Goal: Task Accomplishment & Management: Manage account settings

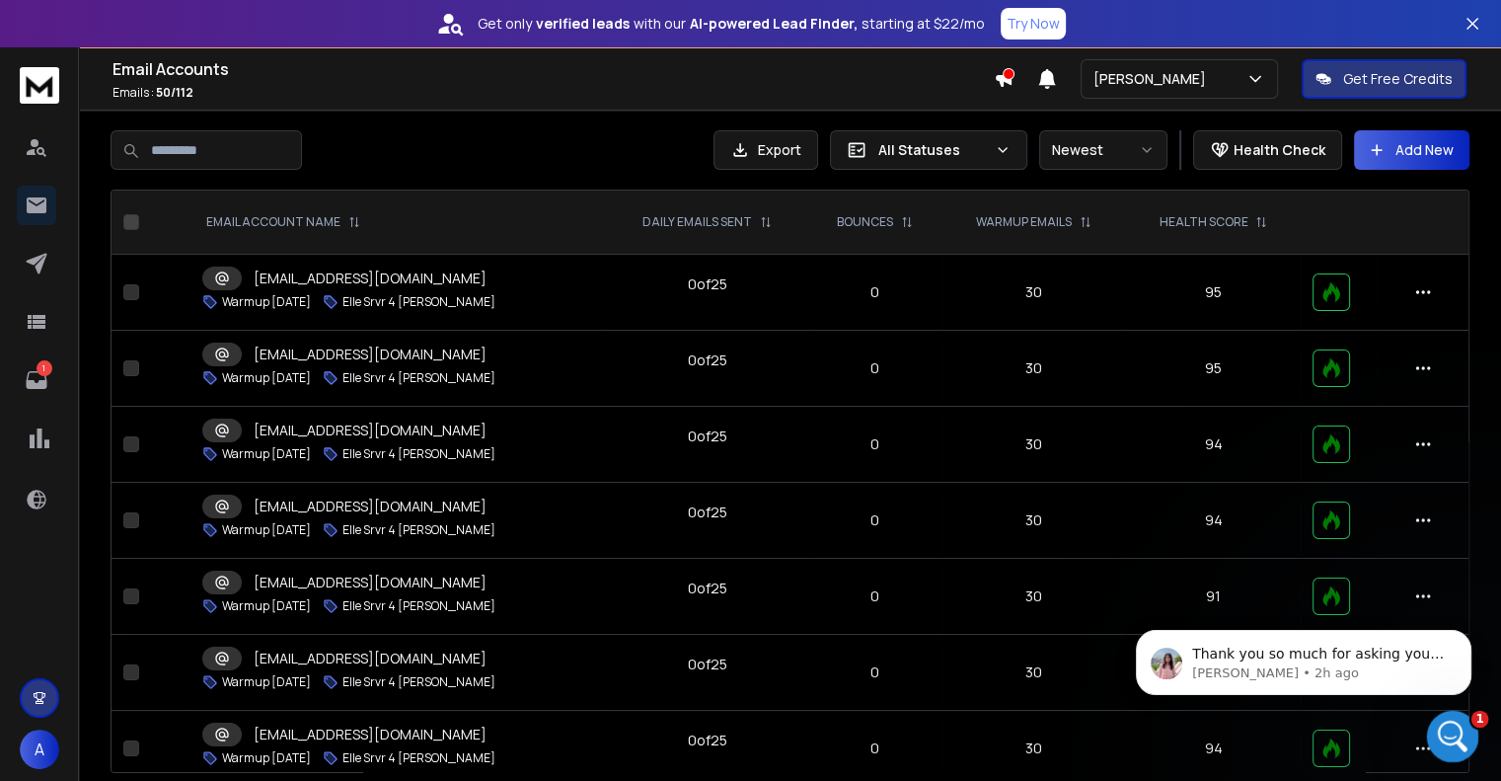
click at [1446, 712] on div "Open Intercom Messenger" at bounding box center [1449, 733] width 65 height 65
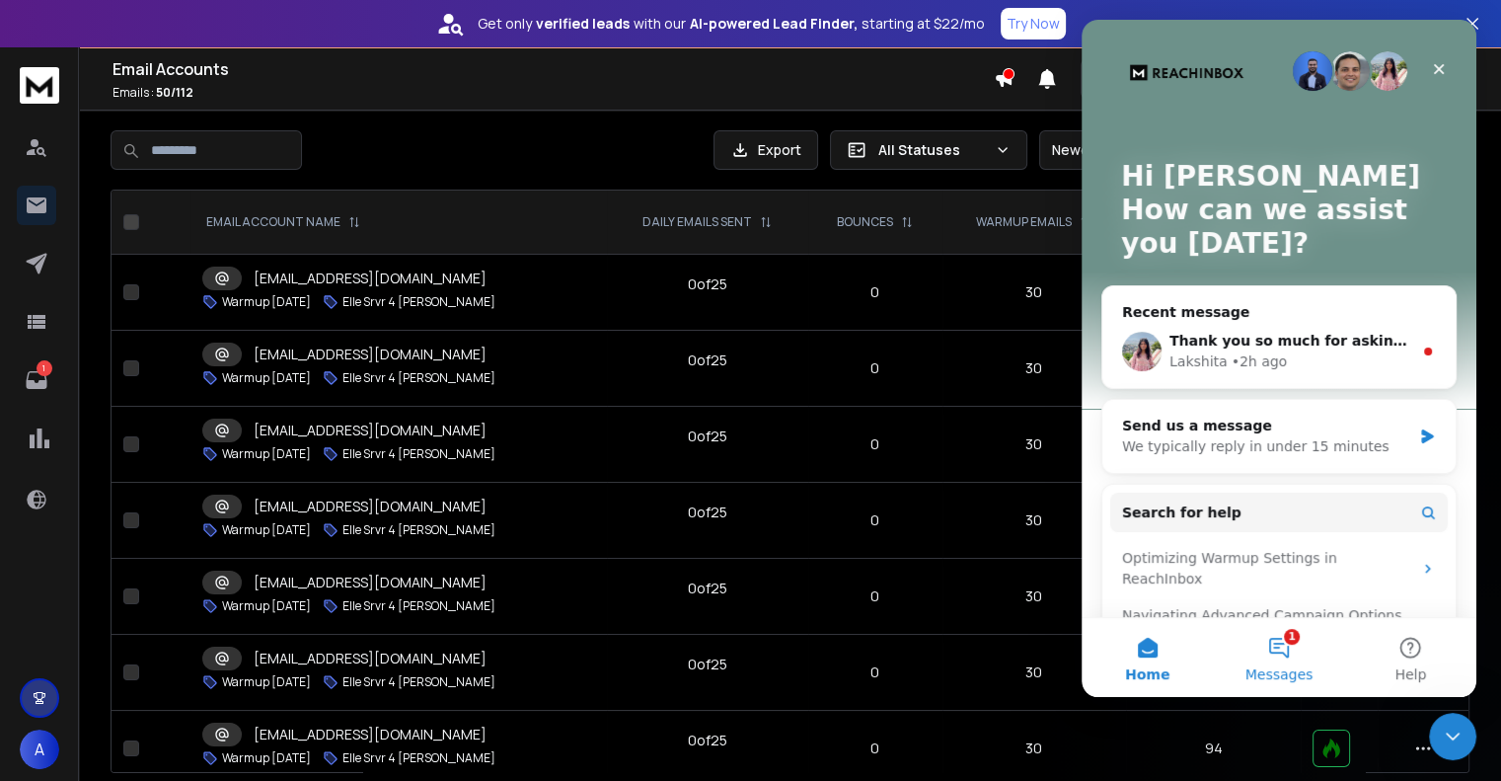
click at [1295, 667] on span "Messages" at bounding box center [1280, 674] width 68 height 14
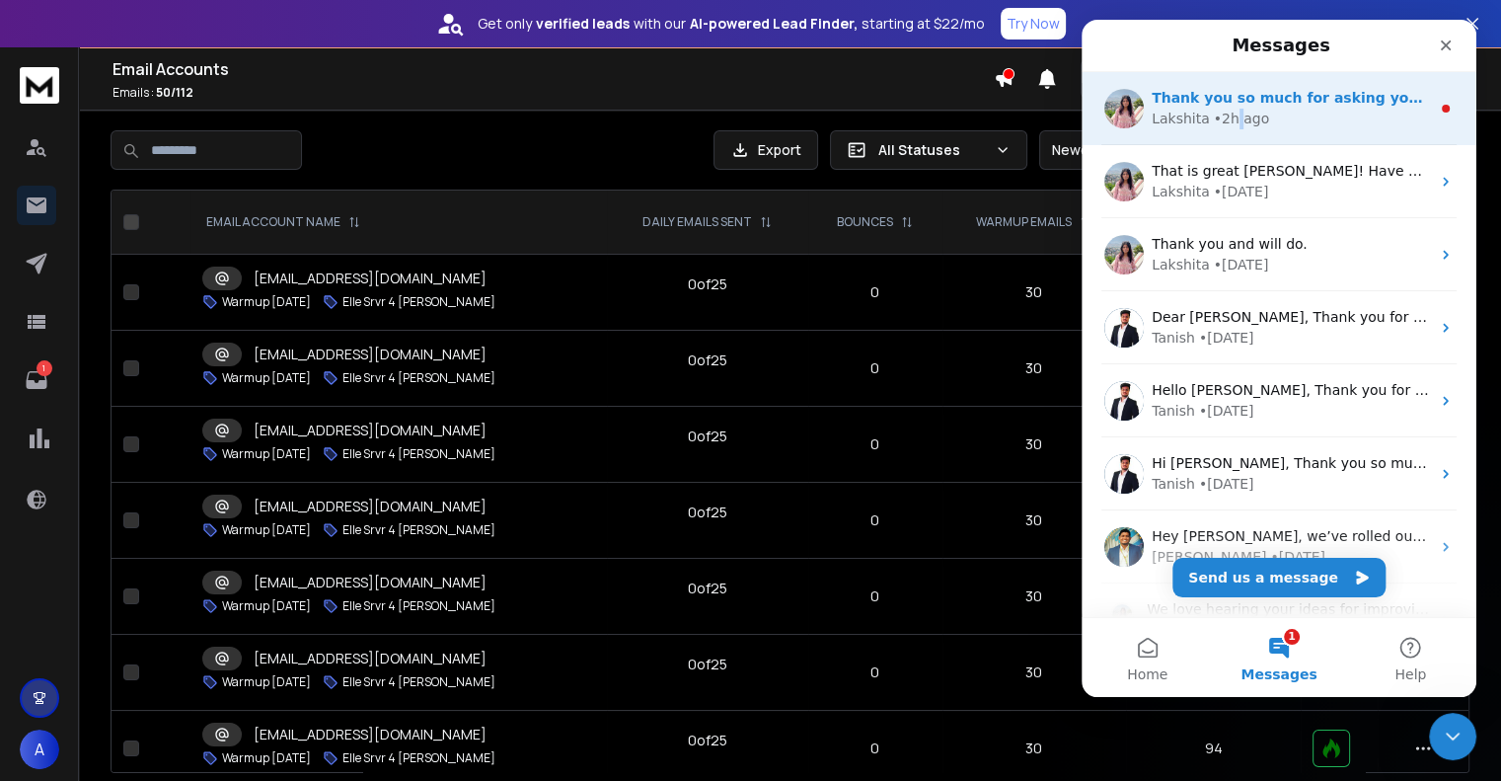
click at [1233, 124] on div "• 2h ago" at bounding box center [1242, 119] width 56 height 21
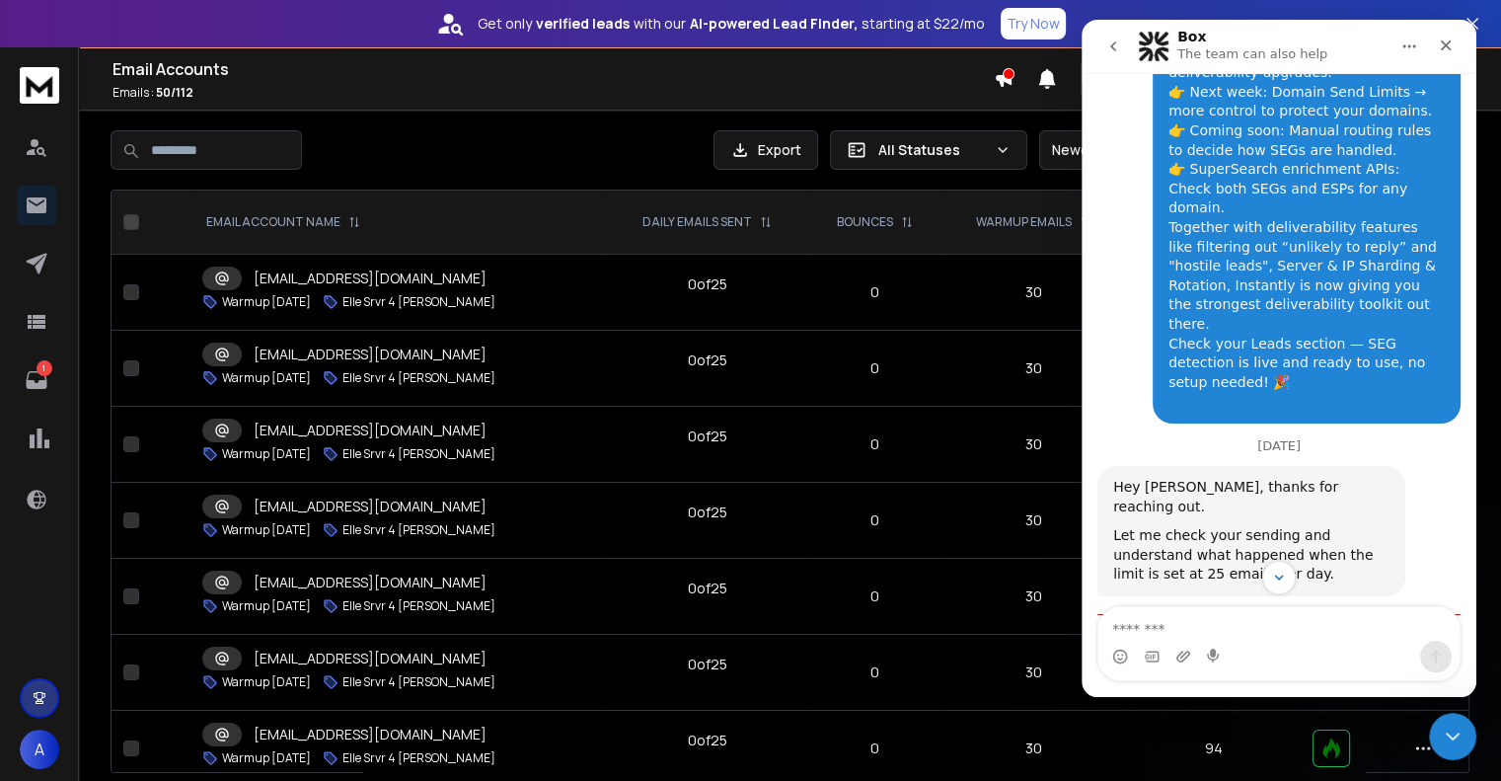
scroll to position [5104, 0]
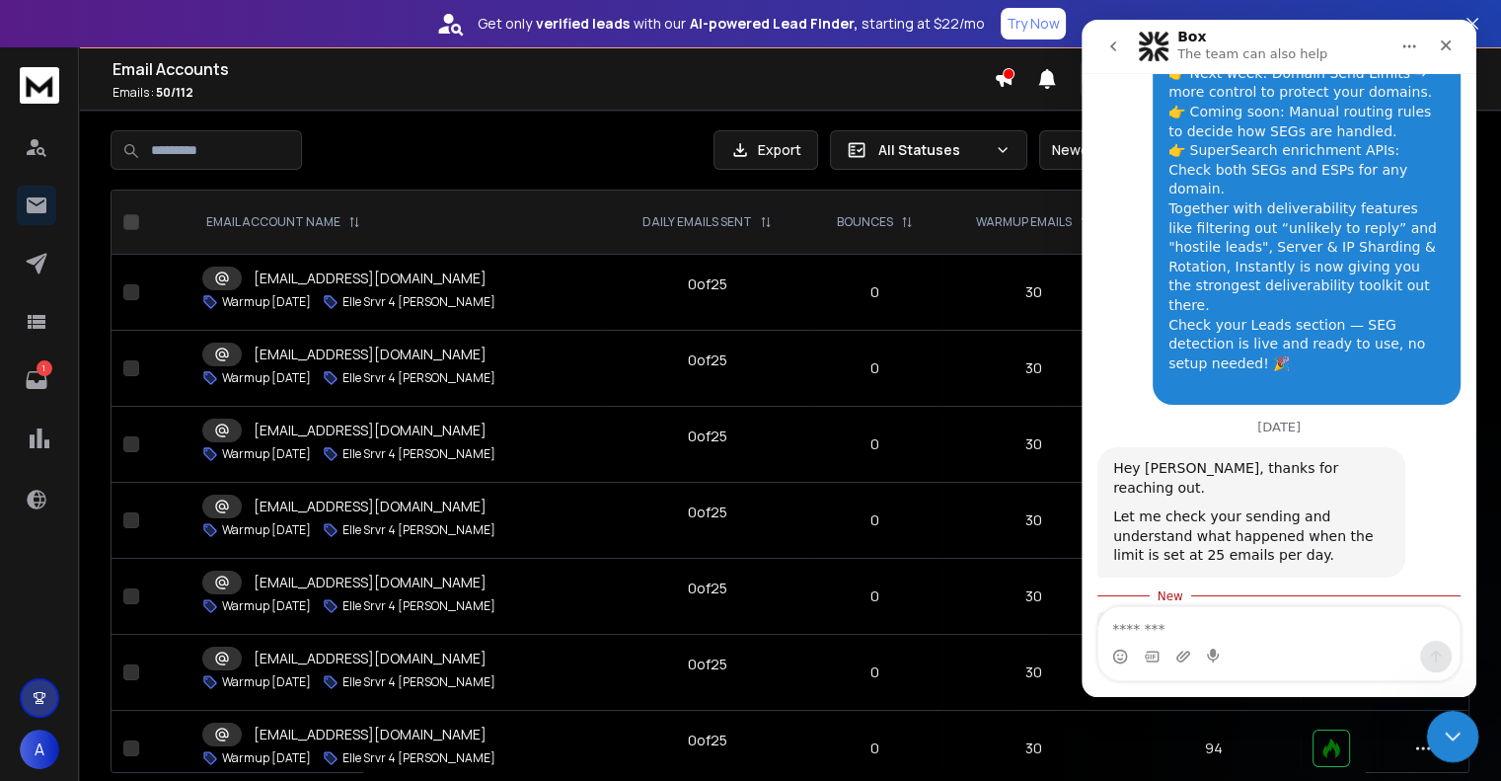
click at [1456, 727] on icon "Close Intercom Messenger" at bounding box center [1450, 733] width 24 height 24
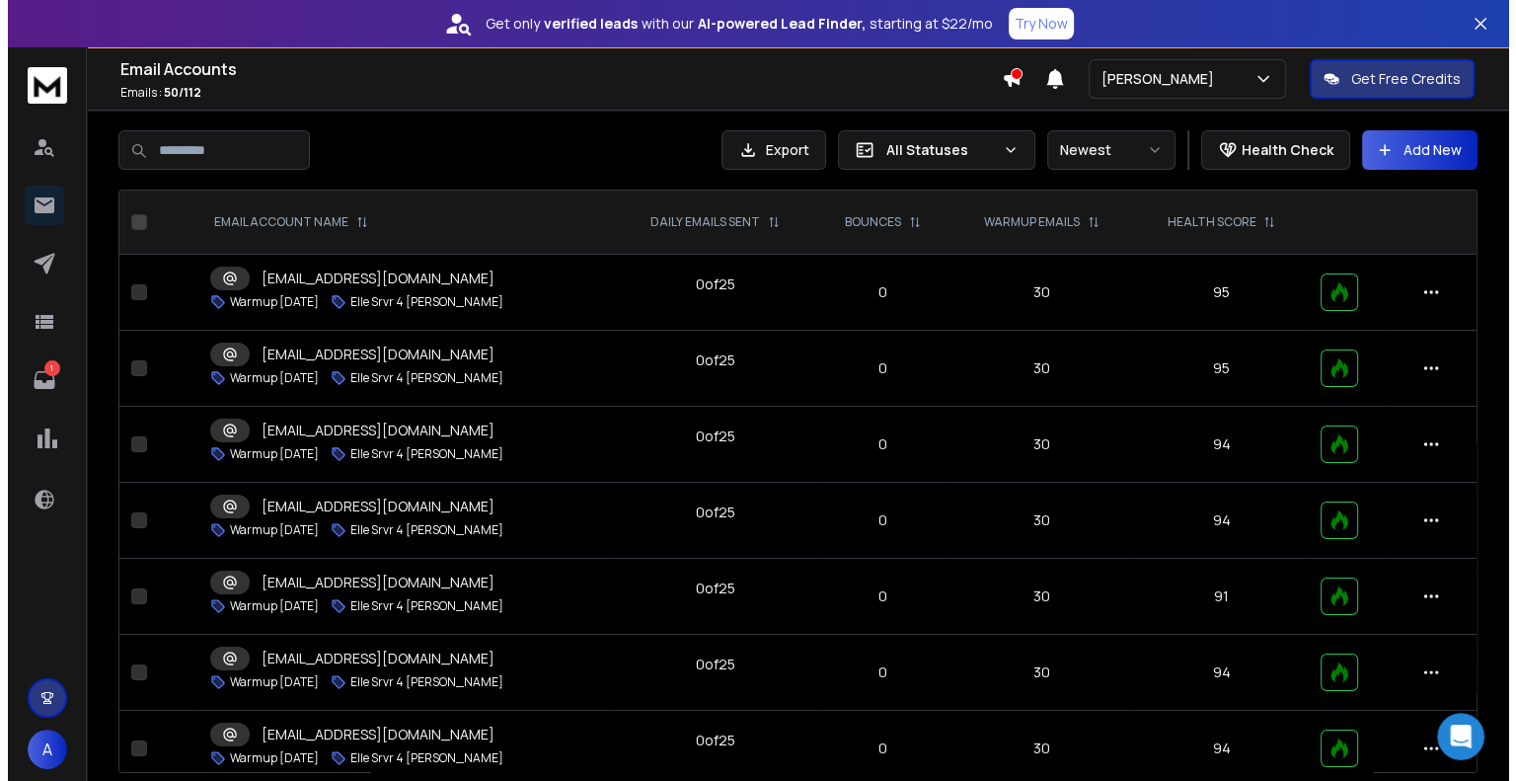
scroll to position [5070, 0]
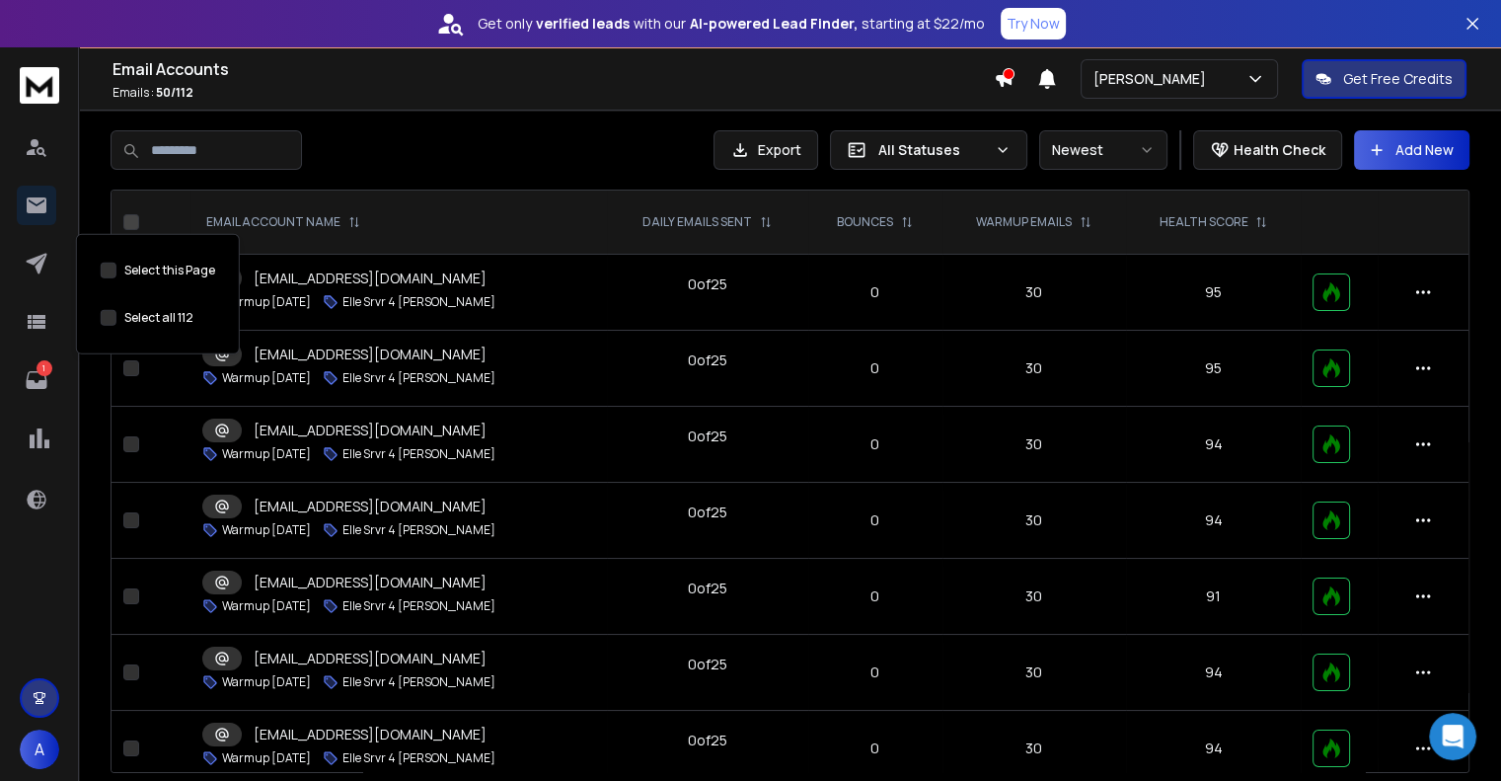
click at [129, 222] on button "Select this Page" at bounding box center [131, 222] width 16 height 16
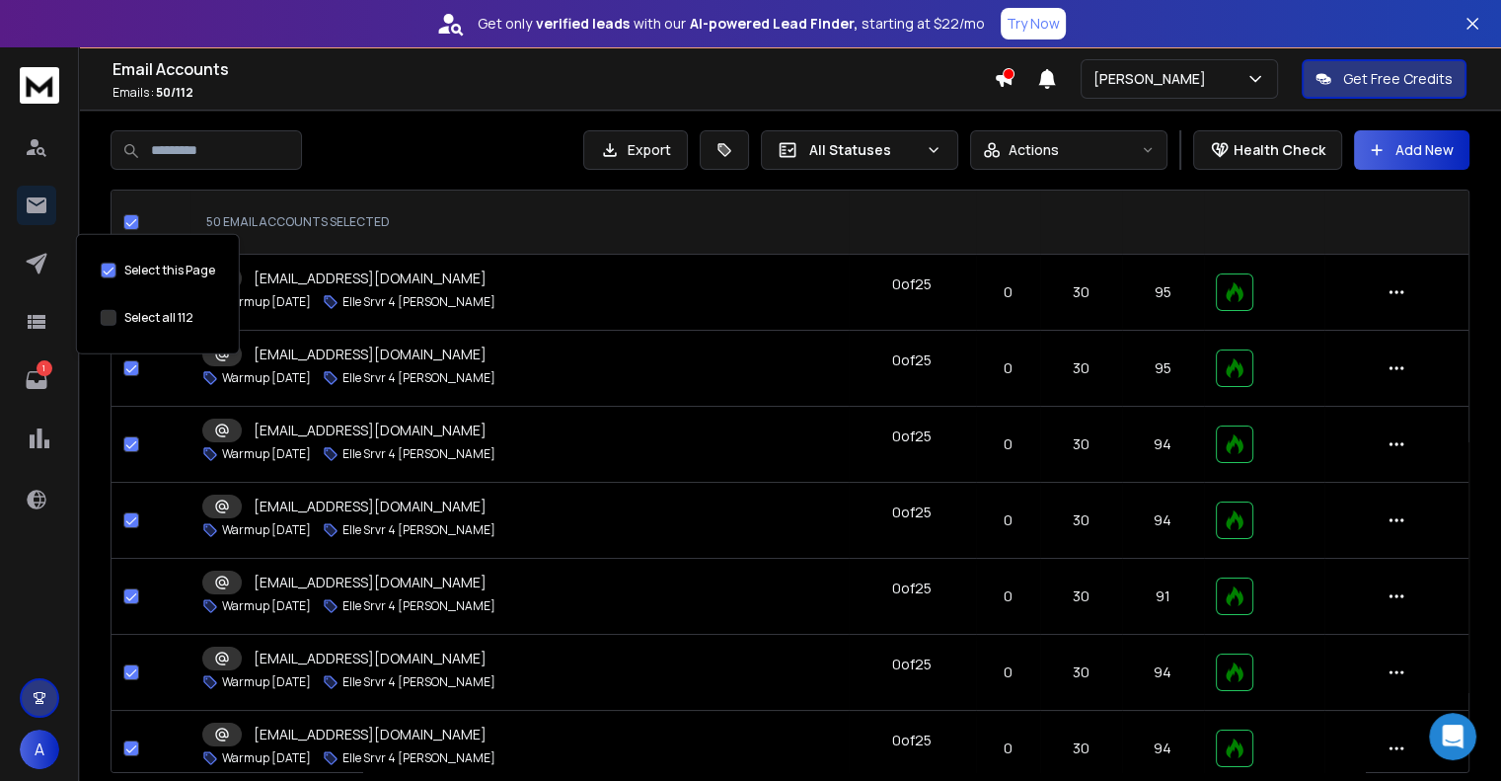
click at [114, 310] on button "Select this Page" at bounding box center [109, 318] width 16 height 16
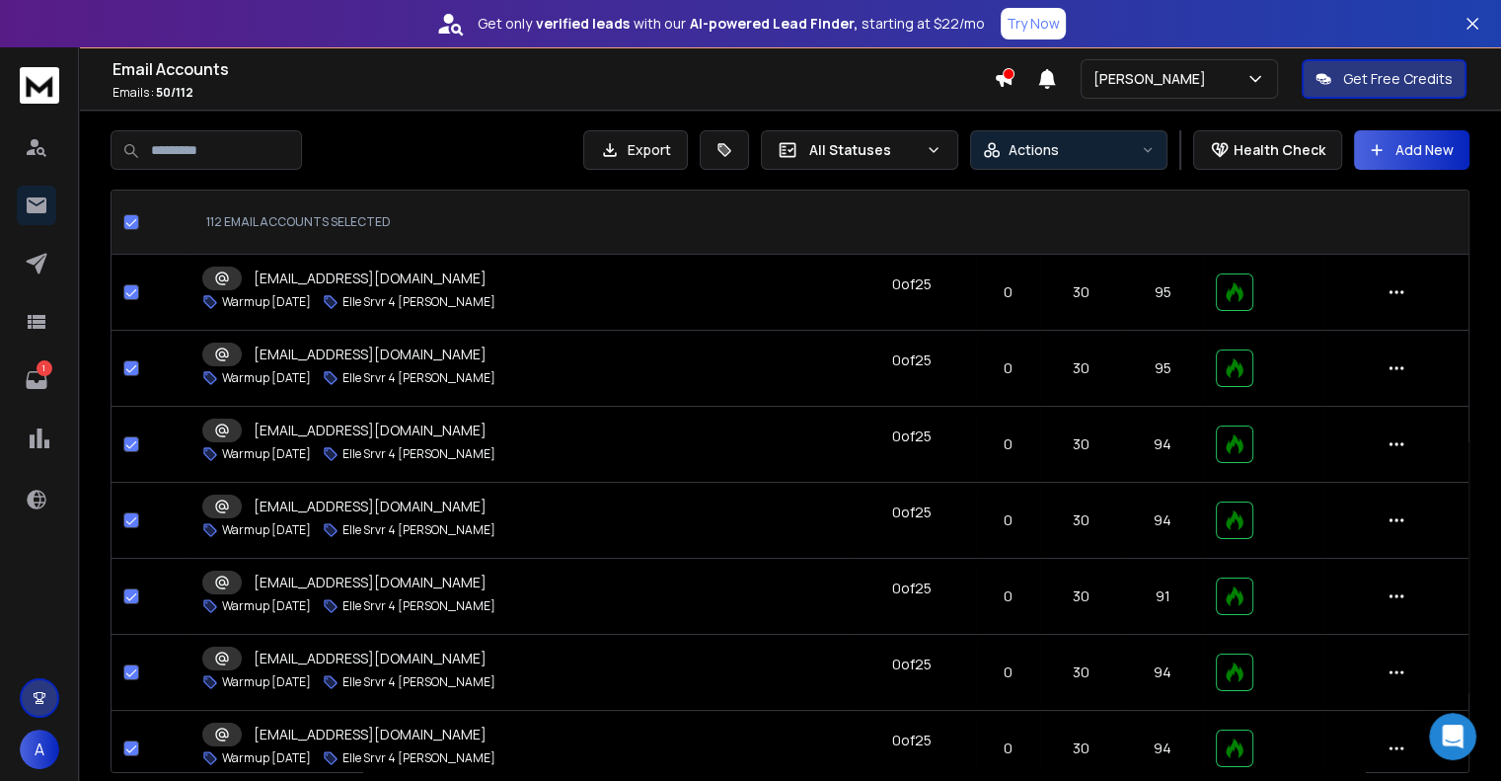
click at [1001, 153] on icon "button" at bounding box center [992, 150] width 18 height 18
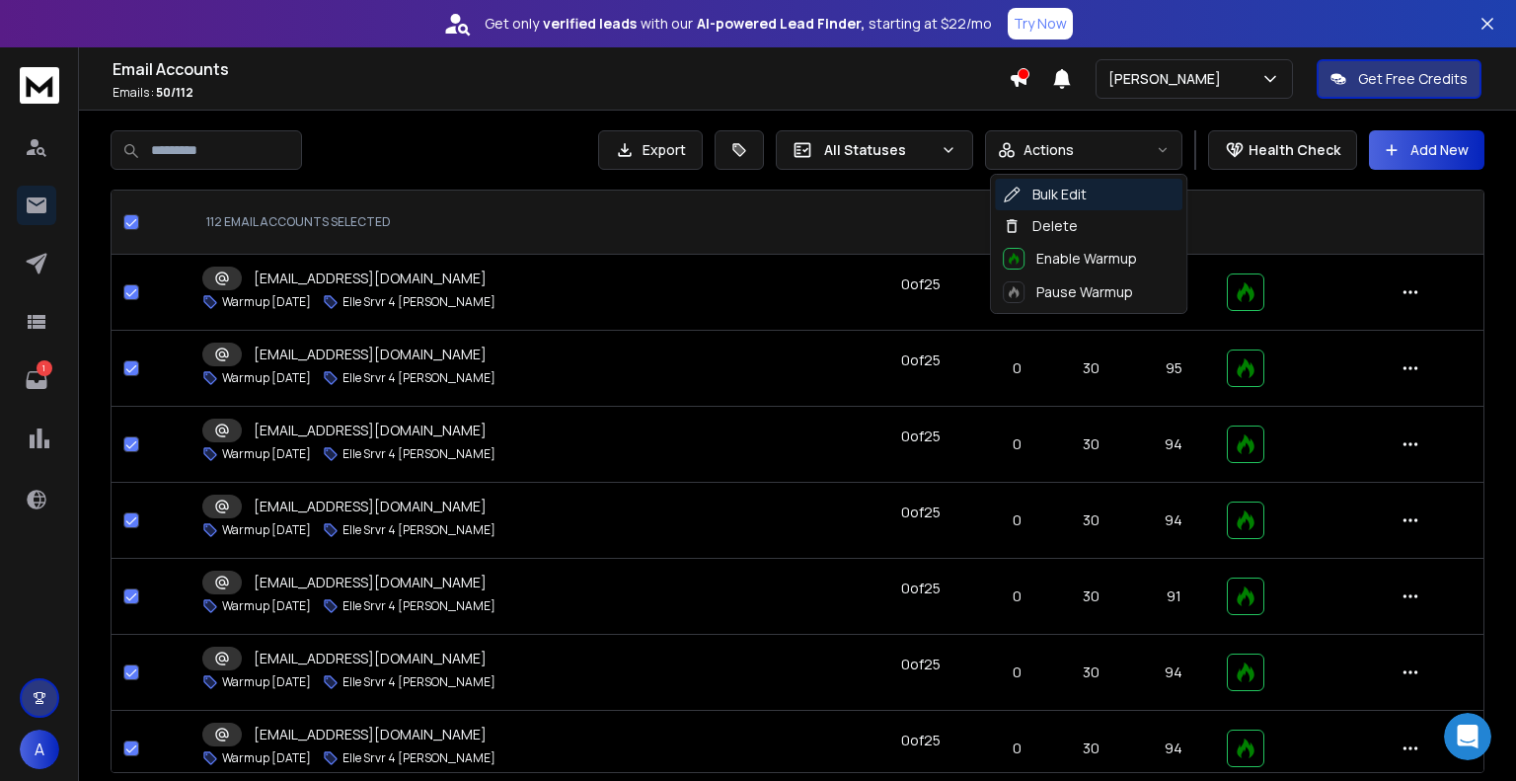
click at [1031, 198] on div "Bulk Edit" at bounding box center [1045, 195] width 84 height 20
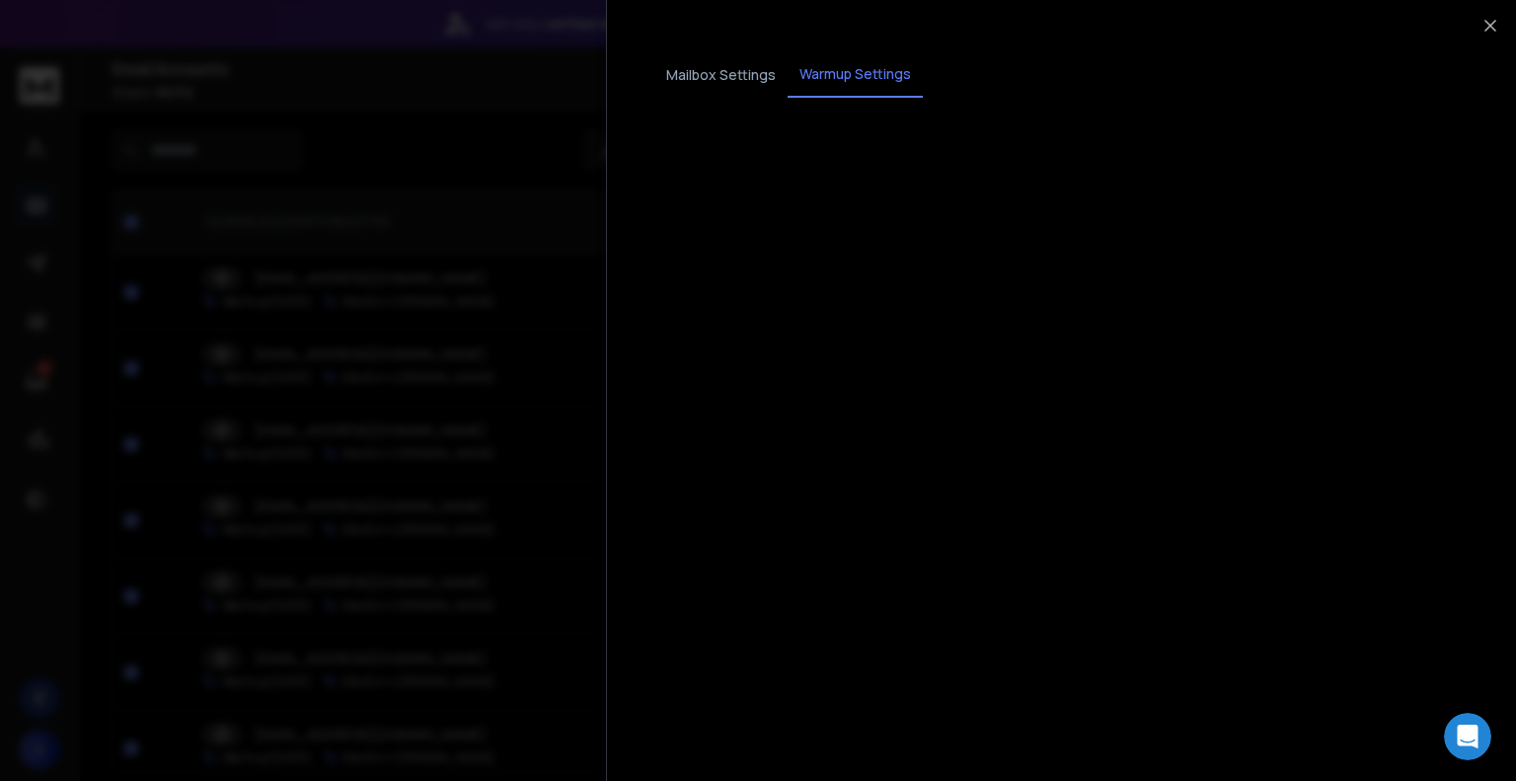
click at [813, 86] on button "Warmup Settings" at bounding box center [855, 74] width 135 height 45
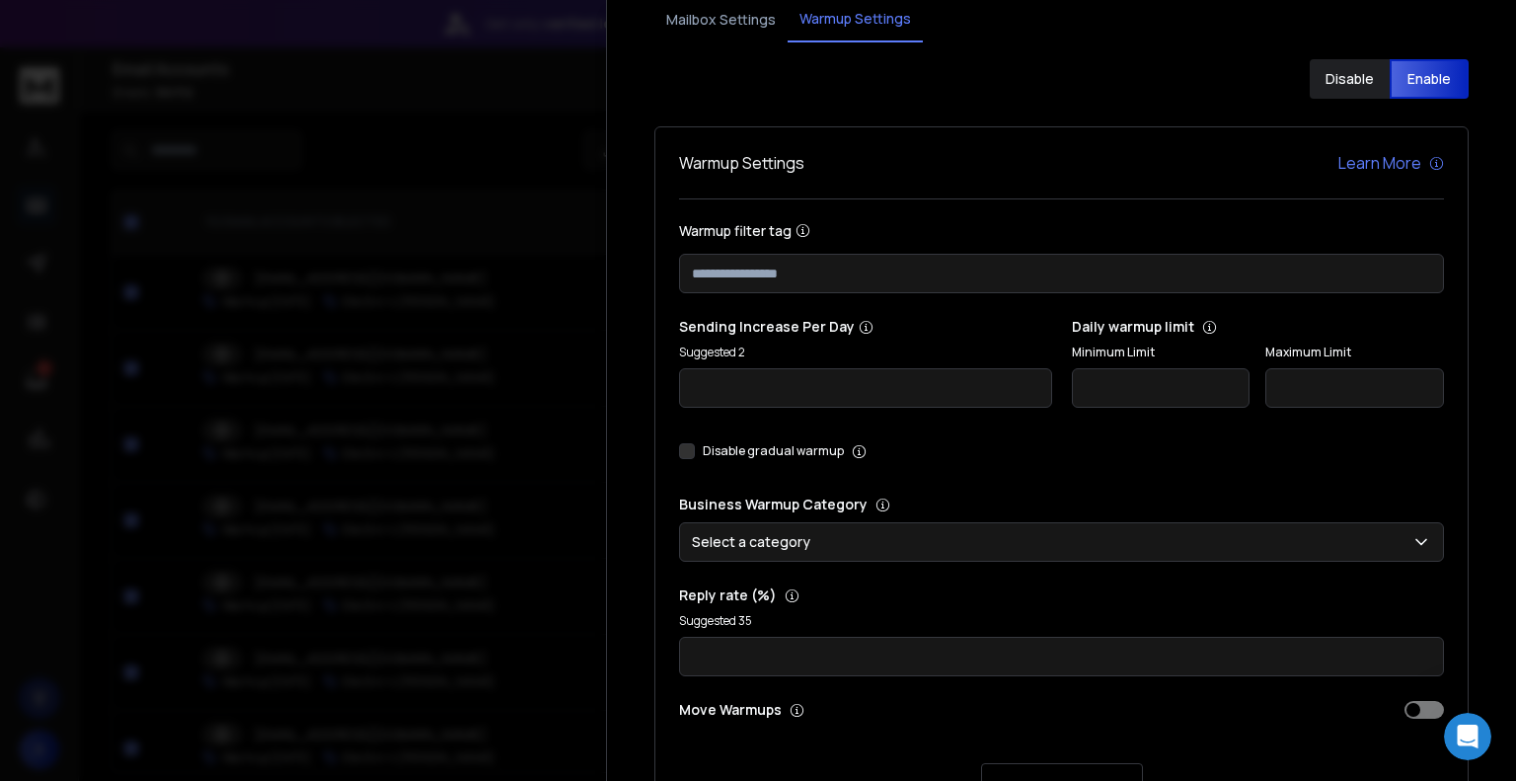
scroll to position [0, 0]
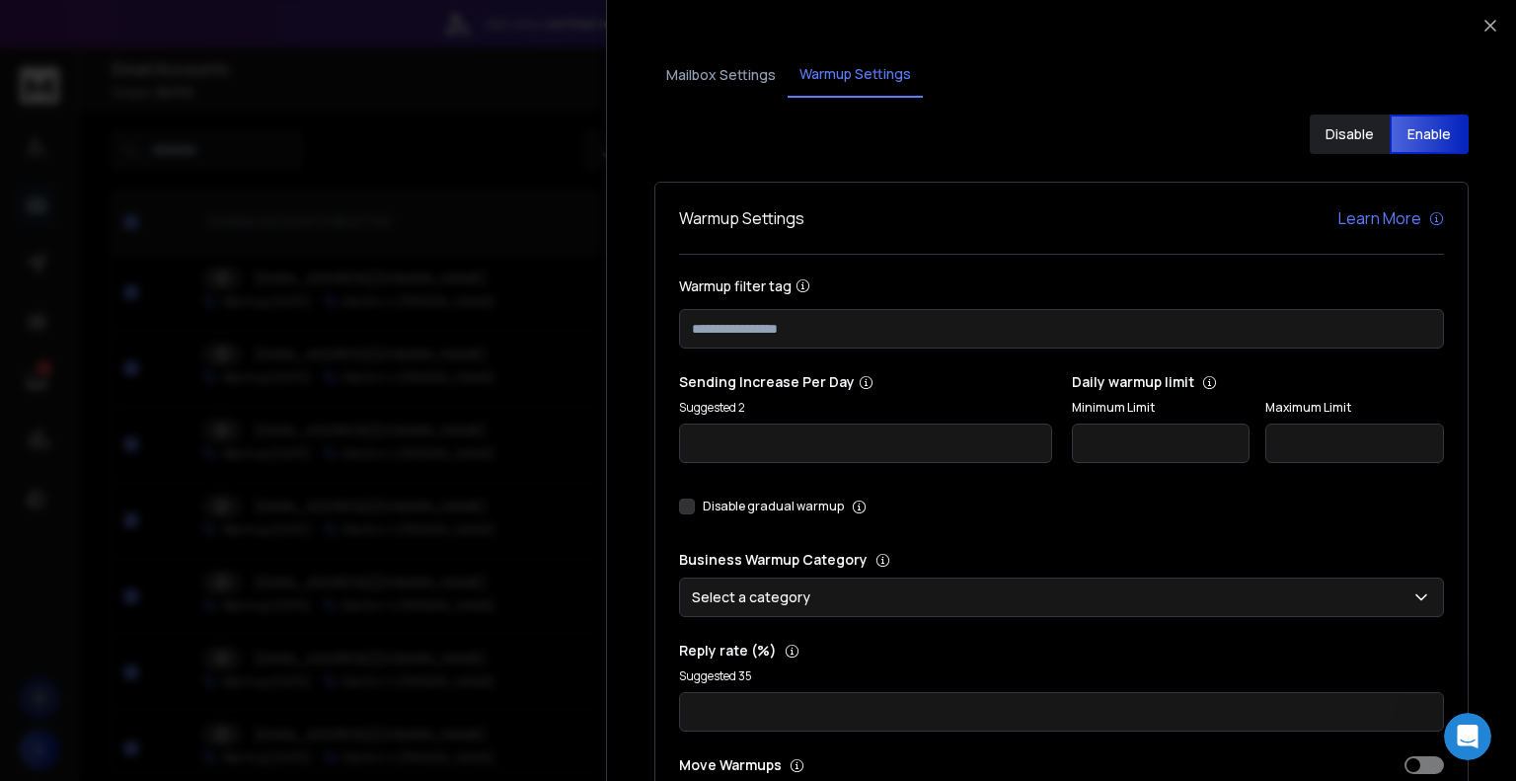
click at [692, 85] on button "Mailbox Settings" at bounding box center [720, 74] width 133 height 43
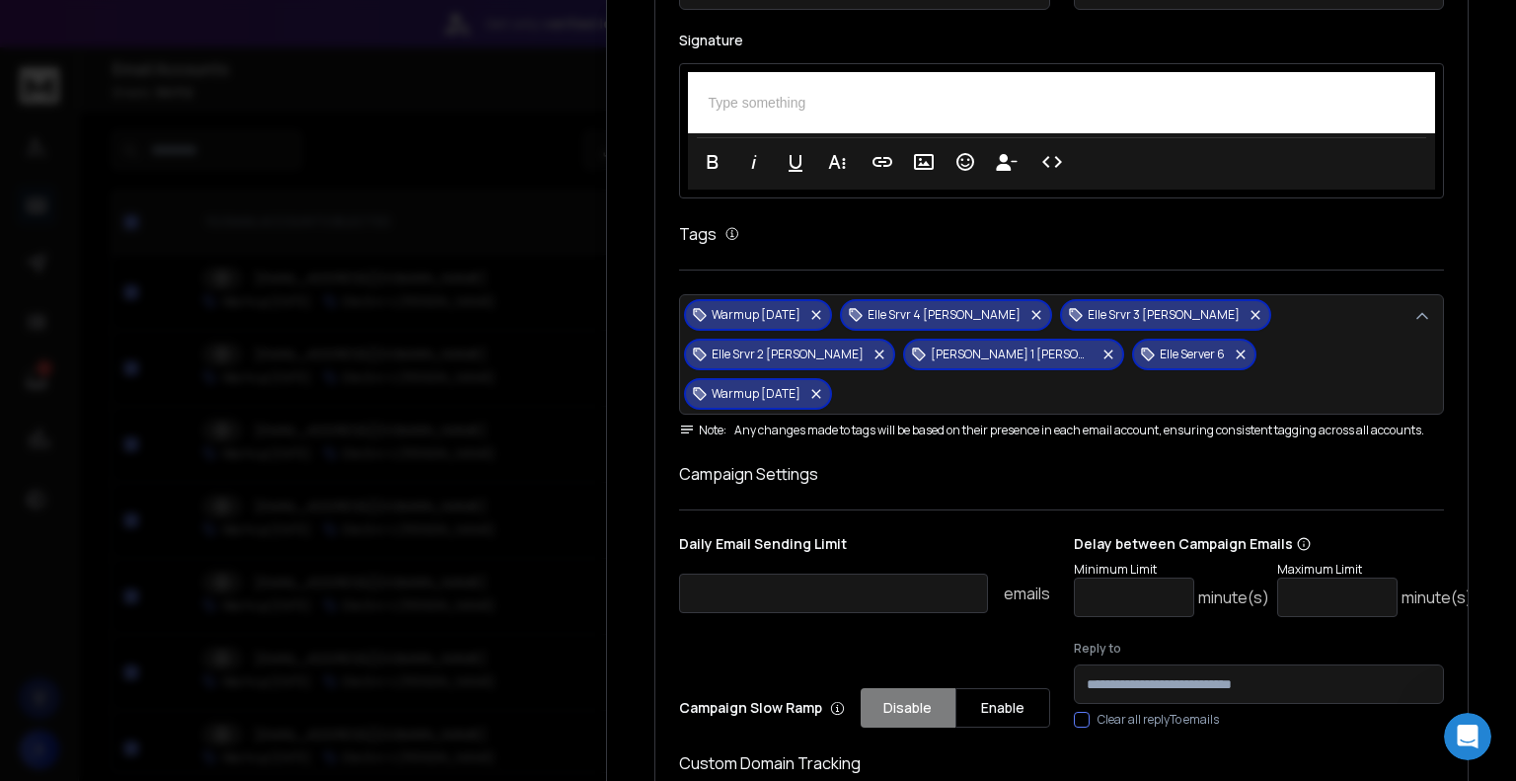
scroll to position [510, 0]
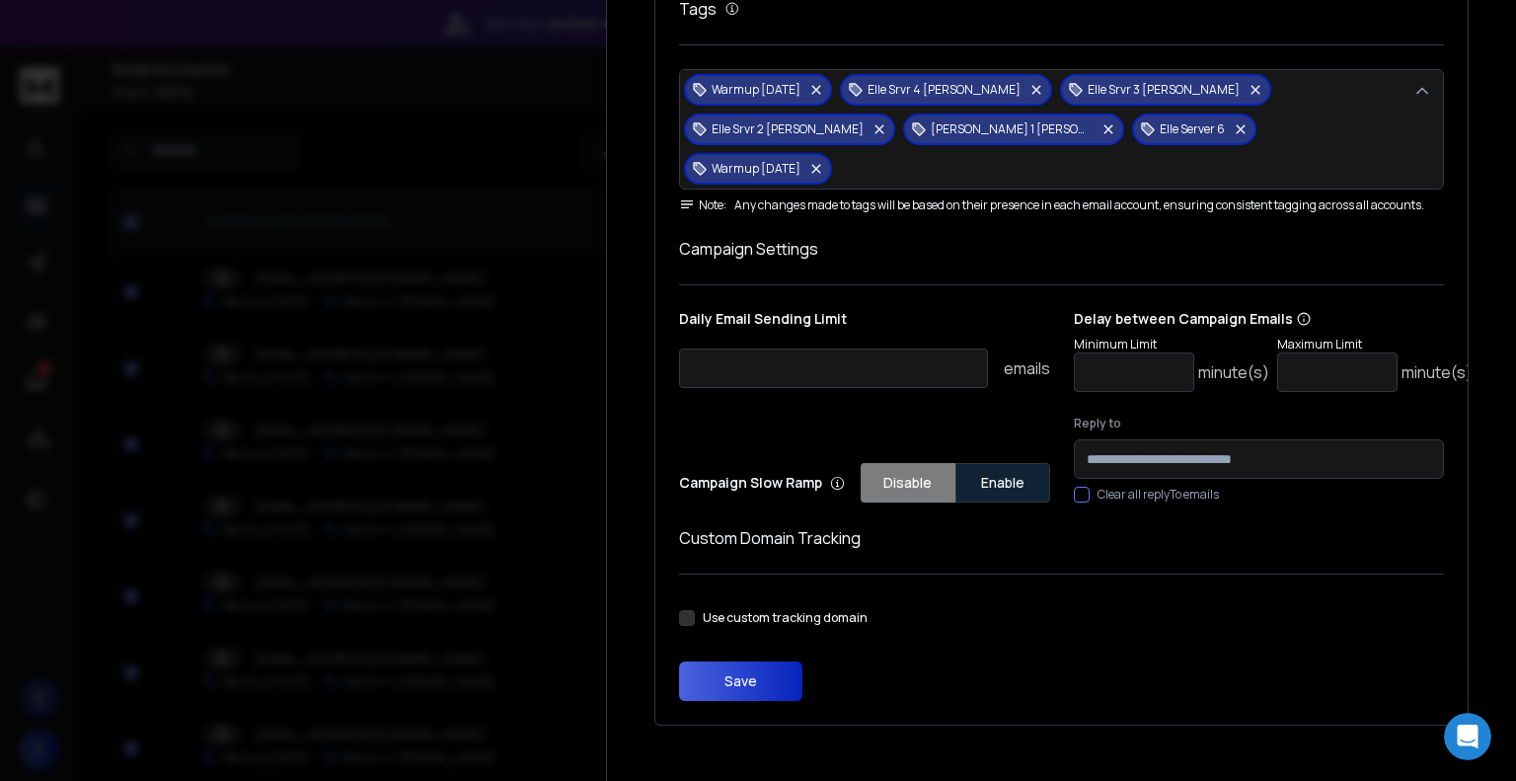
click at [1019, 471] on button "Enable" at bounding box center [1002, 482] width 95 height 39
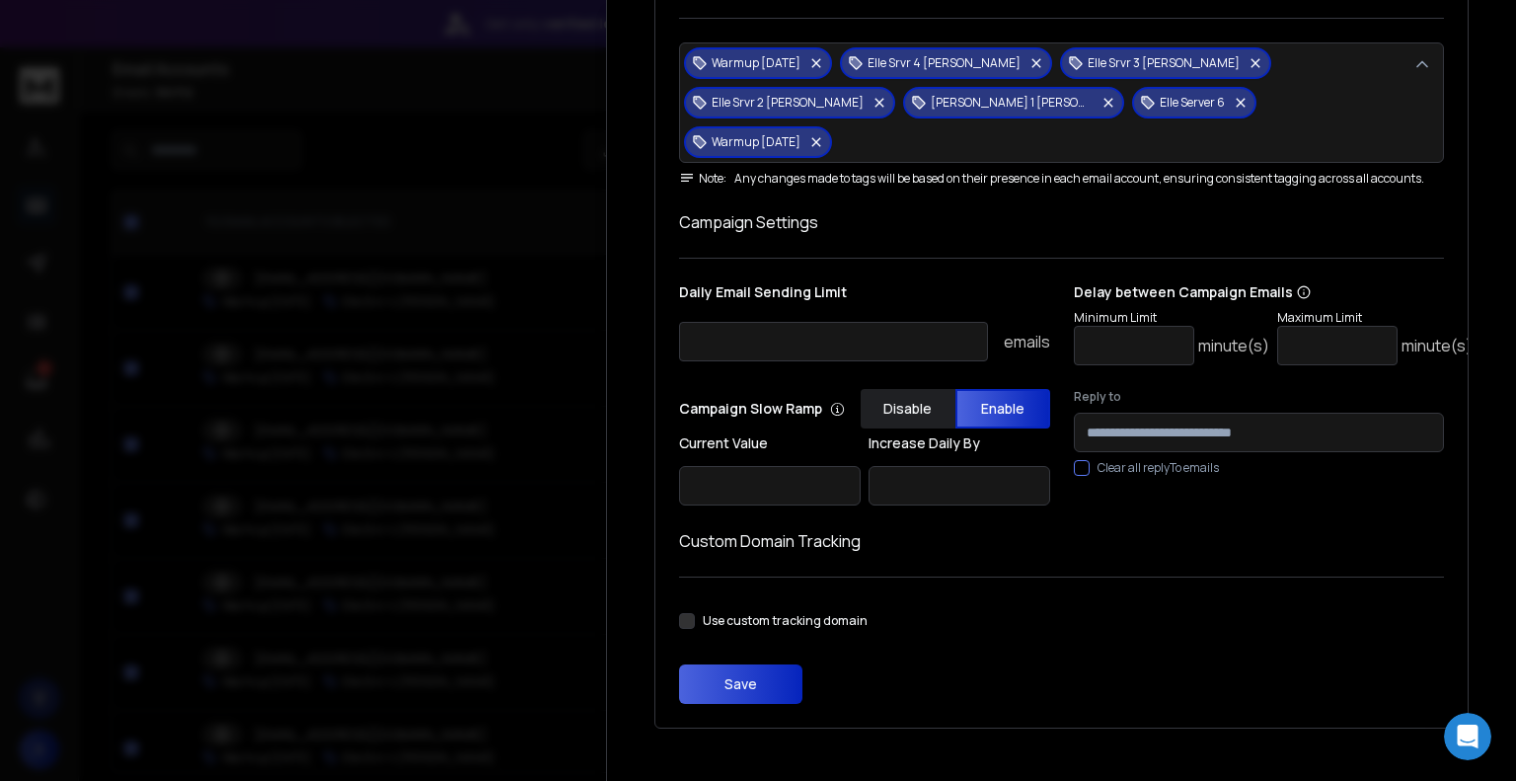
drag, startPoint x: 715, startPoint y: 489, endPoint x: 672, endPoint y: 480, distance: 43.4
click at [672, 479] on div "Sender Name First Name Last Name Signature Type something Clear Formatting Font…" at bounding box center [1061, 160] width 814 height 1136
type input "*"
click at [912, 500] on input "Increase Daily By" at bounding box center [960, 485] width 182 height 39
type input "*"
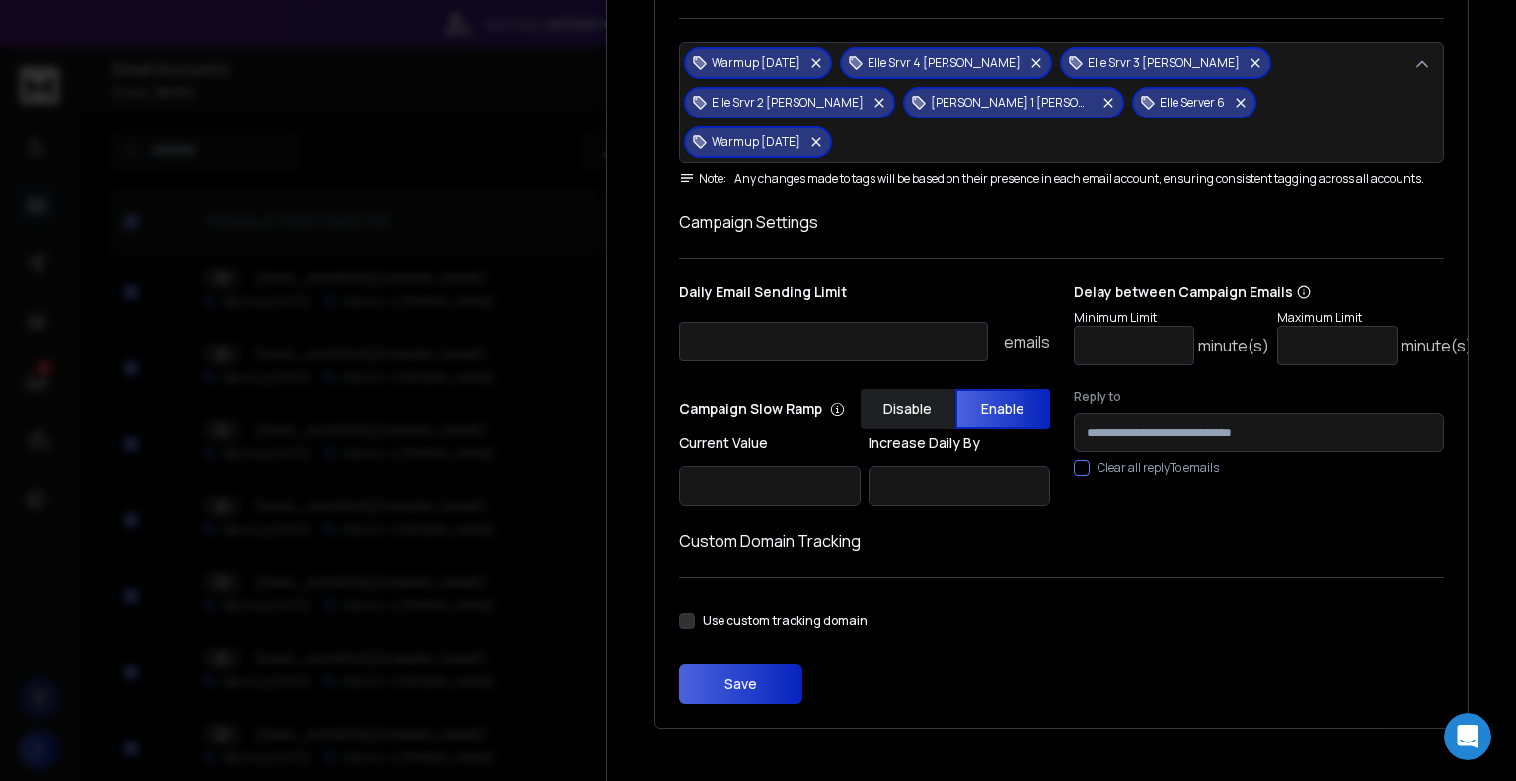
click at [769, 697] on button "Save" at bounding box center [740, 683] width 123 height 39
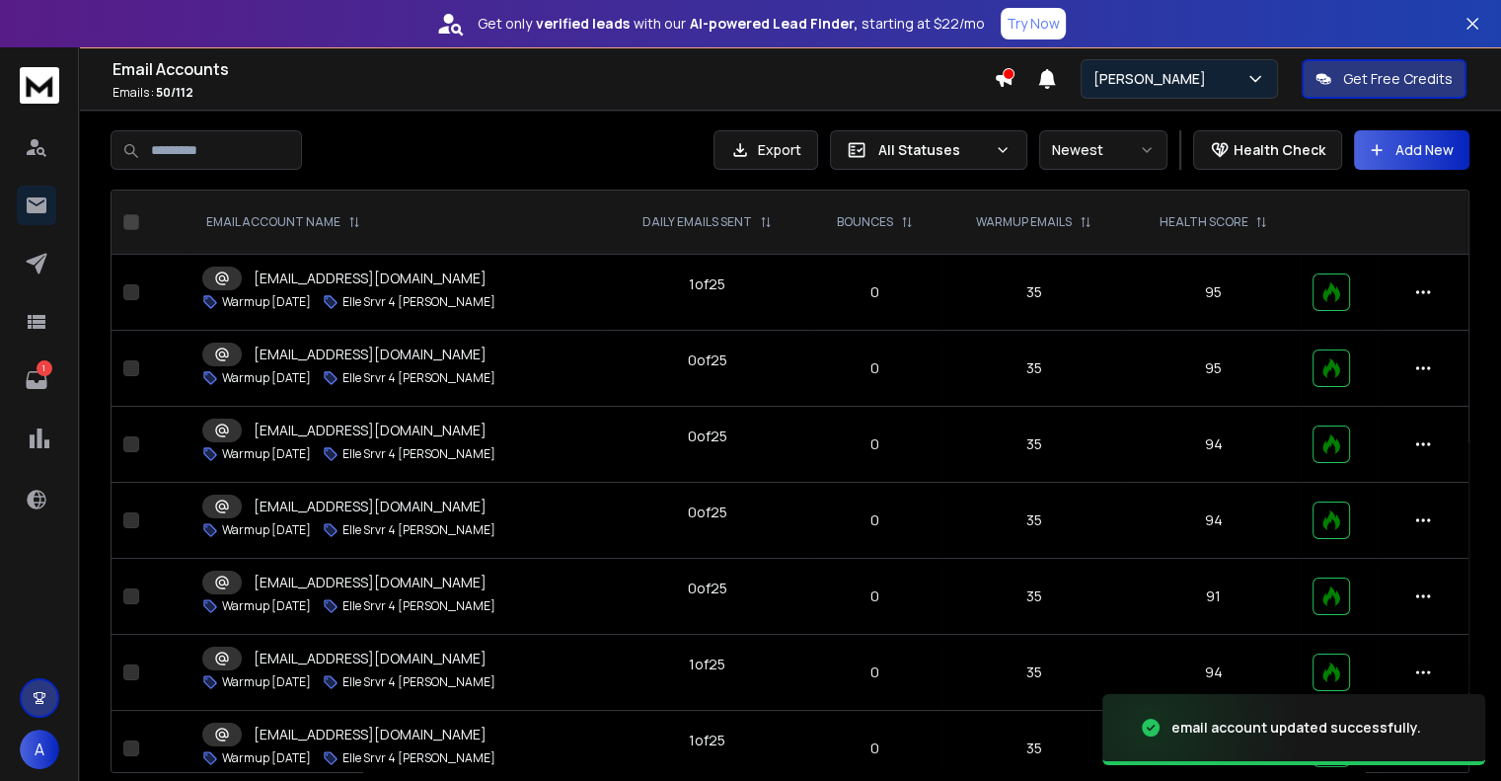
click at [1162, 84] on p "Elle Sheridan" at bounding box center [1154, 79] width 120 height 20
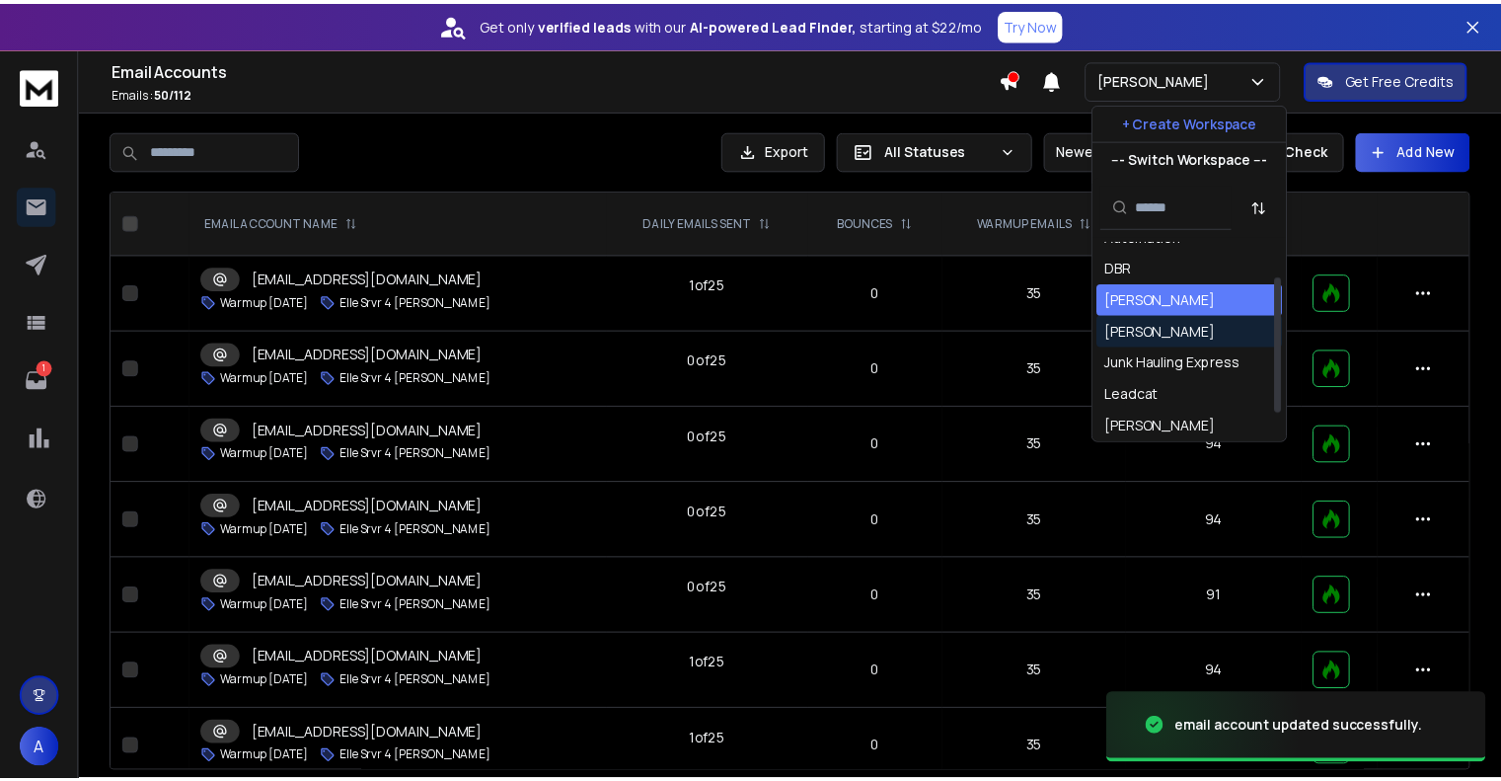
scroll to position [87, 0]
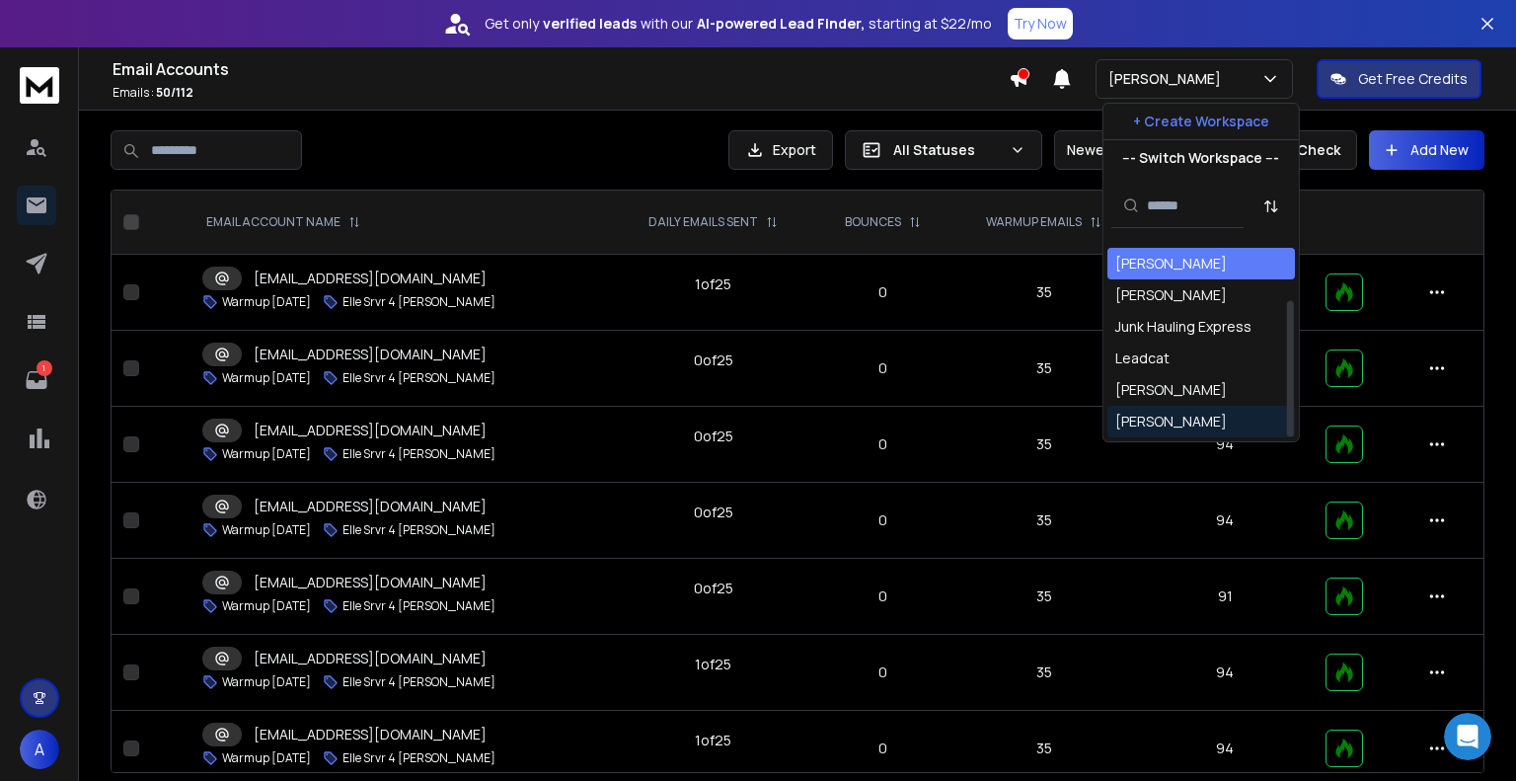
click at [1143, 421] on div "Tom Culligan" at bounding box center [1171, 422] width 112 height 20
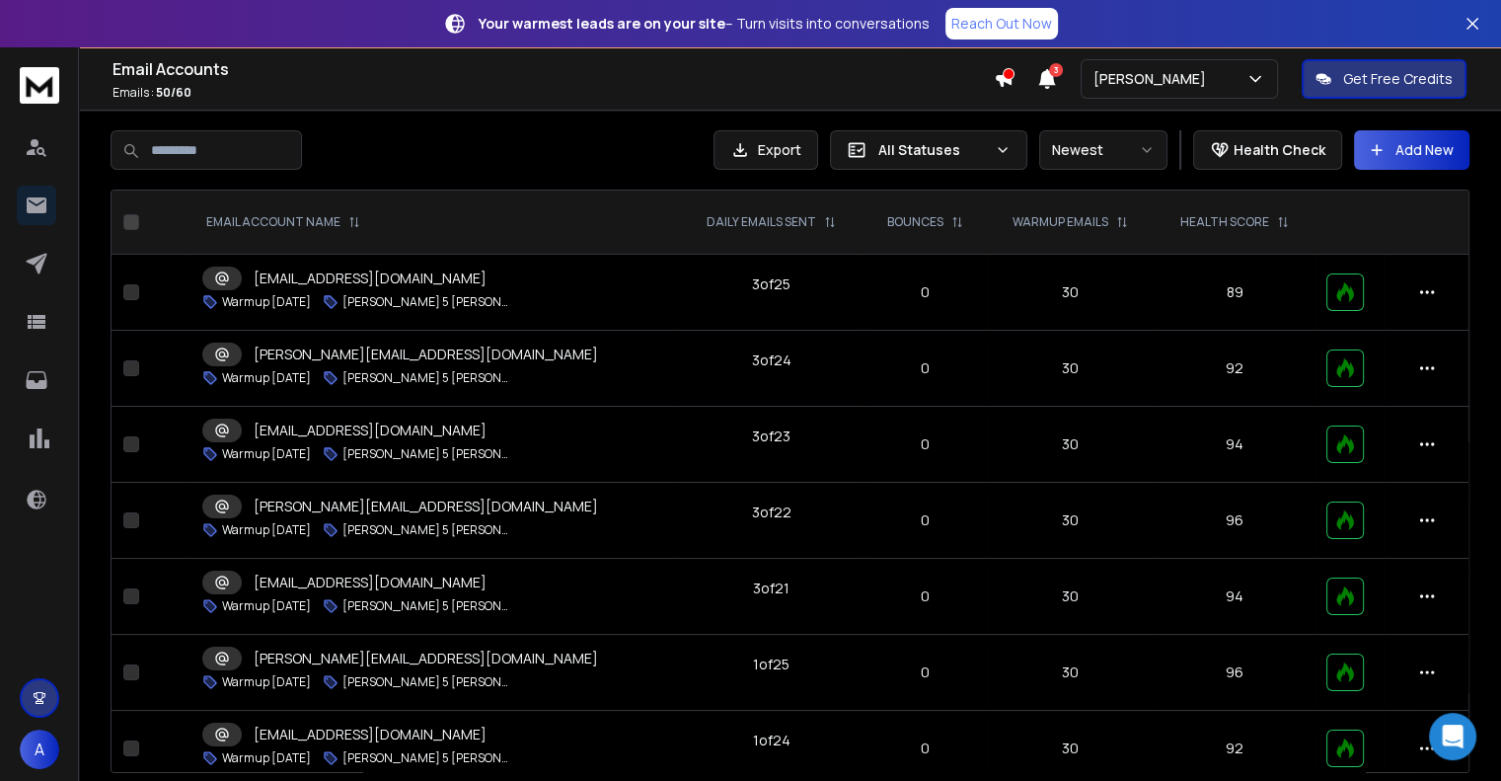
click at [1418, 594] on icon at bounding box center [1427, 596] width 18 height 18
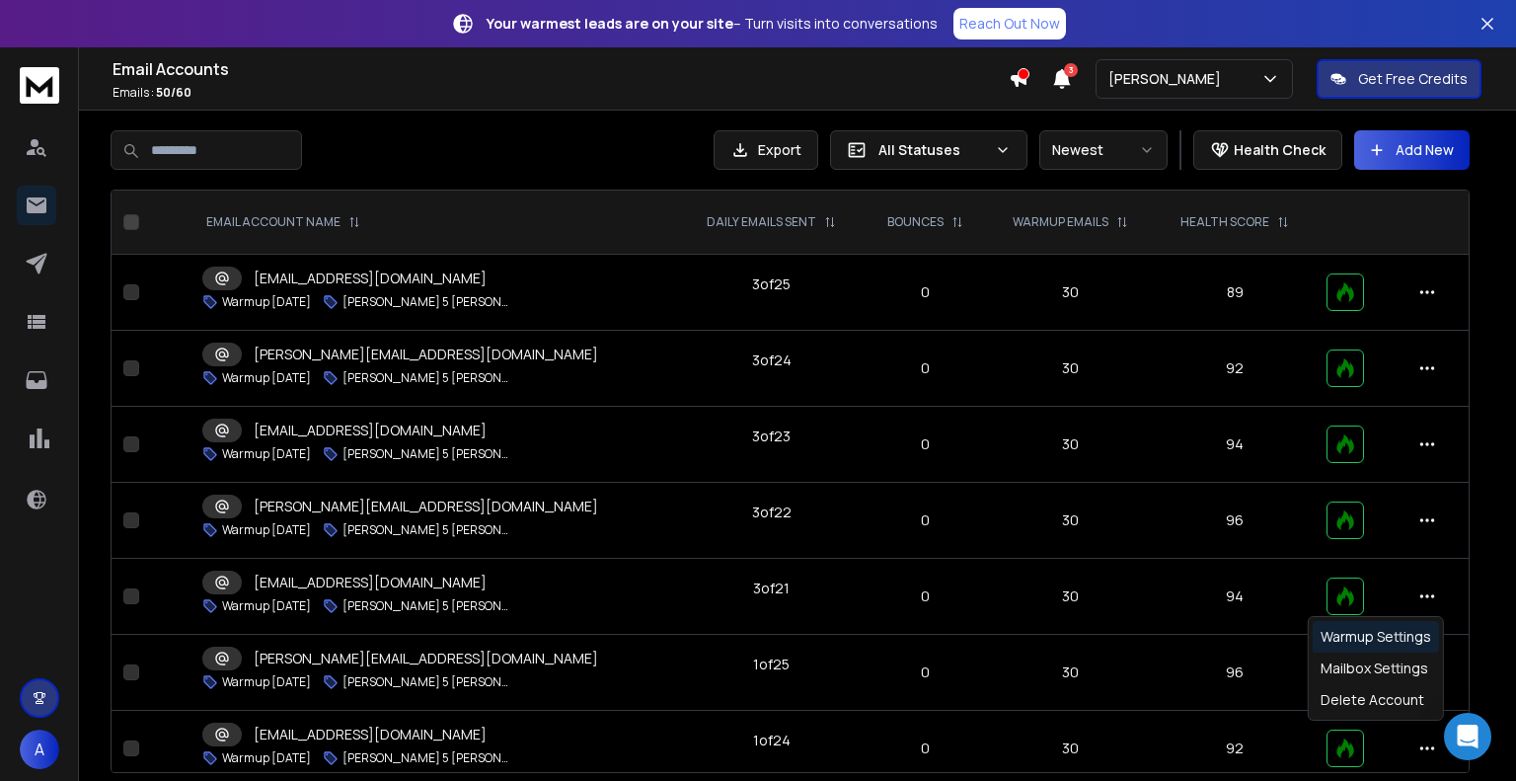
click at [1382, 629] on div "Warmup Settings" at bounding box center [1376, 637] width 126 height 32
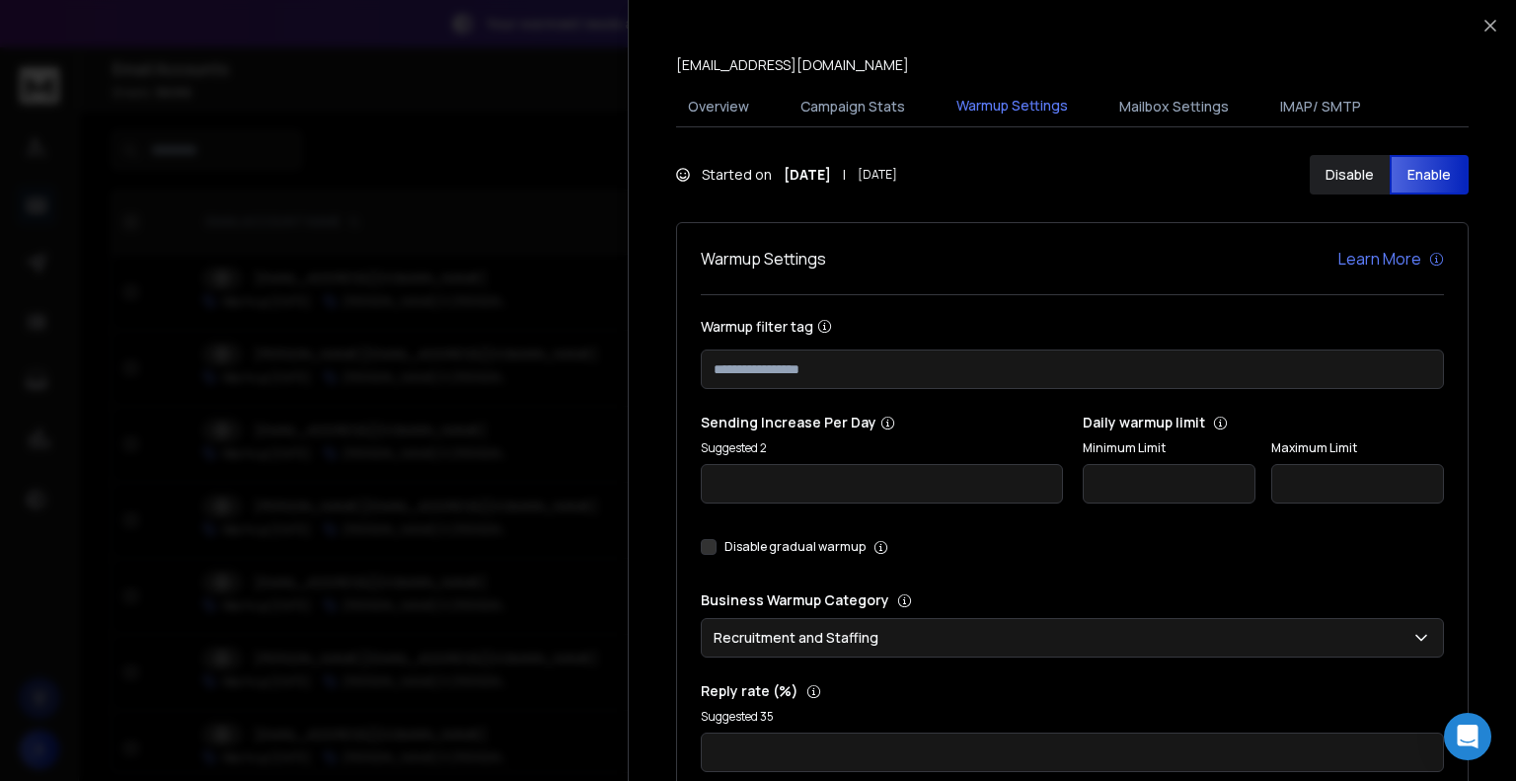
click at [1128, 108] on button "Mailbox Settings" at bounding box center [1173, 106] width 133 height 43
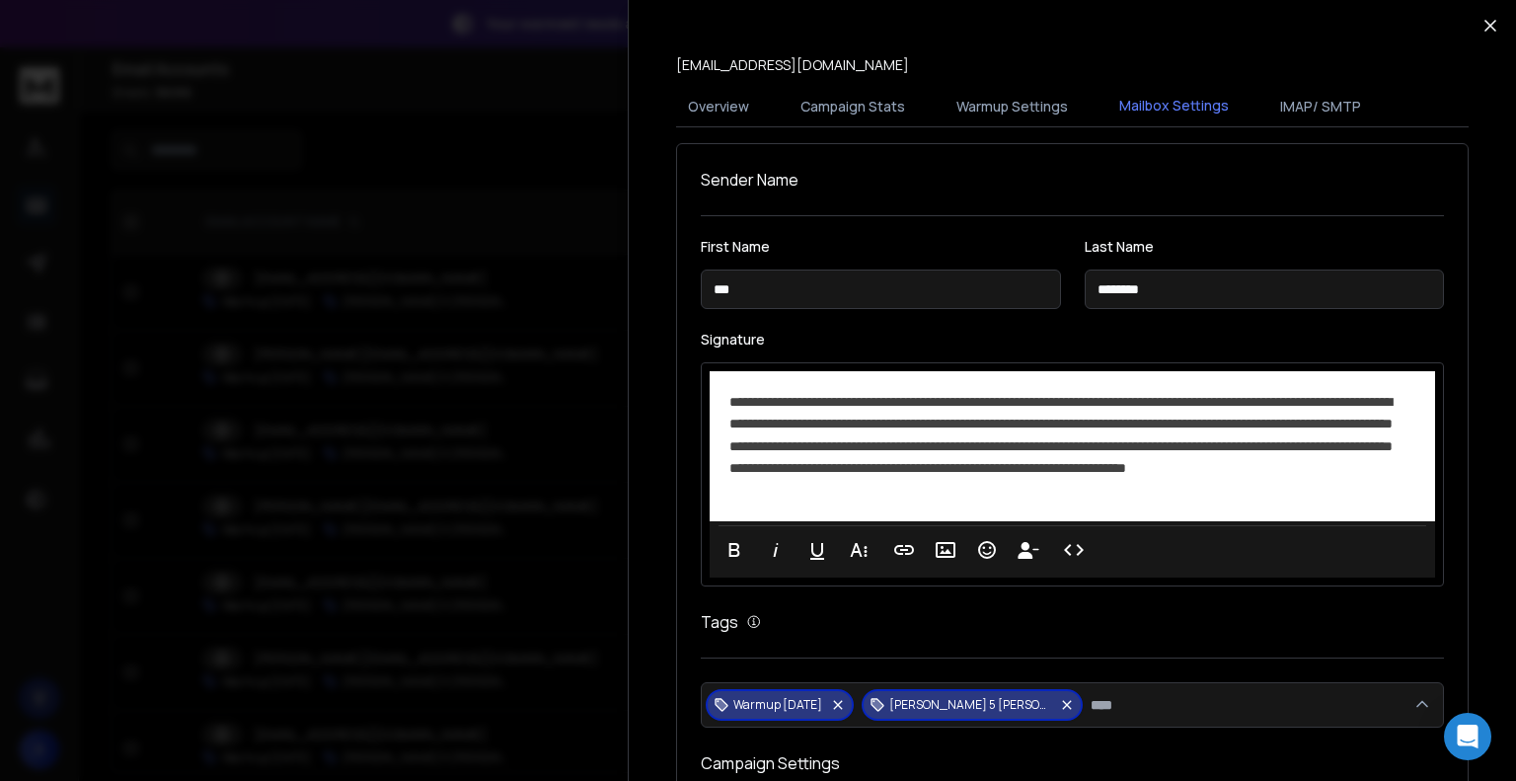
click at [1484, 31] on icon "button" at bounding box center [1490, 26] width 20 height 20
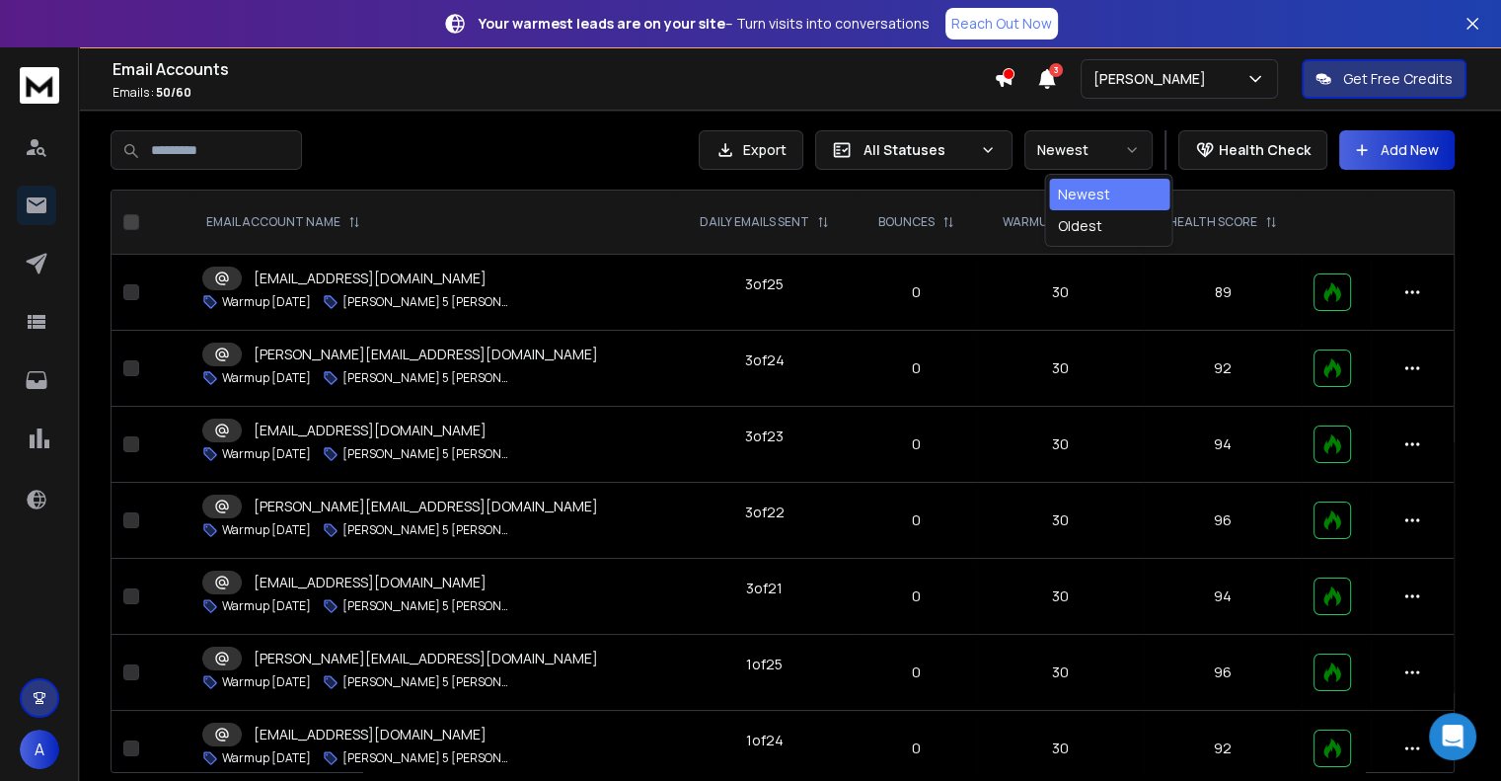
click at [1080, 155] on button "Newest" at bounding box center [1088, 149] width 128 height 39
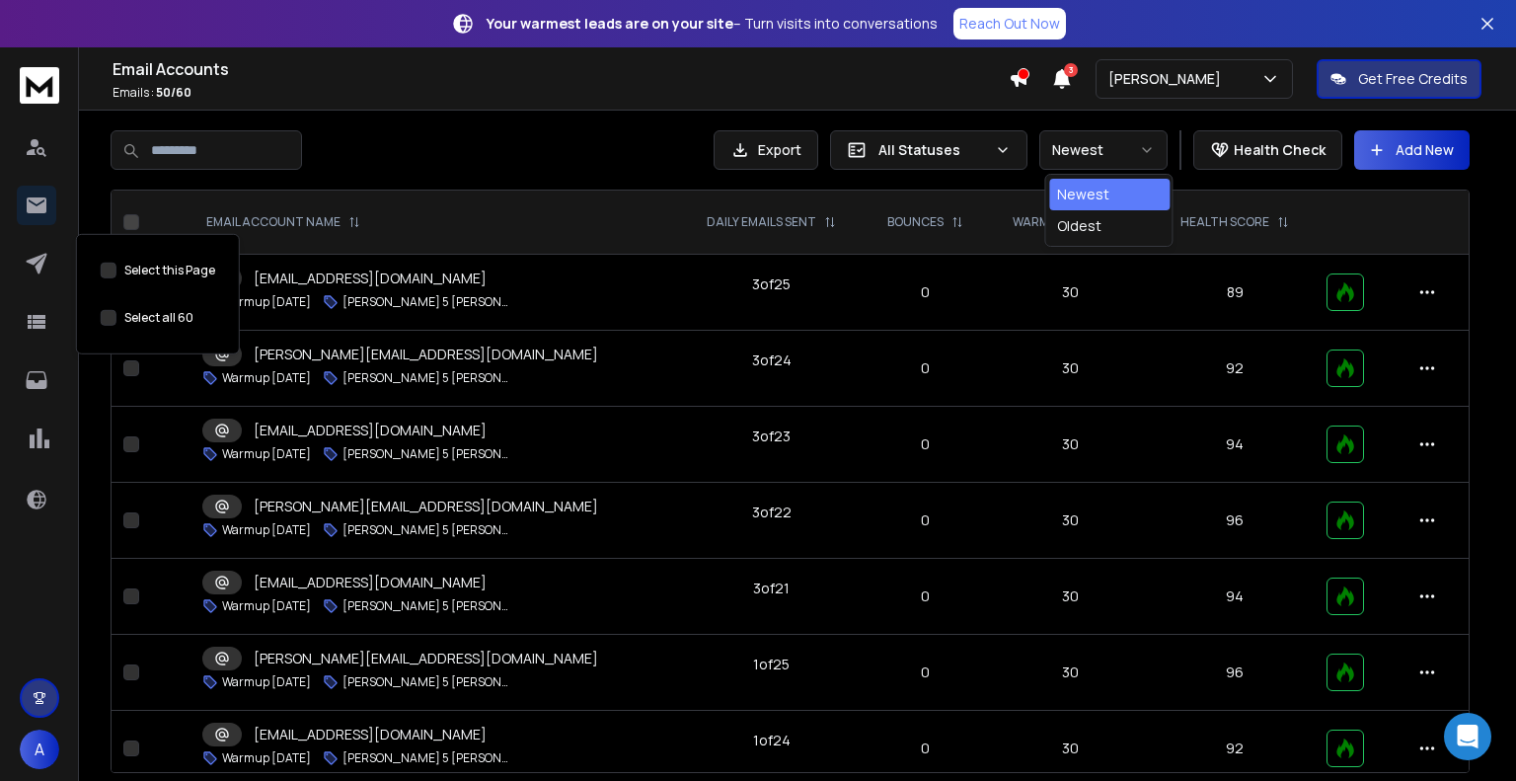
click at [126, 220] on button "Select this Page" at bounding box center [131, 222] width 16 height 16
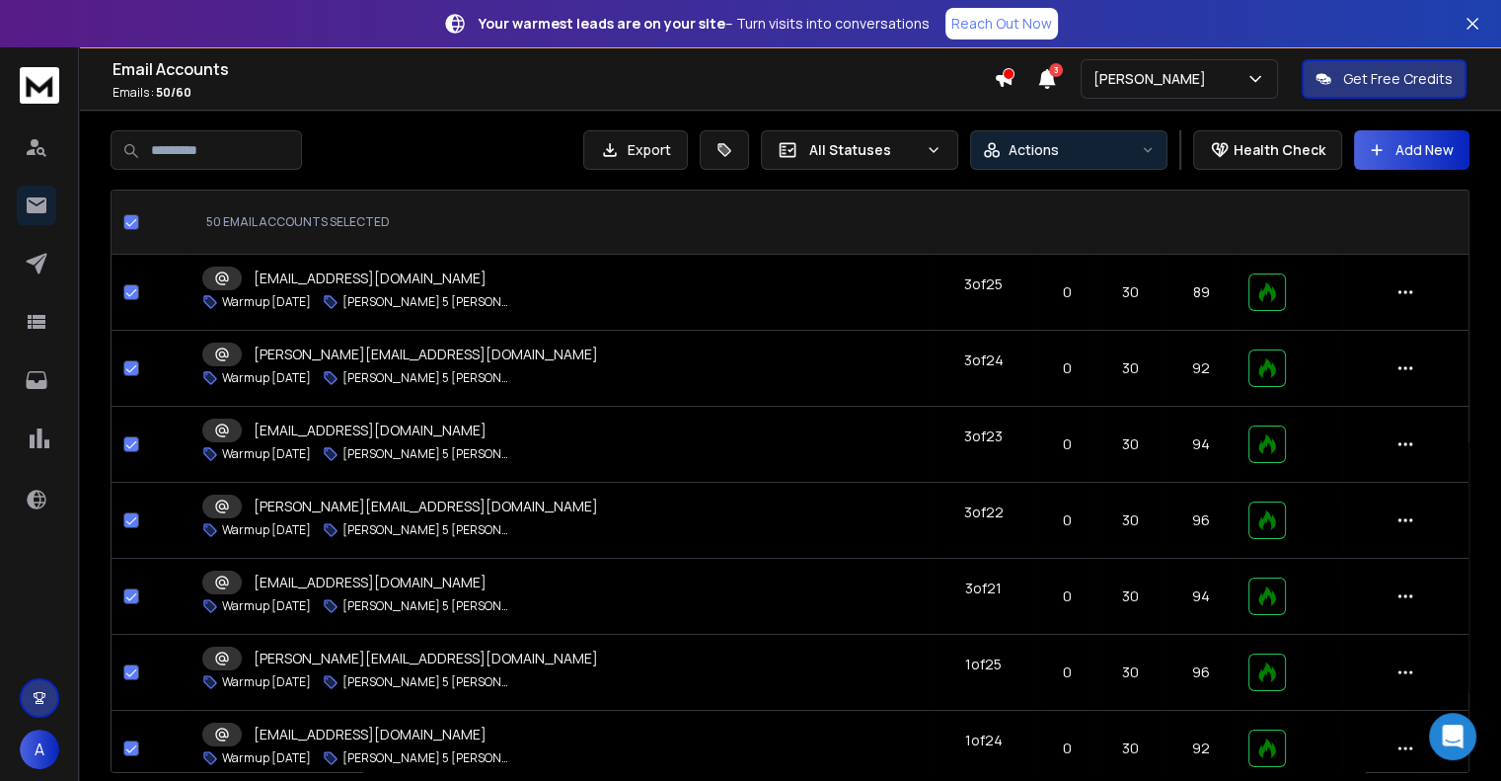
click at [1001, 146] on icon "button" at bounding box center [992, 150] width 18 height 18
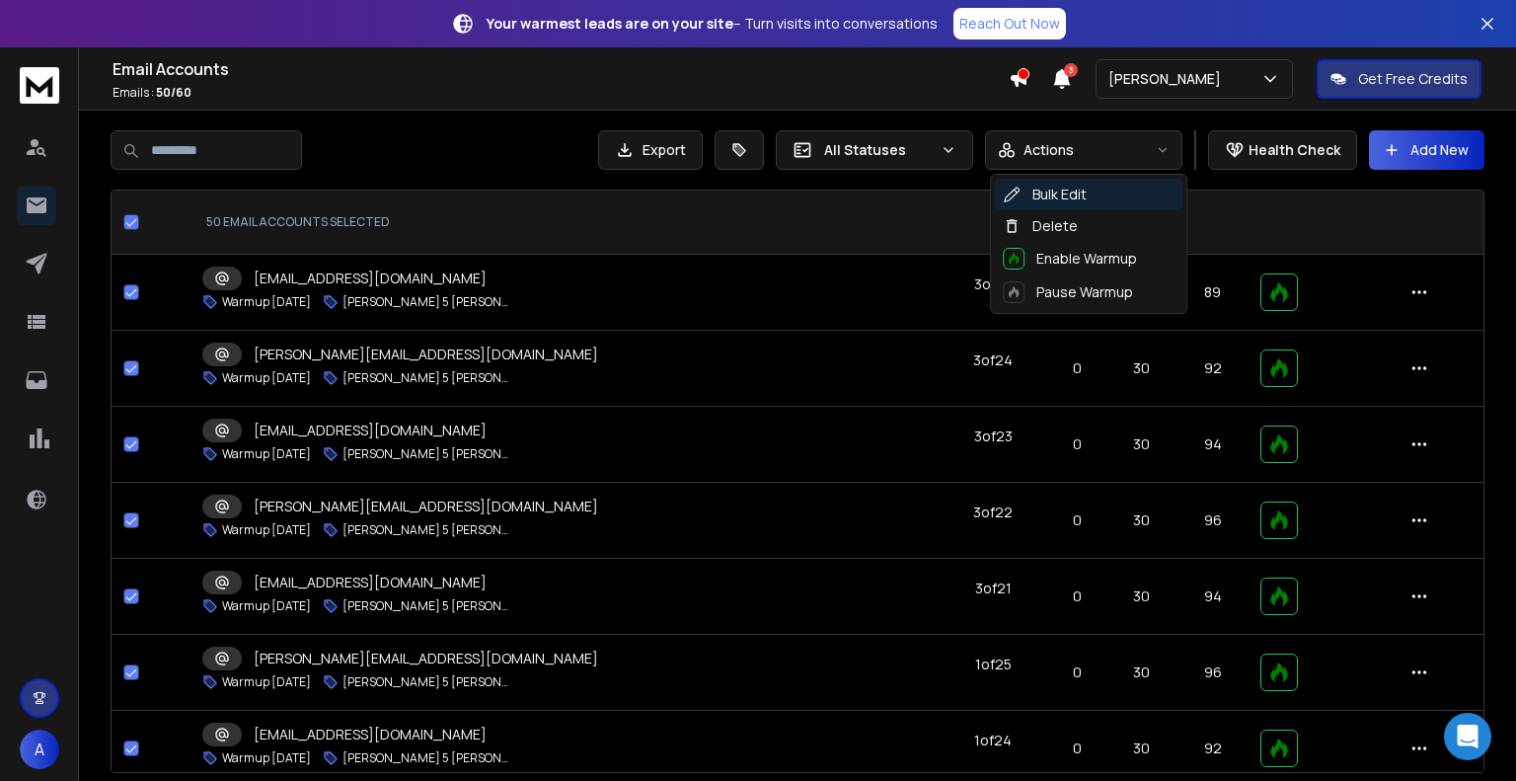
click at [1023, 195] on div "Bulk Edit" at bounding box center [1045, 195] width 84 height 20
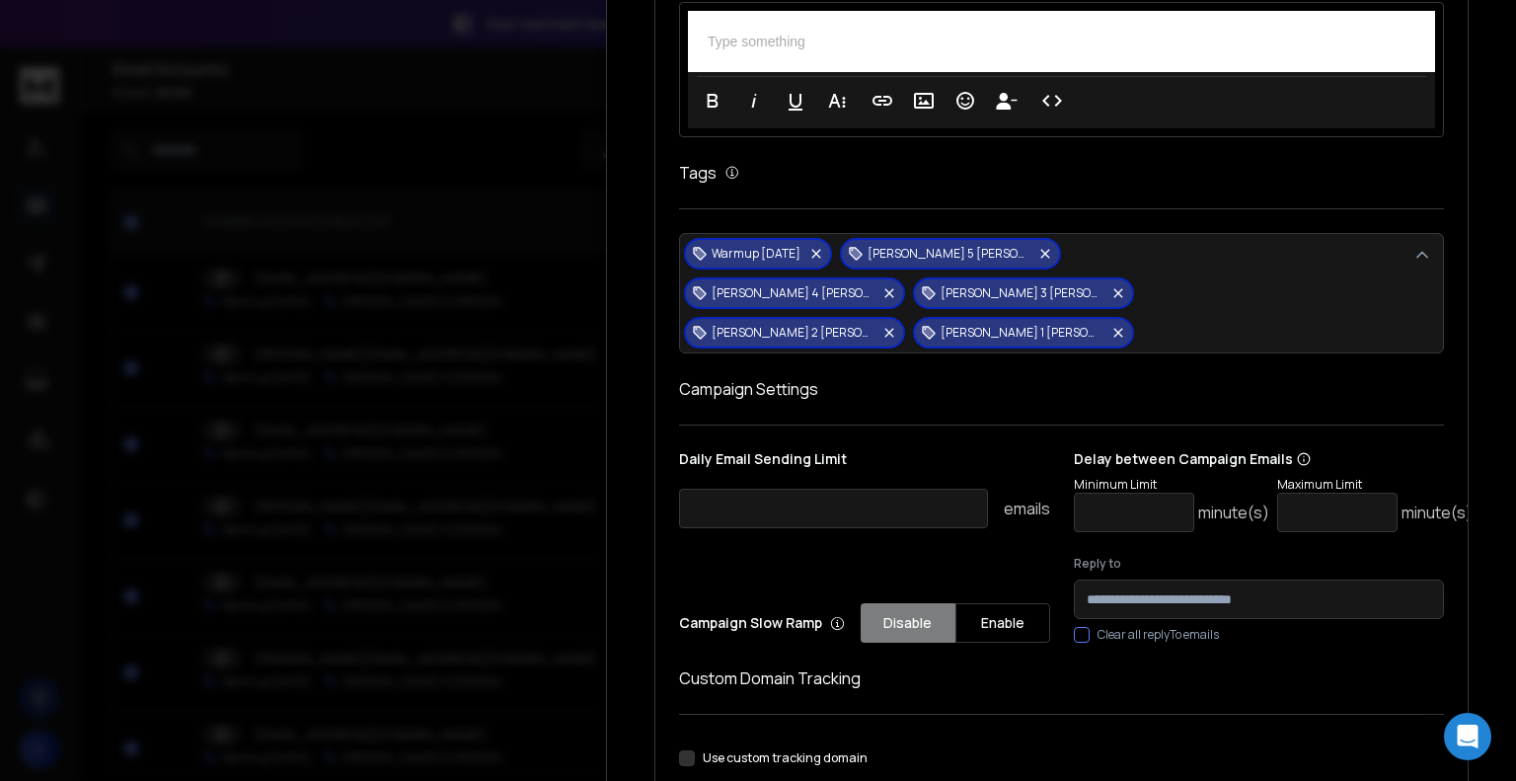
scroll to position [432, 0]
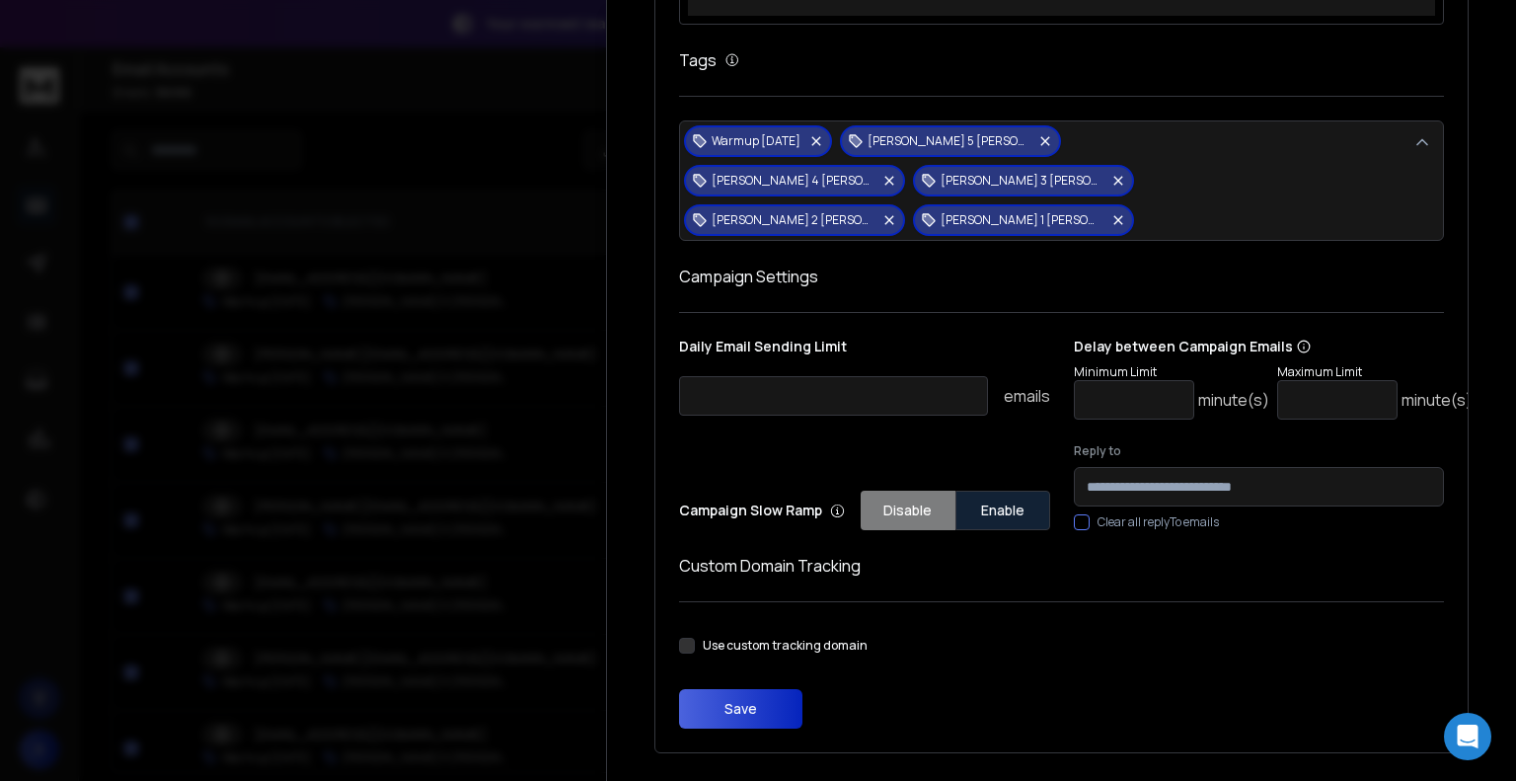
click at [1023, 491] on button "Enable" at bounding box center [1002, 510] width 95 height 39
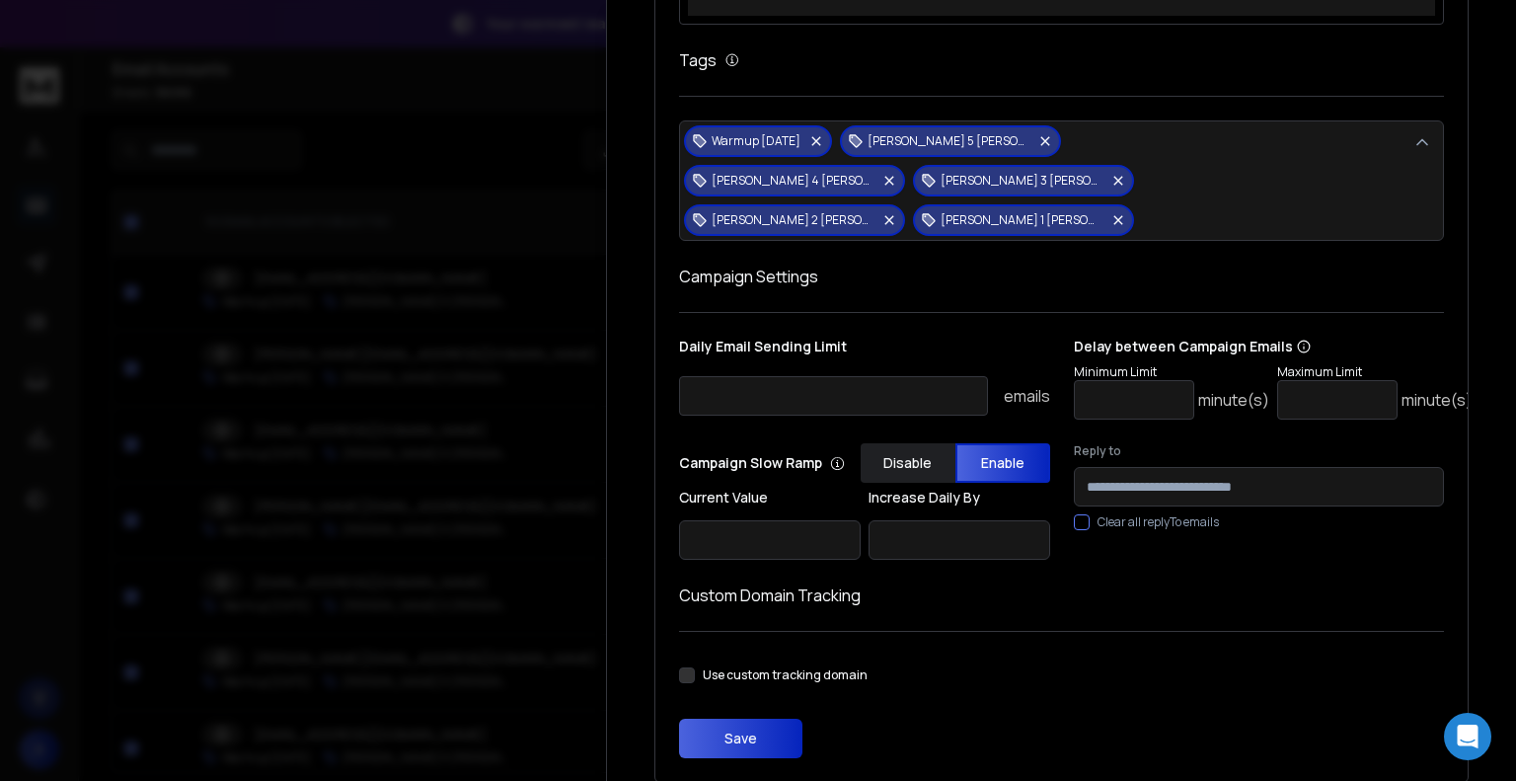
drag, startPoint x: 718, startPoint y: 492, endPoint x: 667, endPoint y: 508, distance: 53.1
click at [667, 508] on div "Sender Name First Name Last Name Signature Type something Clear Formatting Font…" at bounding box center [1061, 226] width 814 height 1112
type input "*"
click at [914, 520] on input "Increase Daily By" at bounding box center [960, 539] width 182 height 39
type input "*"
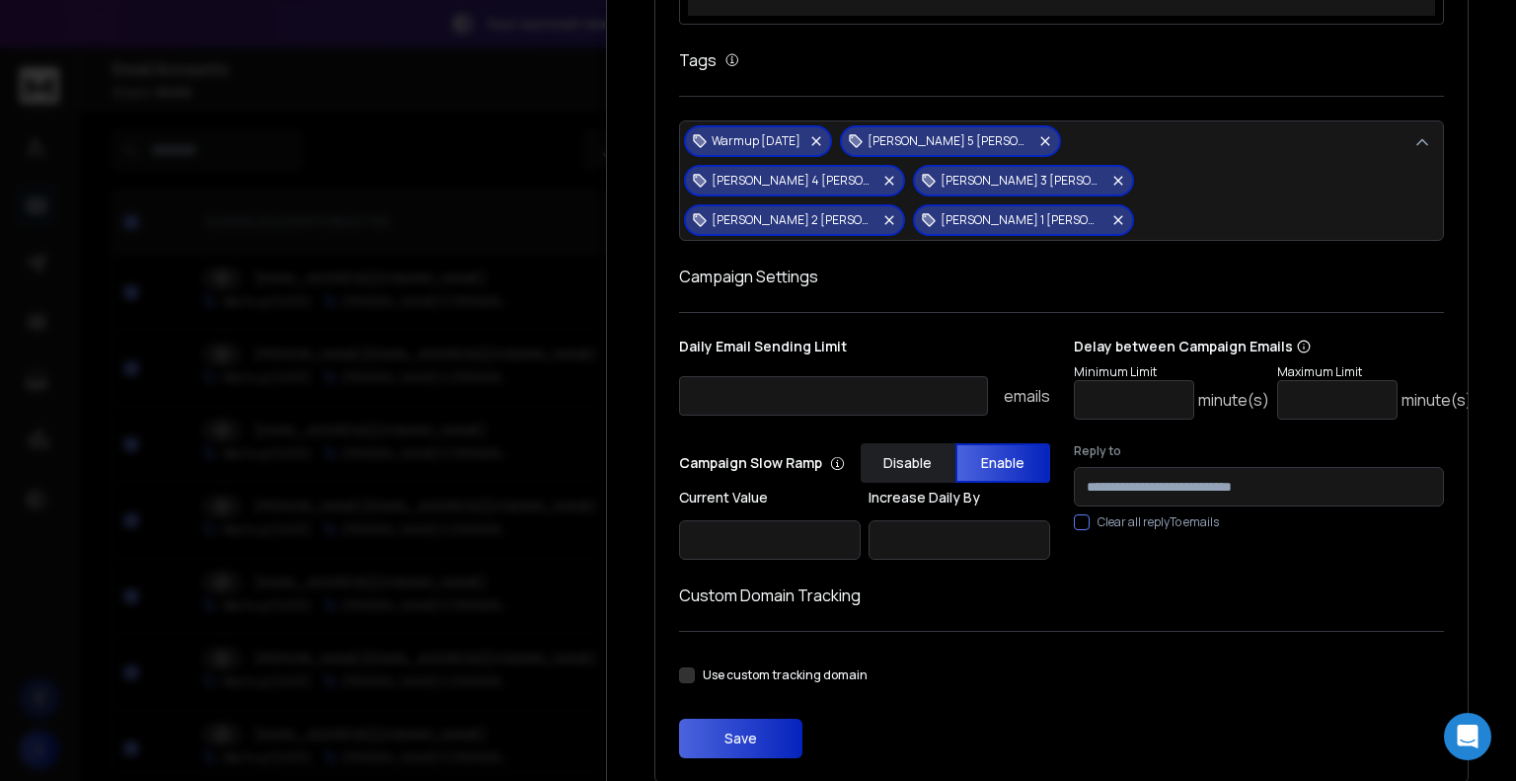
click at [737, 719] on button "Save" at bounding box center [740, 738] width 123 height 39
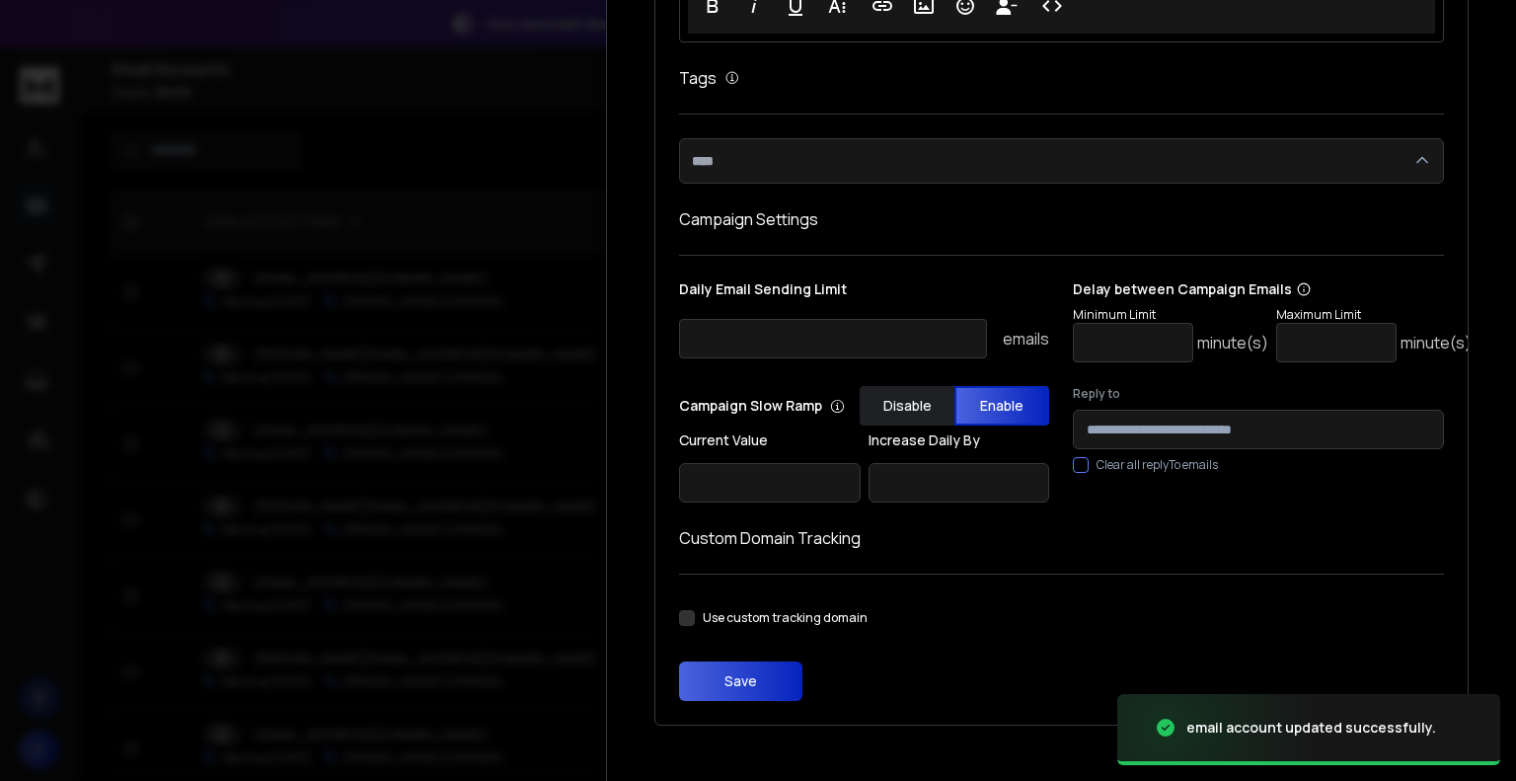
scroll to position [428, 0]
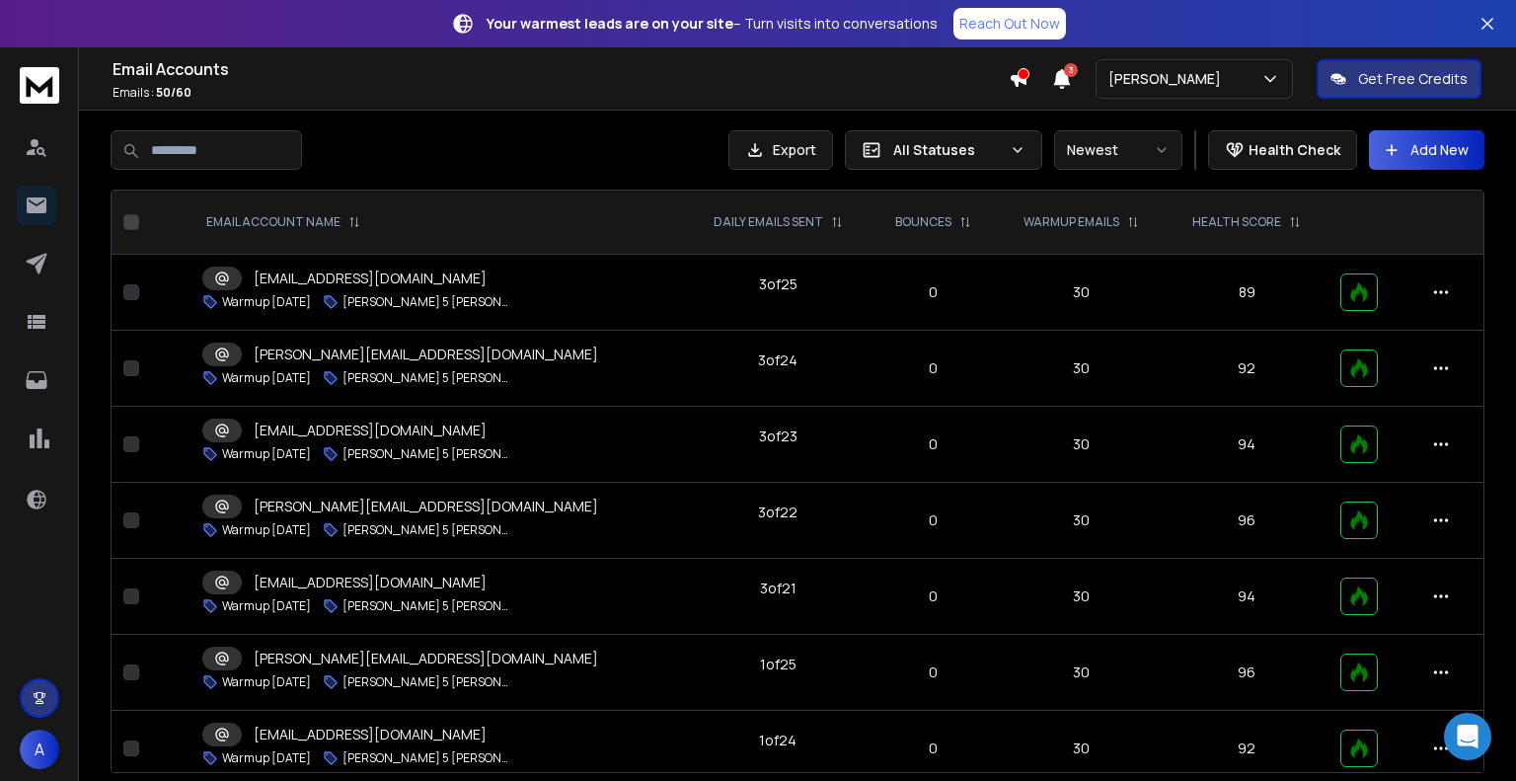
click at [1432, 298] on icon at bounding box center [1441, 292] width 18 height 18
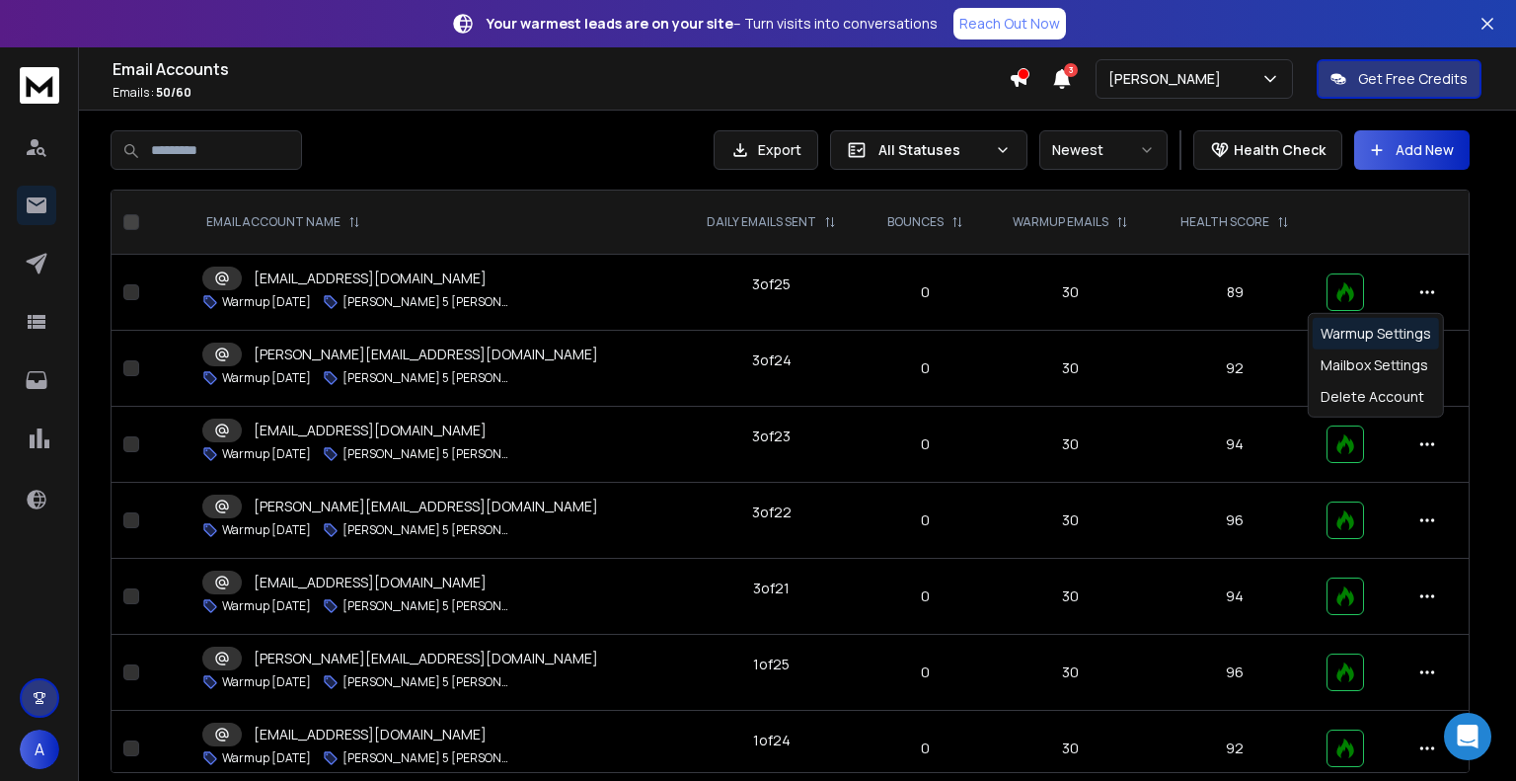
click at [1378, 340] on div "Warmup Settings" at bounding box center [1376, 334] width 126 height 32
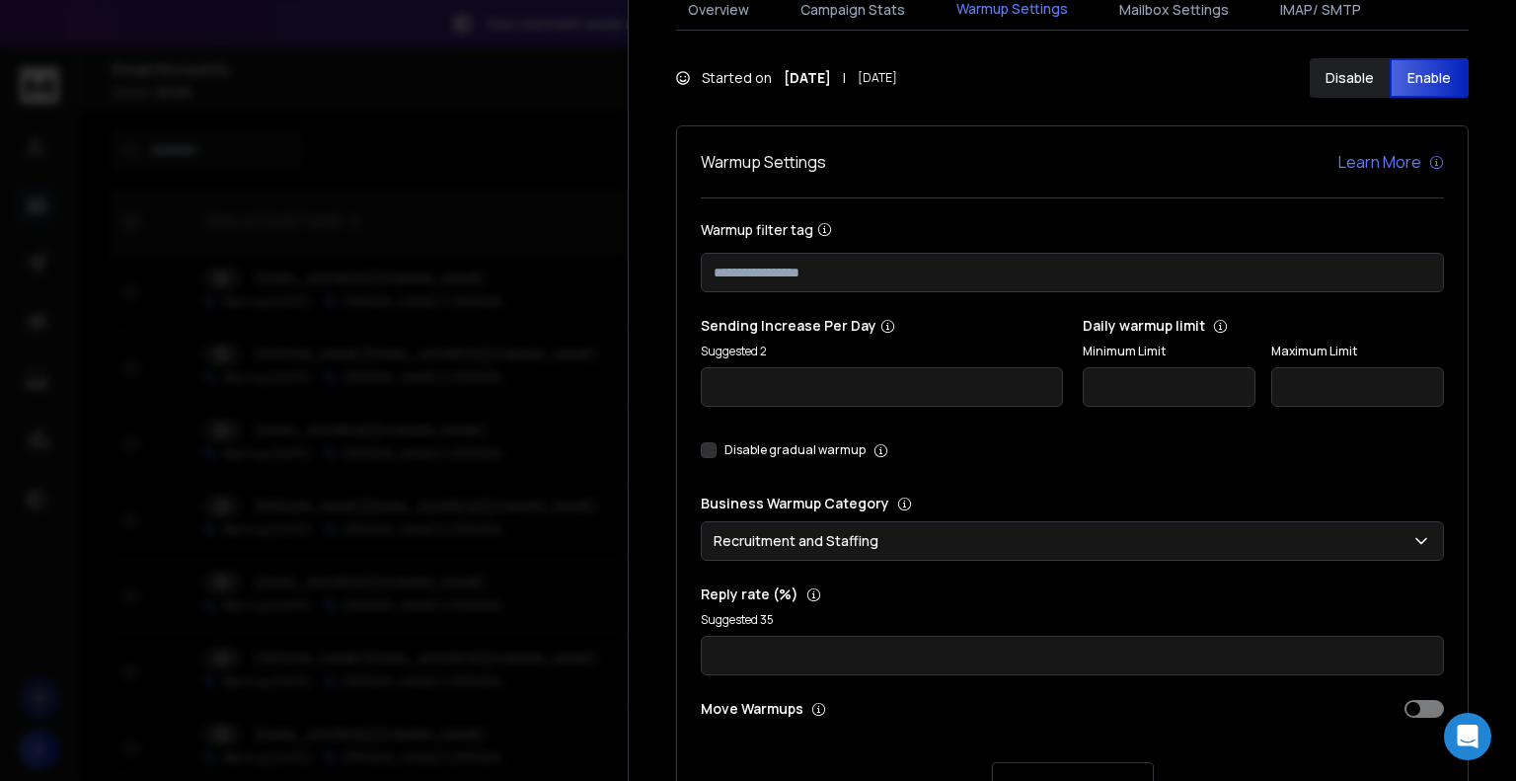
scroll to position [0, 0]
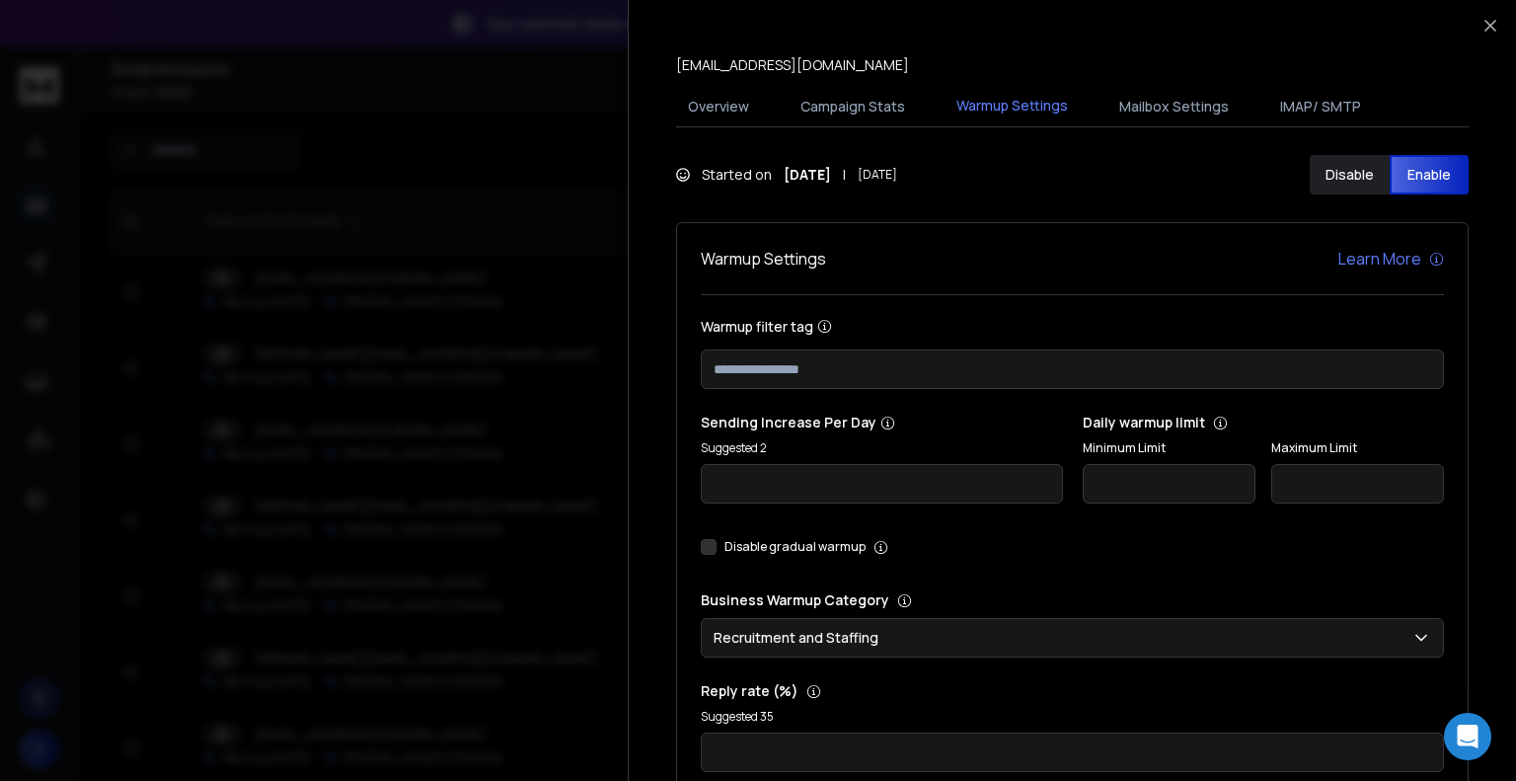
click at [1137, 97] on button "Mailbox Settings" at bounding box center [1173, 106] width 133 height 43
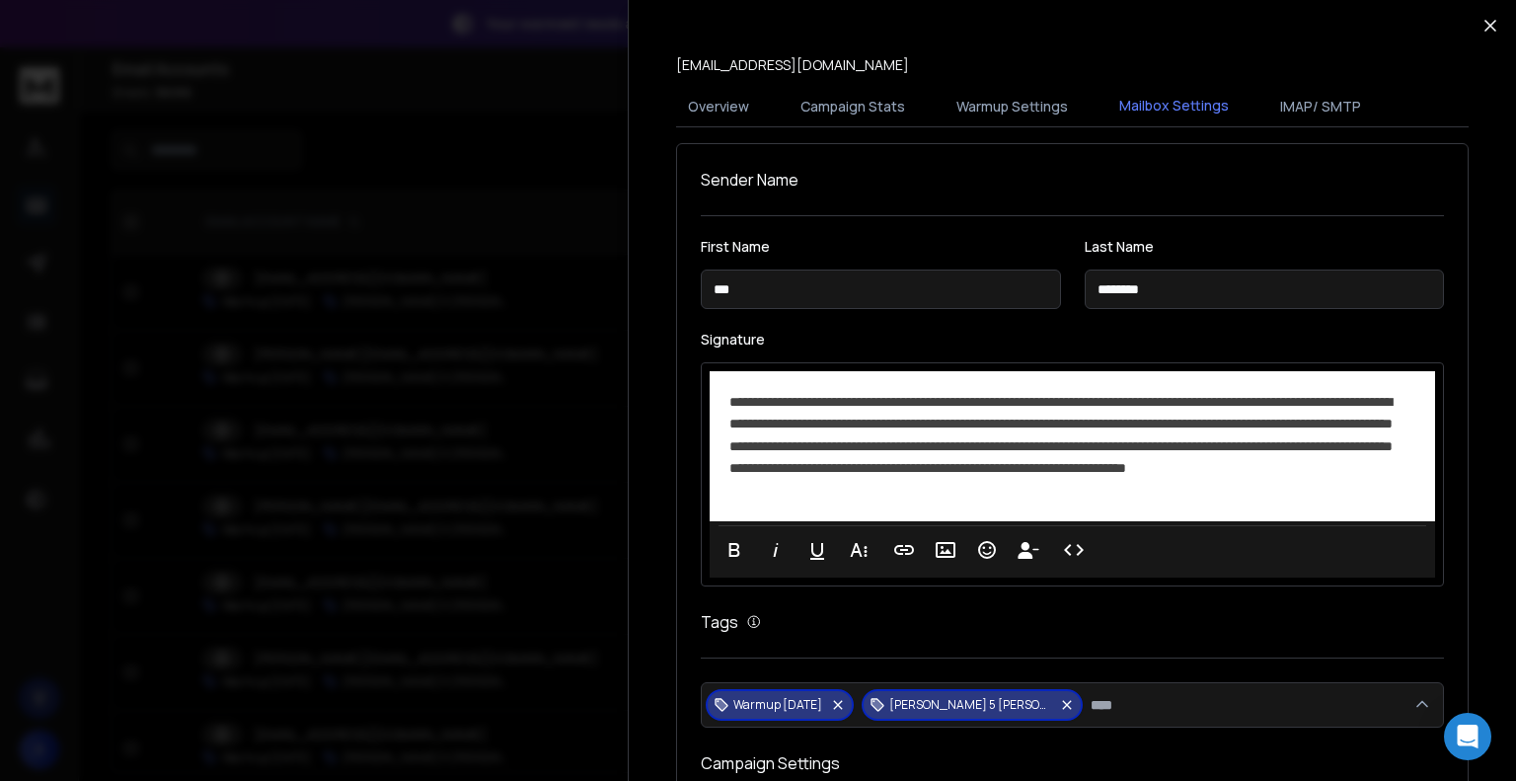
click at [1478, 35] on div "**********" at bounding box center [1072, 390] width 888 height 781
click at [1480, 28] on icon "button" at bounding box center [1490, 26] width 20 height 20
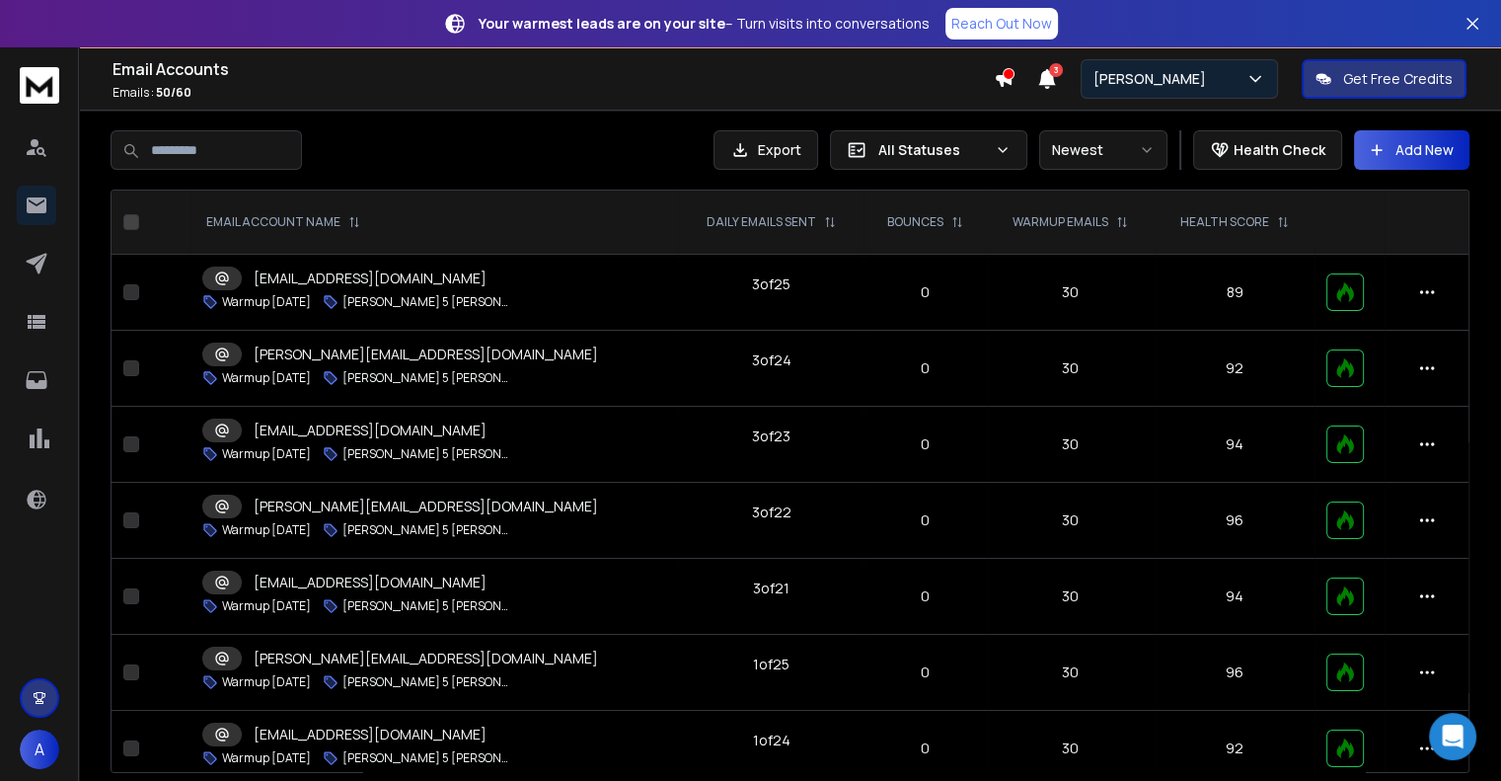
click at [1157, 88] on p "Tom Culligan" at bounding box center [1154, 79] width 120 height 20
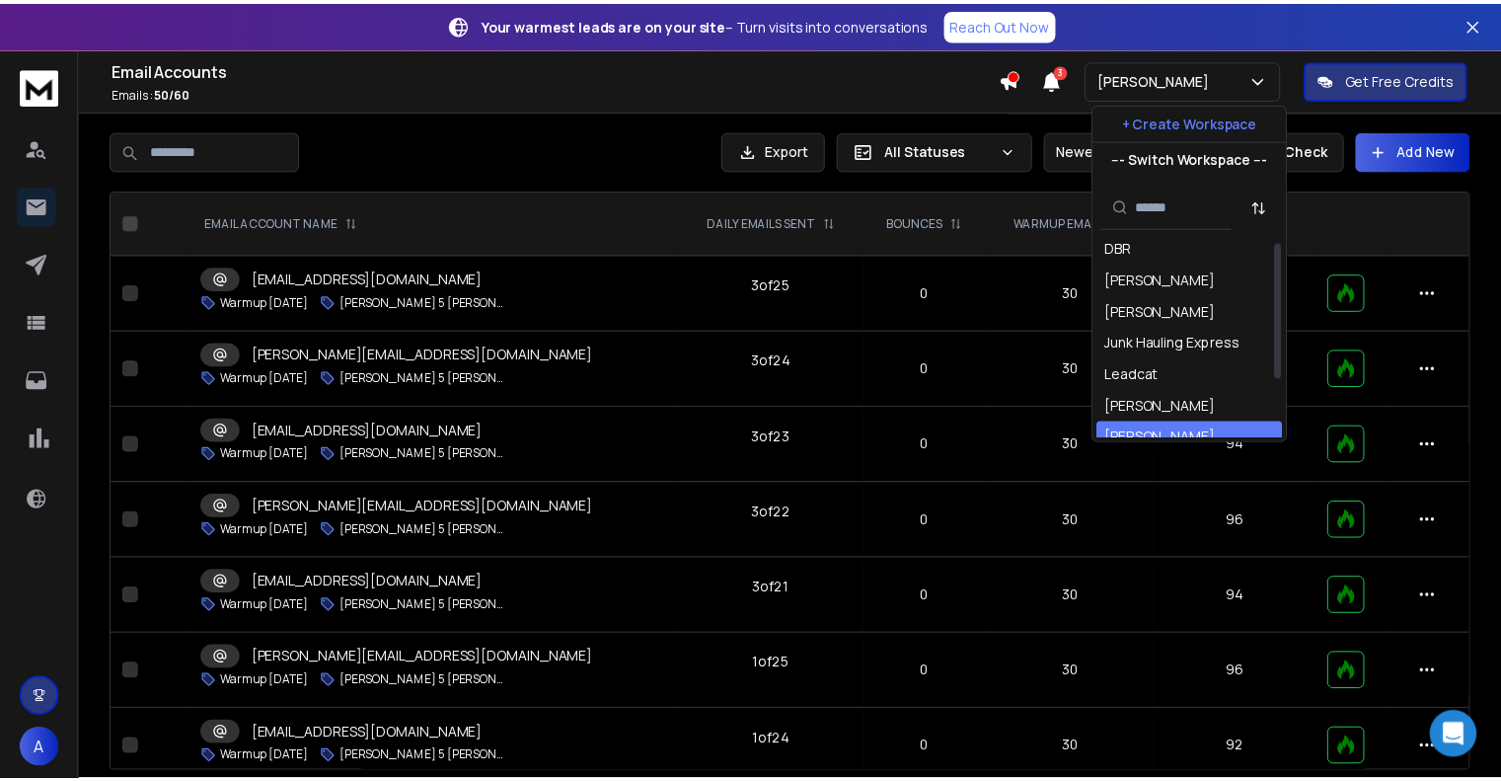
scroll to position [87, 0]
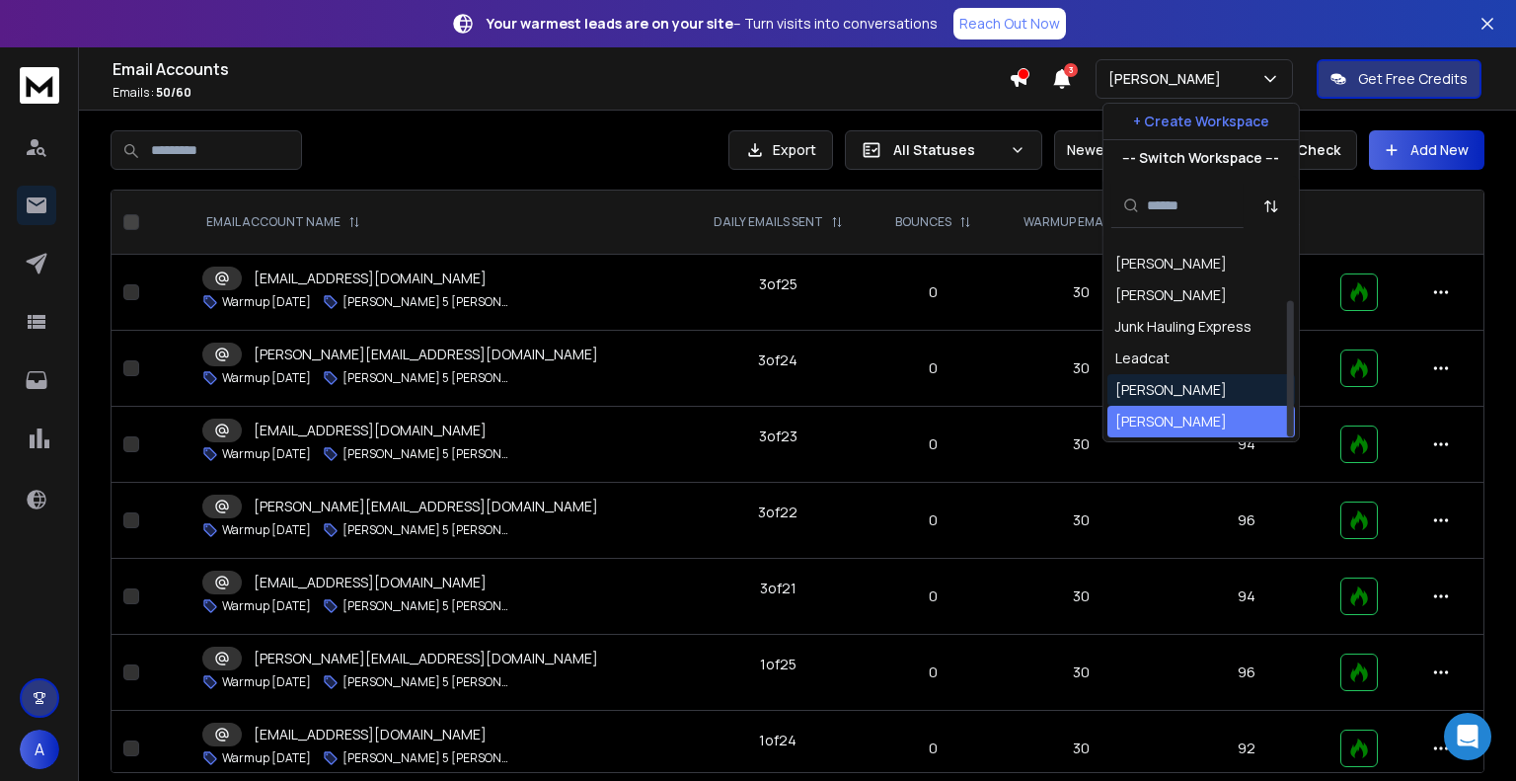
click at [1155, 391] on div "[PERSON_NAME]" at bounding box center [1171, 390] width 112 height 20
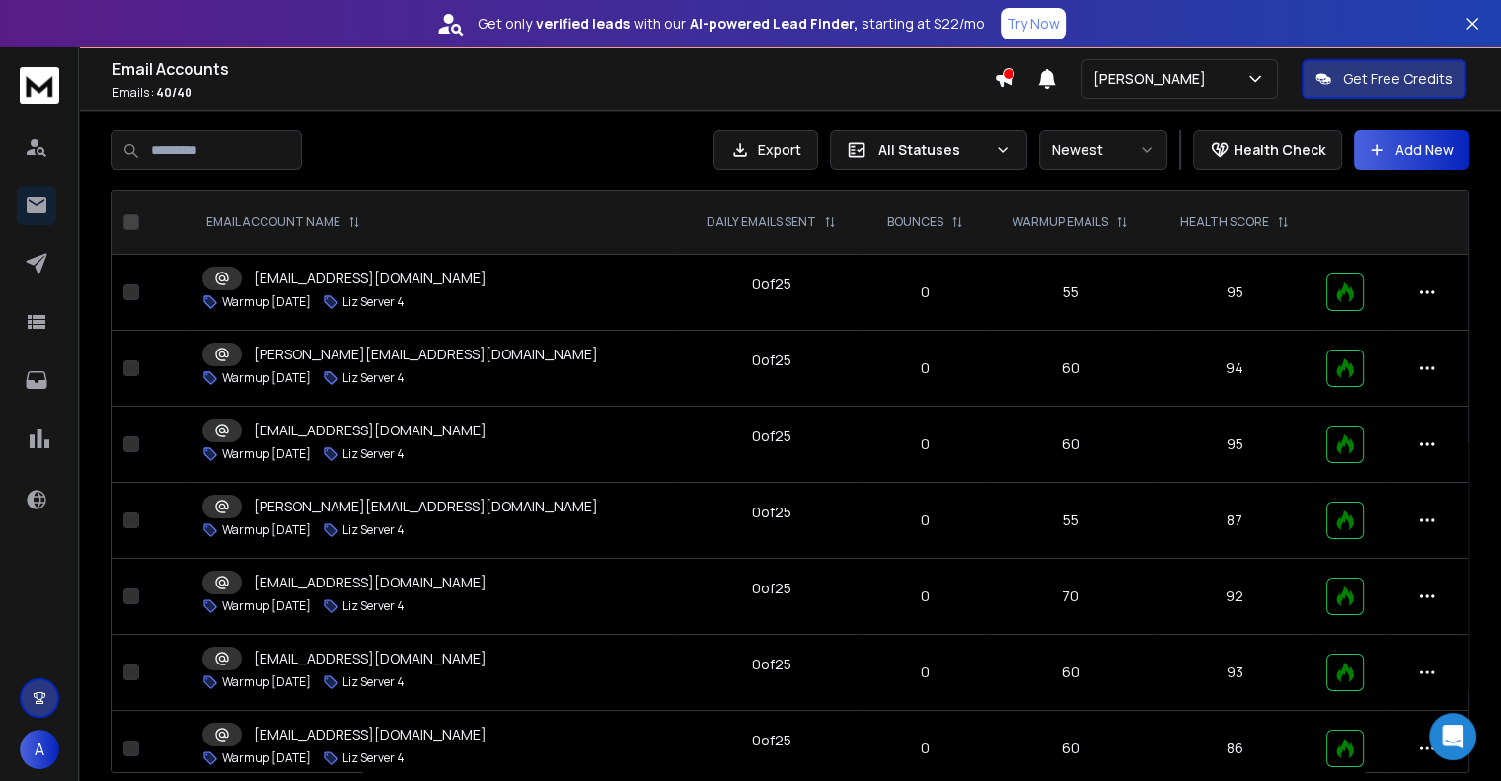
click at [1050, 160] on button "Newest" at bounding box center [1103, 149] width 128 height 39
click at [122, 224] on th at bounding box center [151, 222] width 79 height 64
click at [130, 230] on th at bounding box center [151, 222] width 79 height 64
click at [132, 227] on button "Select this Page" at bounding box center [131, 222] width 16 height 16
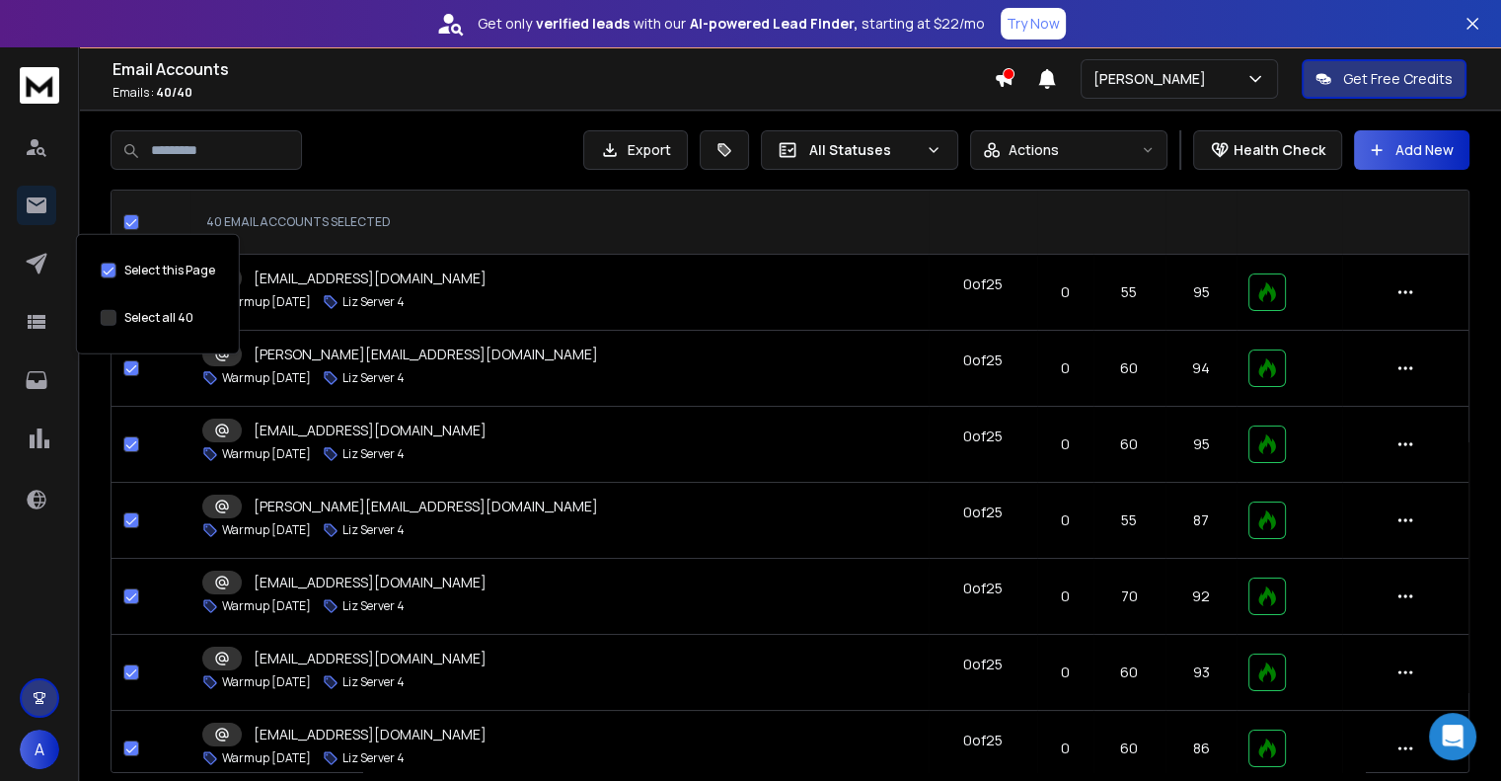
click at [114, 319] on button "Select this Page" at bounding box center [109, 318] width 16 height 16
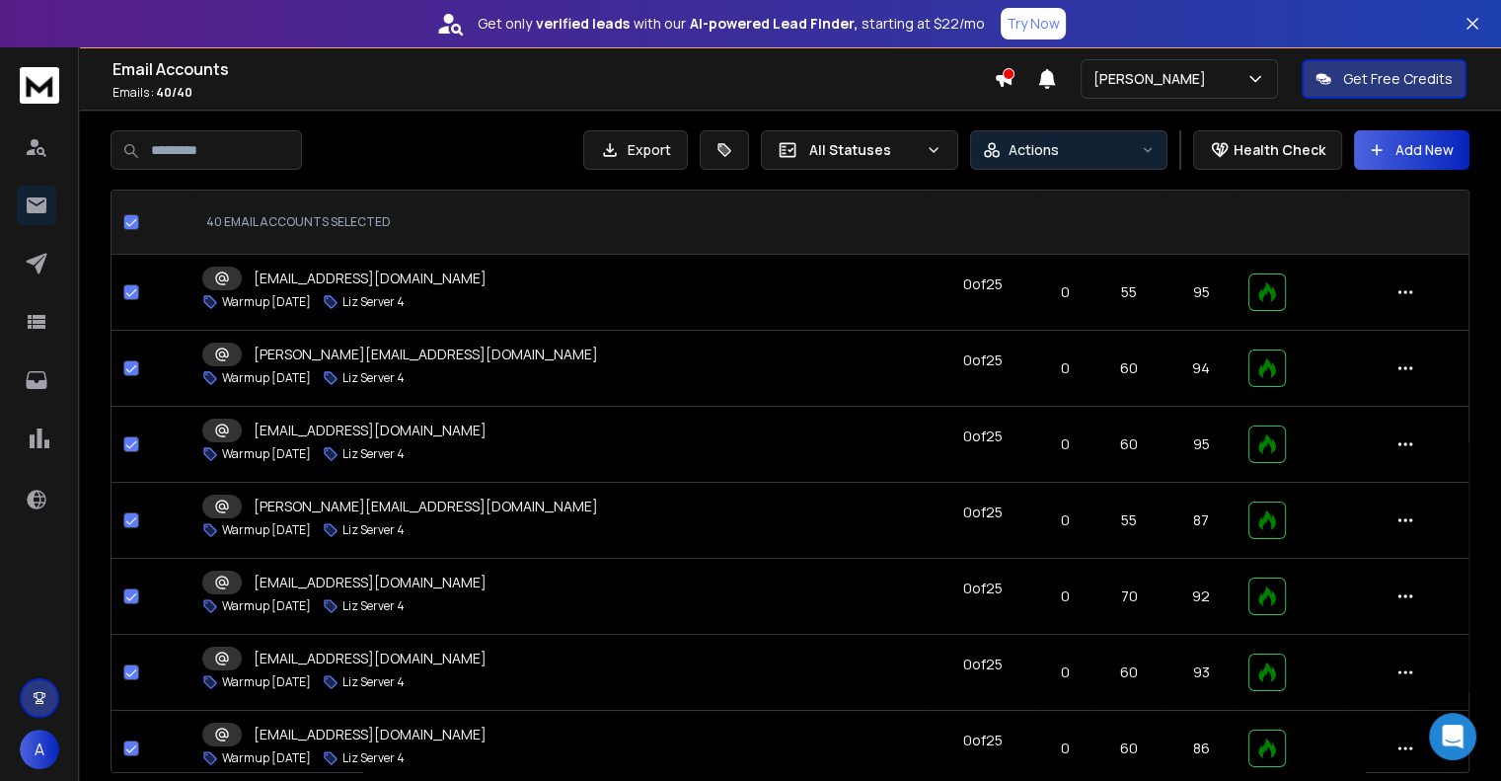
click at [1015, 145] on p "Actions" at bounding box center [1034, 150] width 50 height 20
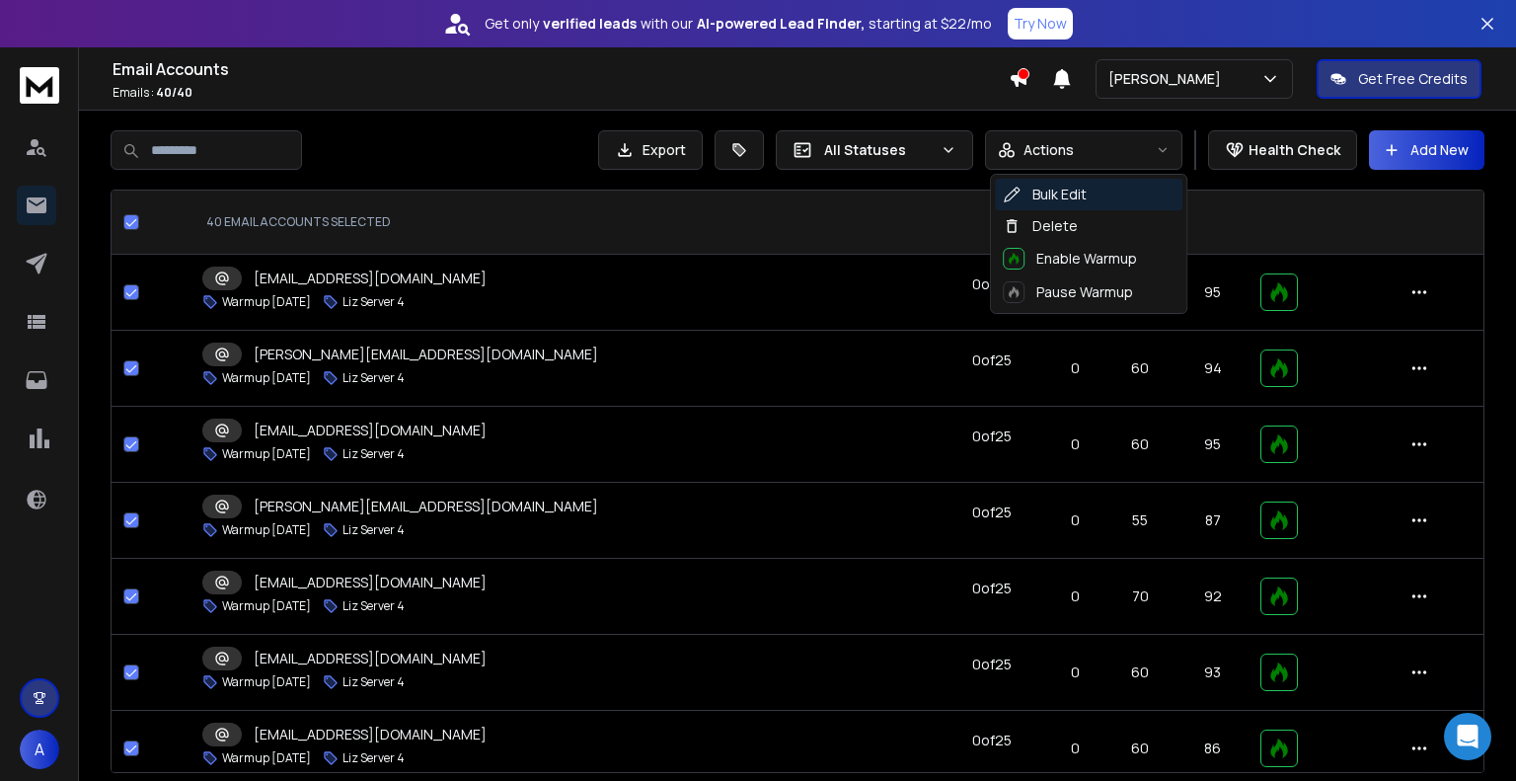
click at [1048, 197] on div "Bulk Edit" at bounding box center [1045, 195] width 84 height 20
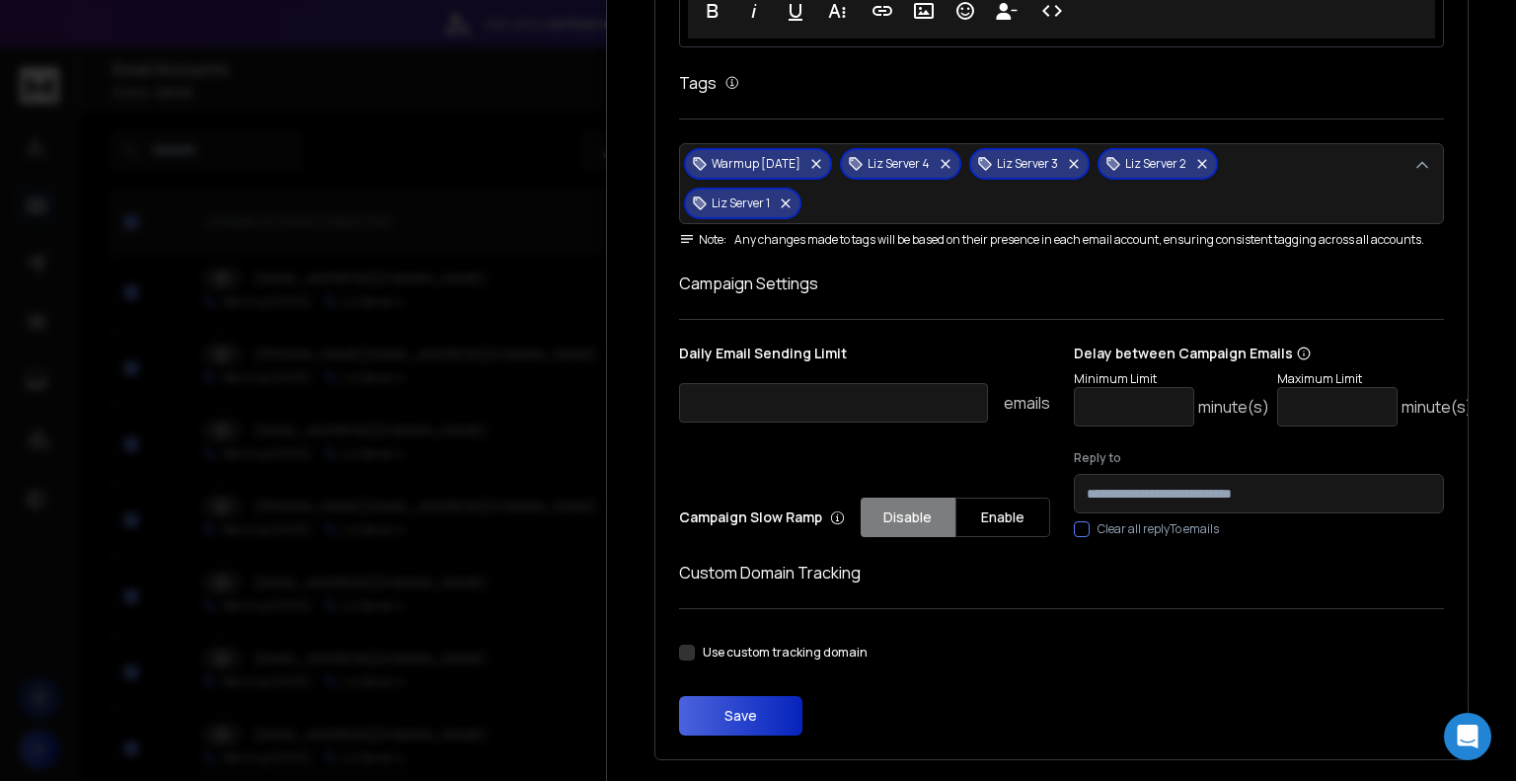
scroll to position [472, 0]
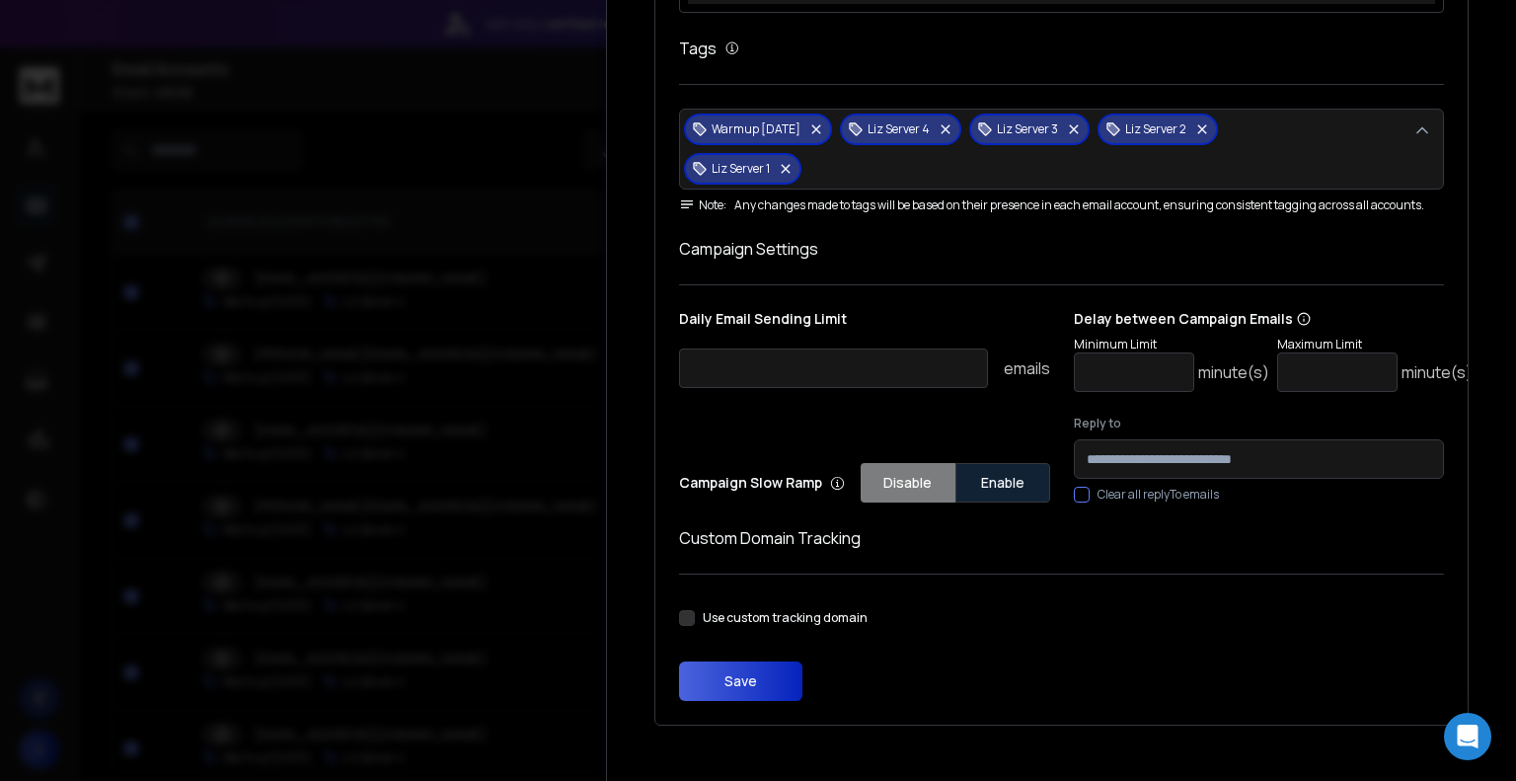
click at [977, 463] on button "Enable" at bounding box center [1002, 482] width 95 height 39
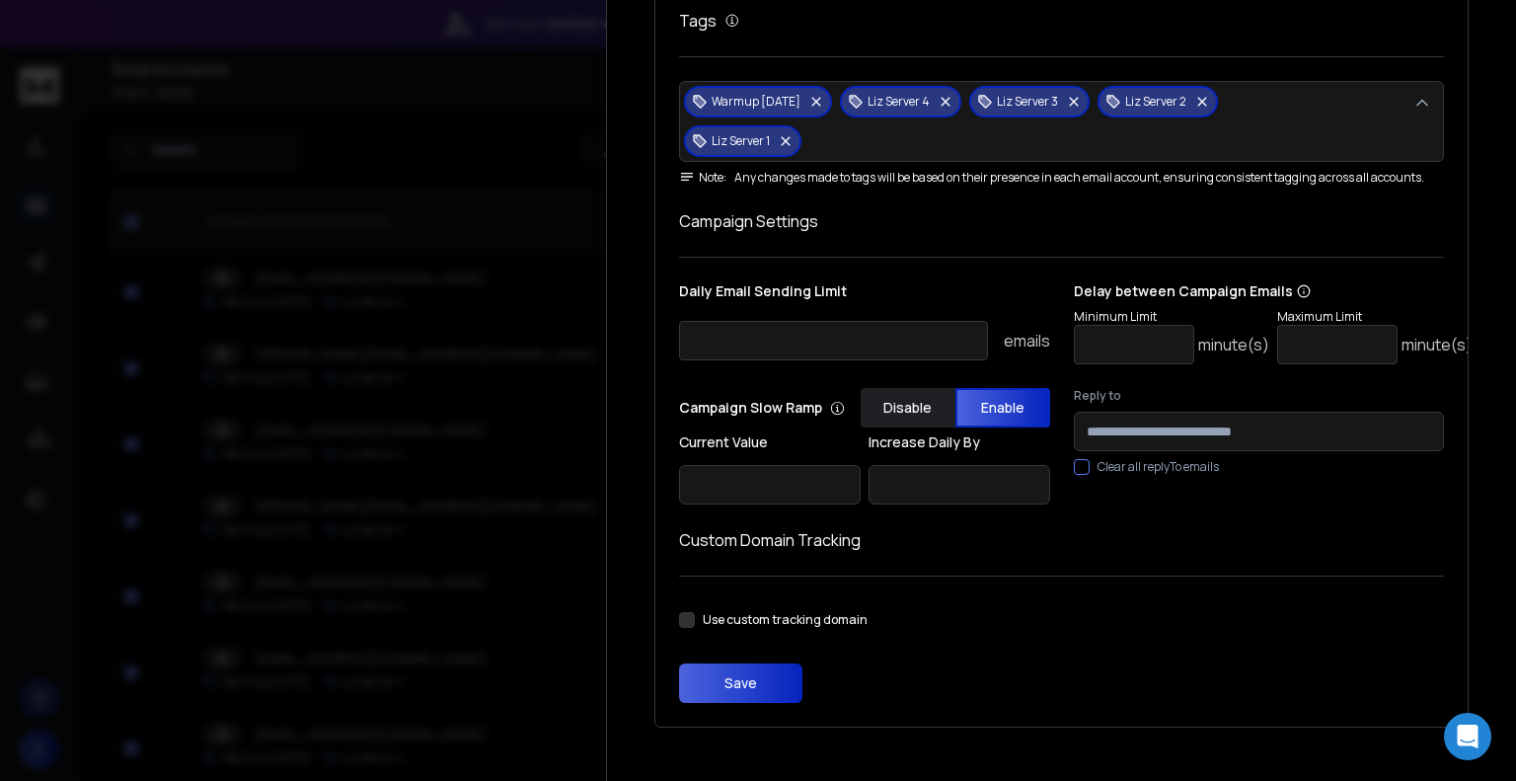
drag, startPoint x: 710, startPoint y: 502, endPoint x: 654, endPoint y: 491, distance: 56.5
click at [654, 491] on div "Sender Name First Name Last Name Signature Type something Clear Formatting Font…" at bounding box center [1061, 179] width 814 height 1097
type input "*"
click at [932, 497] on input "Increase Daily By" at bounding box center [960, 484] width 182 height 39
type input "*"
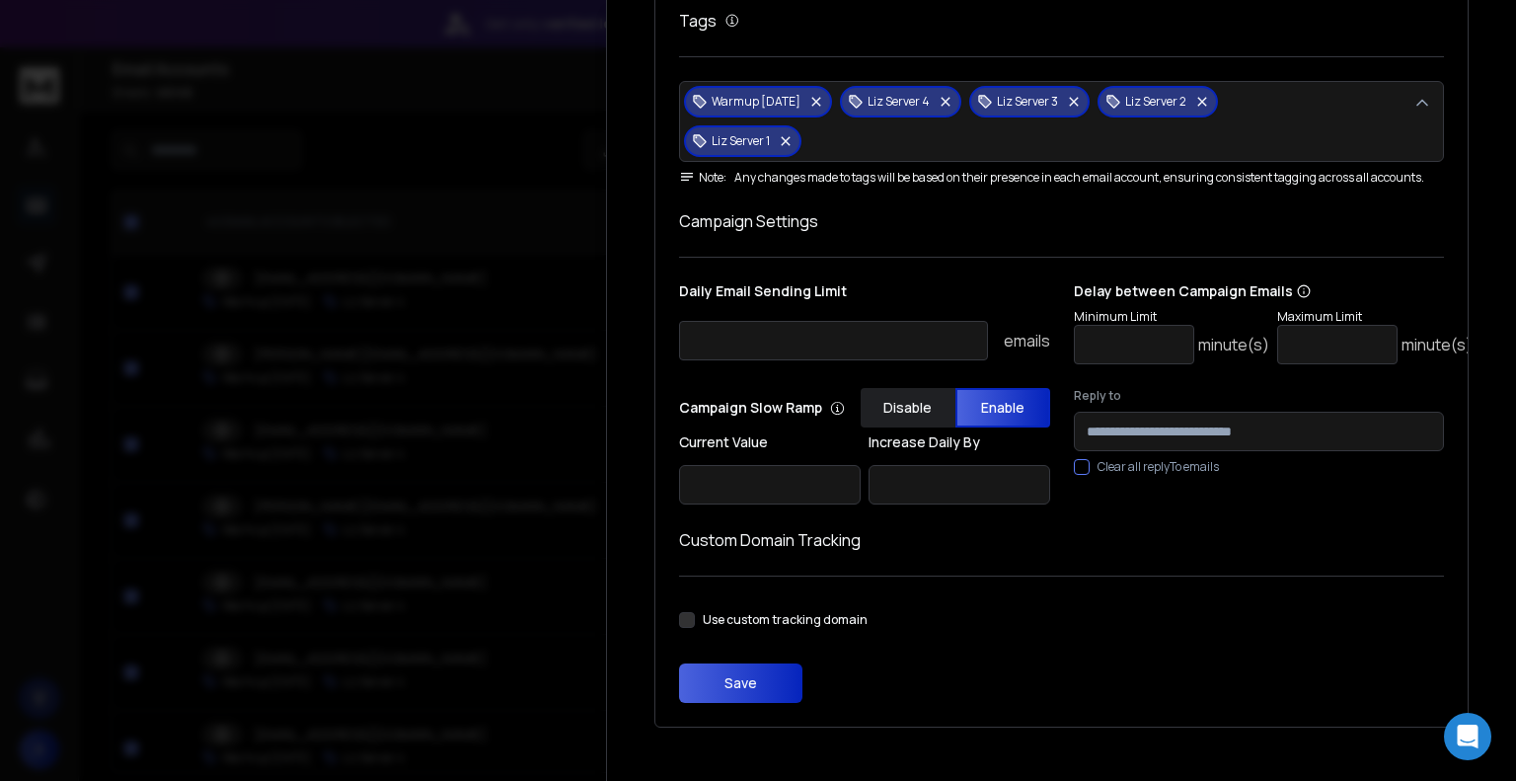
click at [768, 703] on button "Save" at bounding box center [740, 682] width 123 height 39
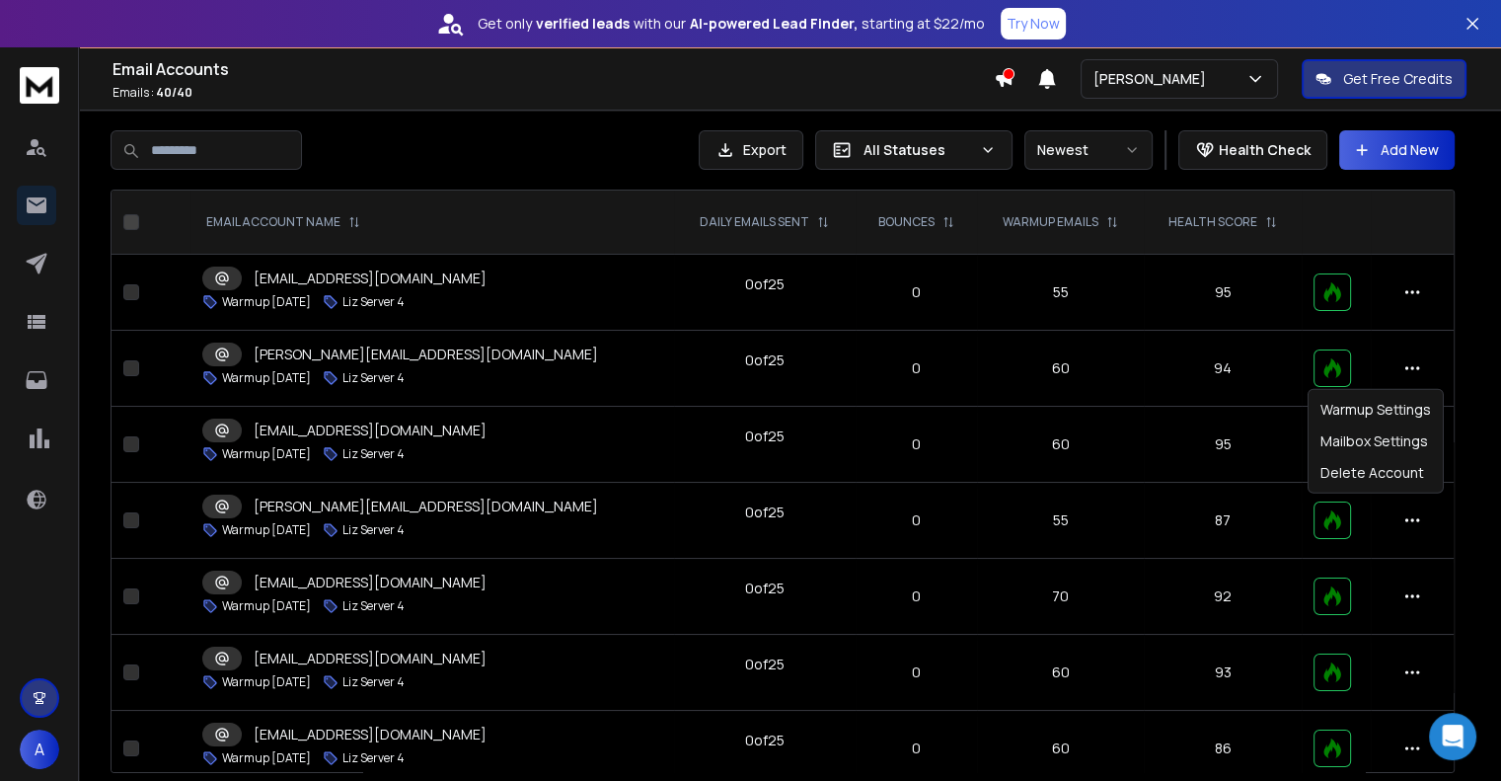
click at [1406, 361] on icon at bounding box center [1412, 368] width 18 height 18
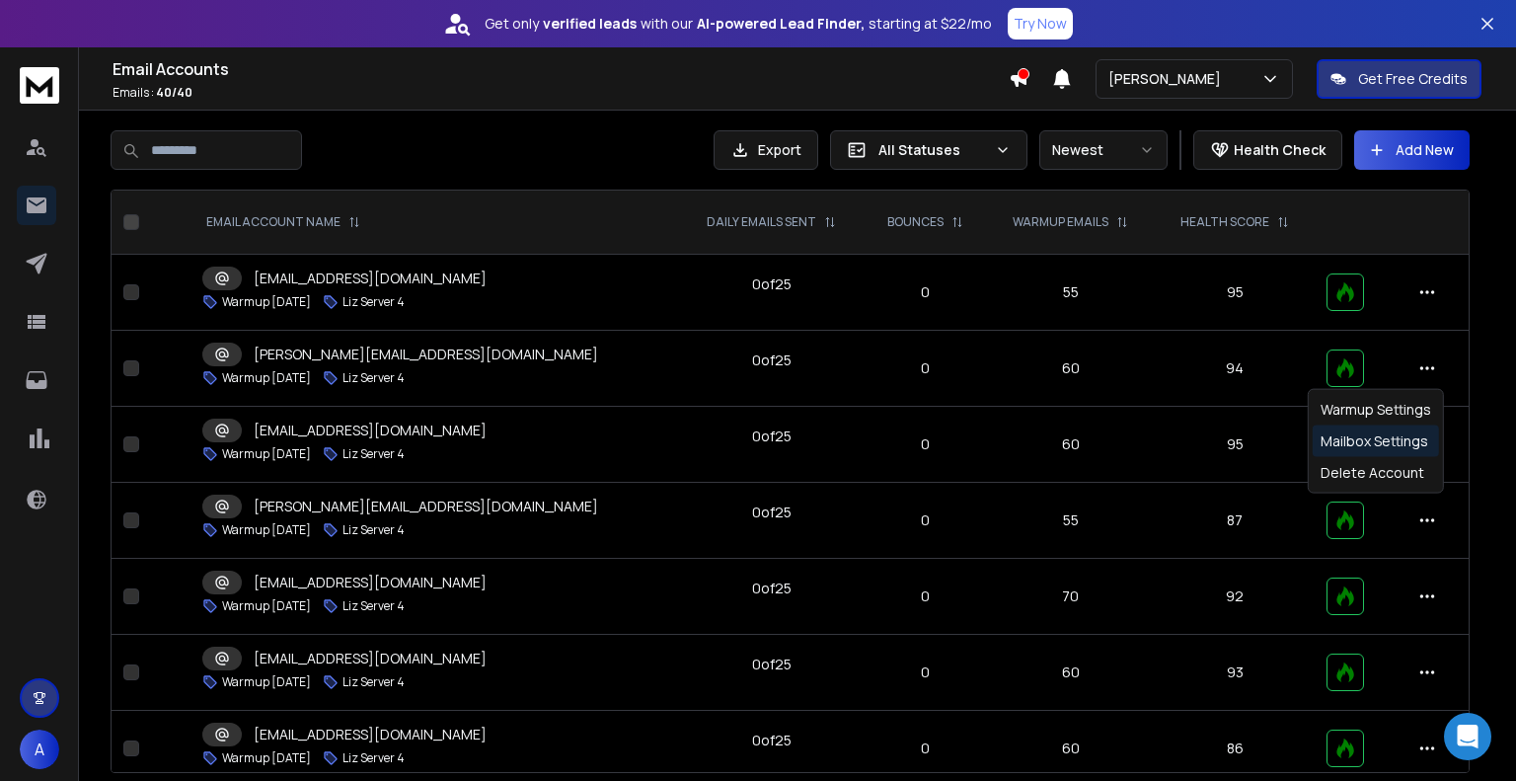
click at [1366, 438] on div "Mailbox Settings" at bounding box center [1376, 441] width 126 height 32
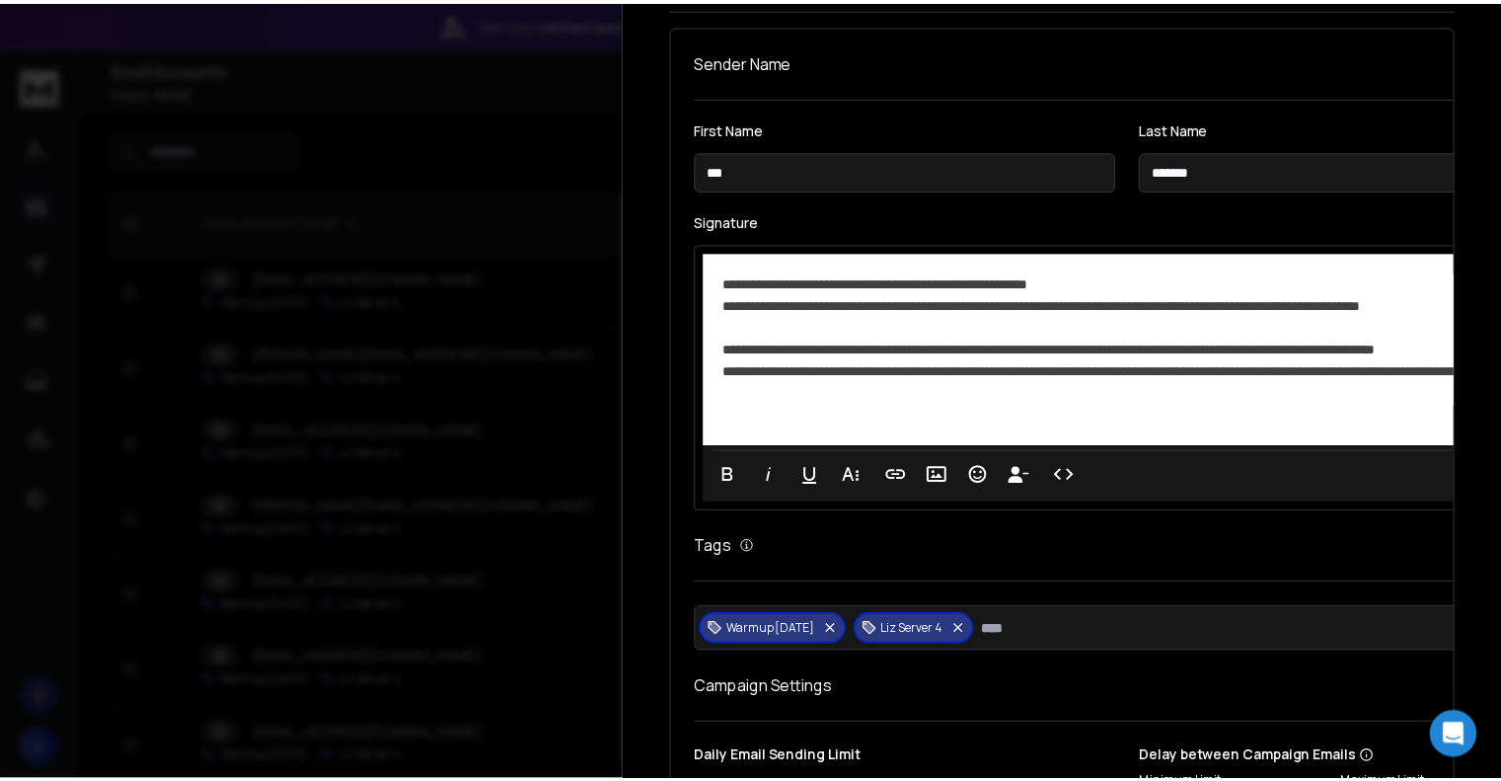
scroll to position [0, 0]
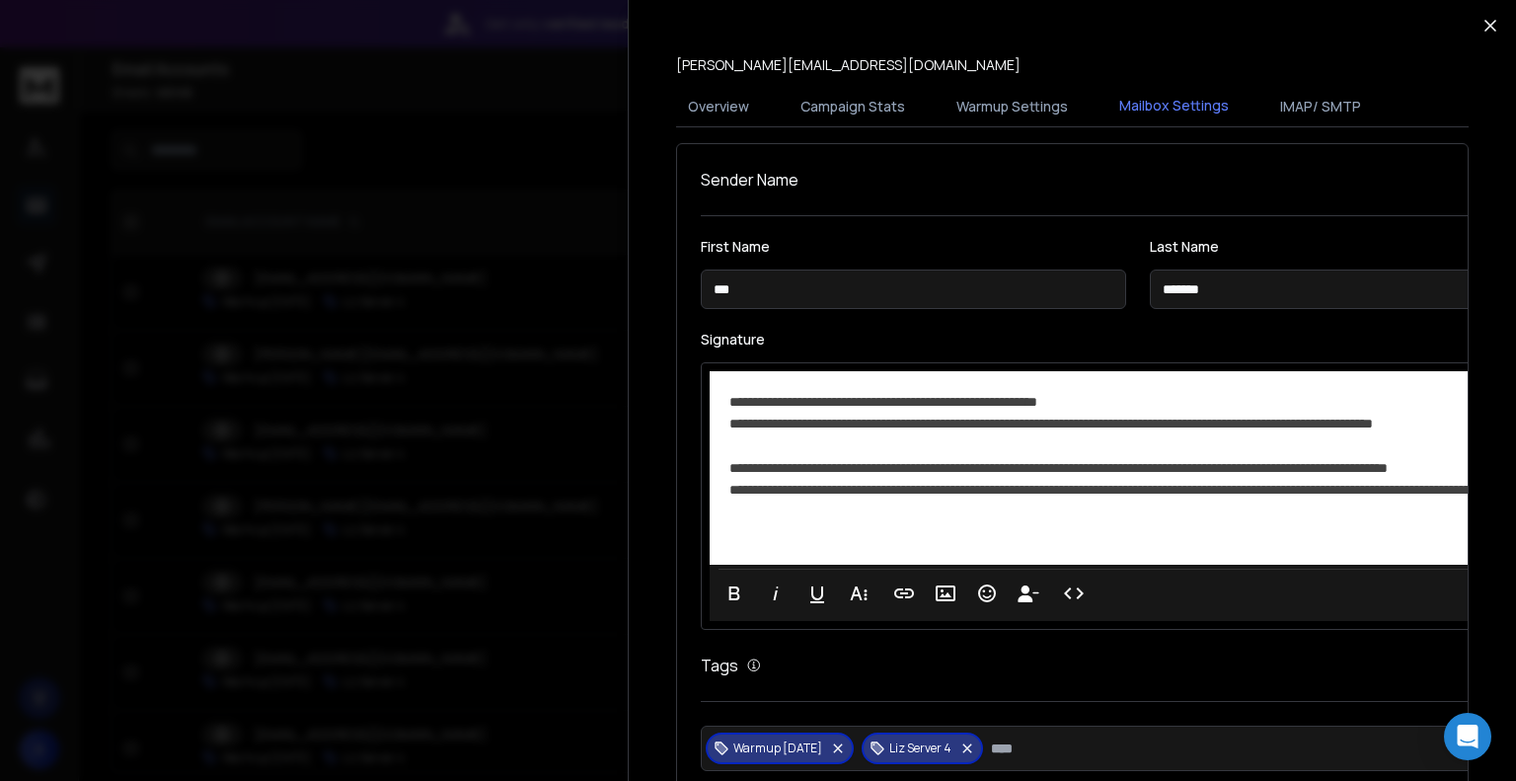
click at [1488, 23] on icon "button" at bounding box center [1490, 26] width 20 height 20
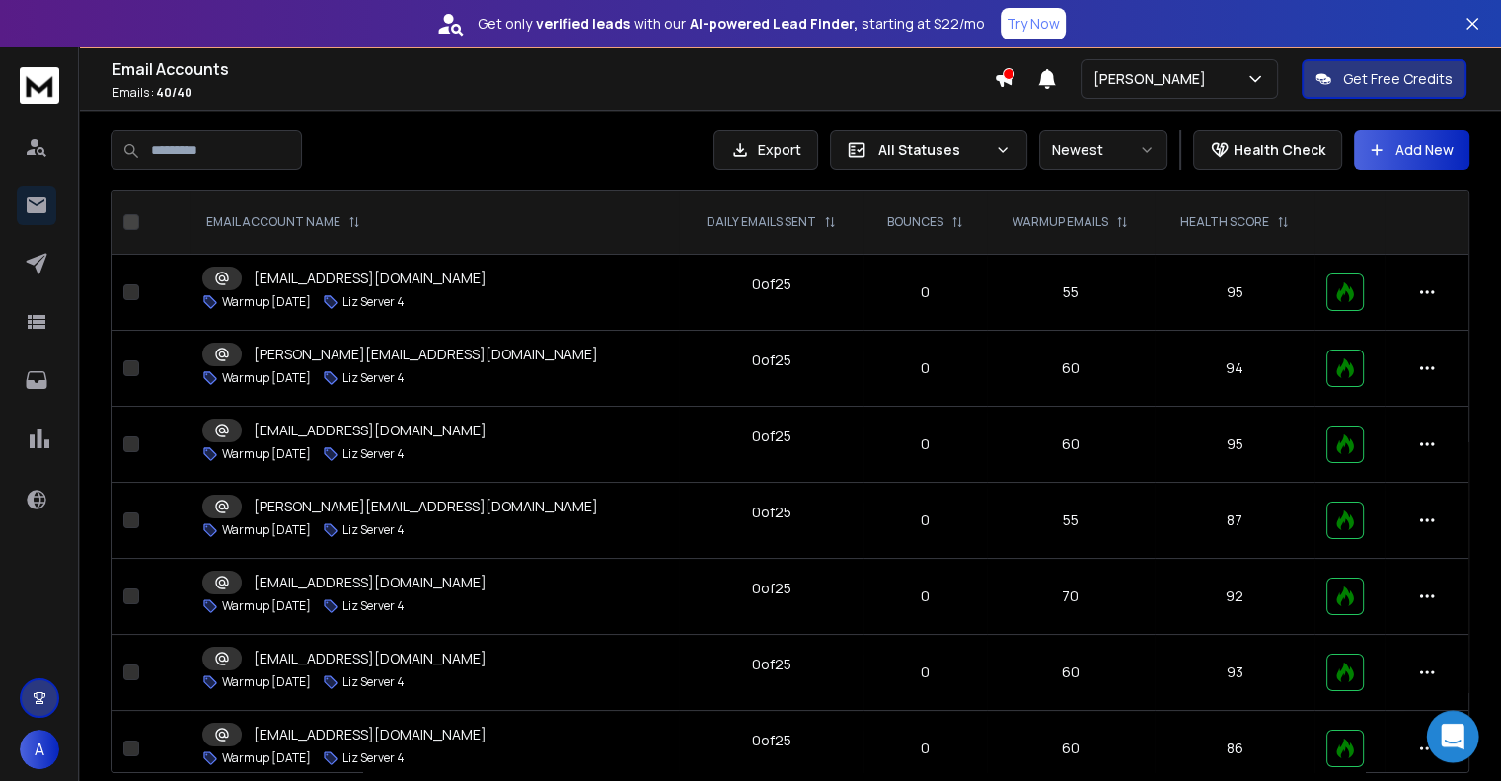
click at [1451, 741] on icon "Open Intercom Messenger" at bounding box center [1453, 736] width 26 height 26
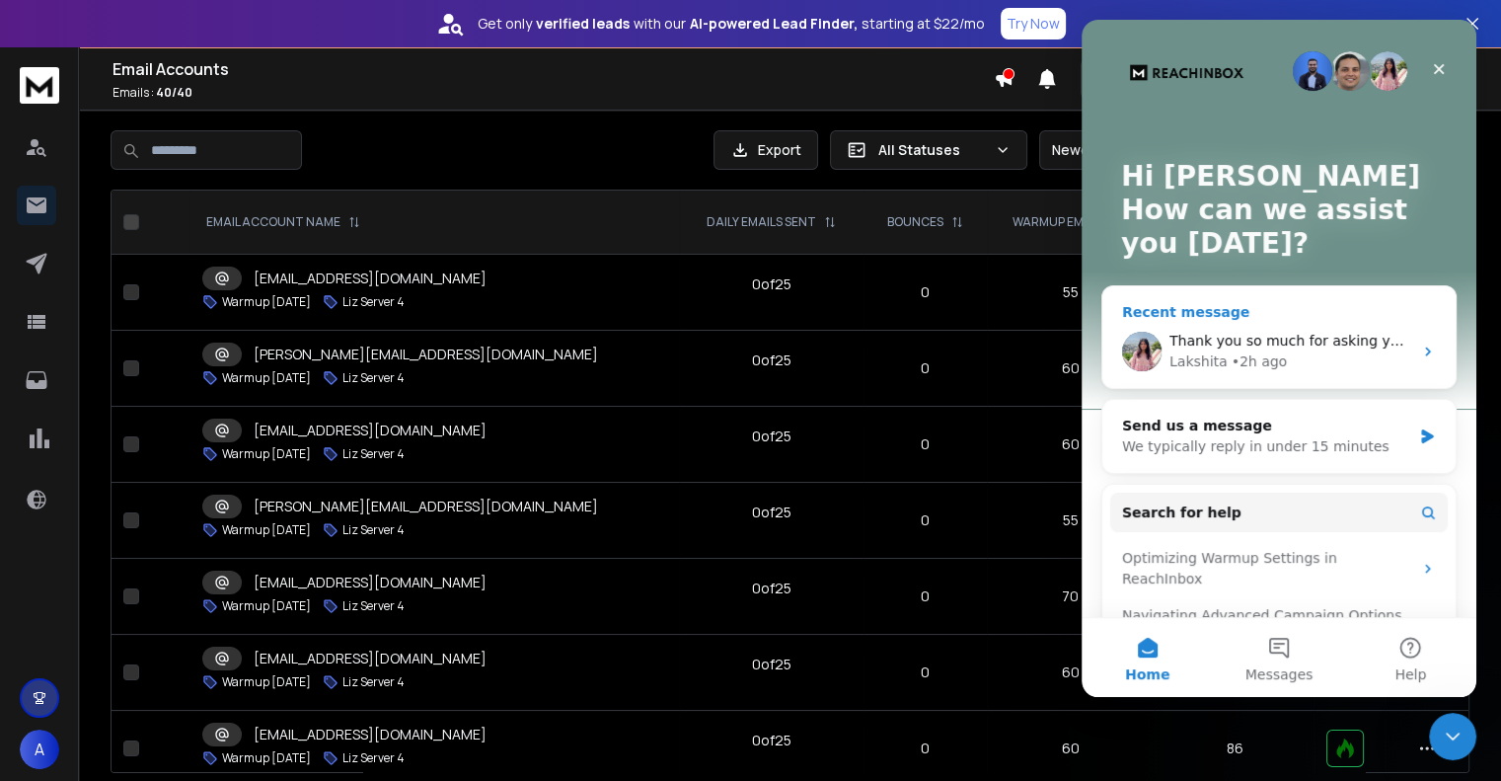
click at [1272, 293] on div "Recent message Thank you so much for asking your teammate to leave us a review,…" at bounding box center [1278, 337] width 355 height 104
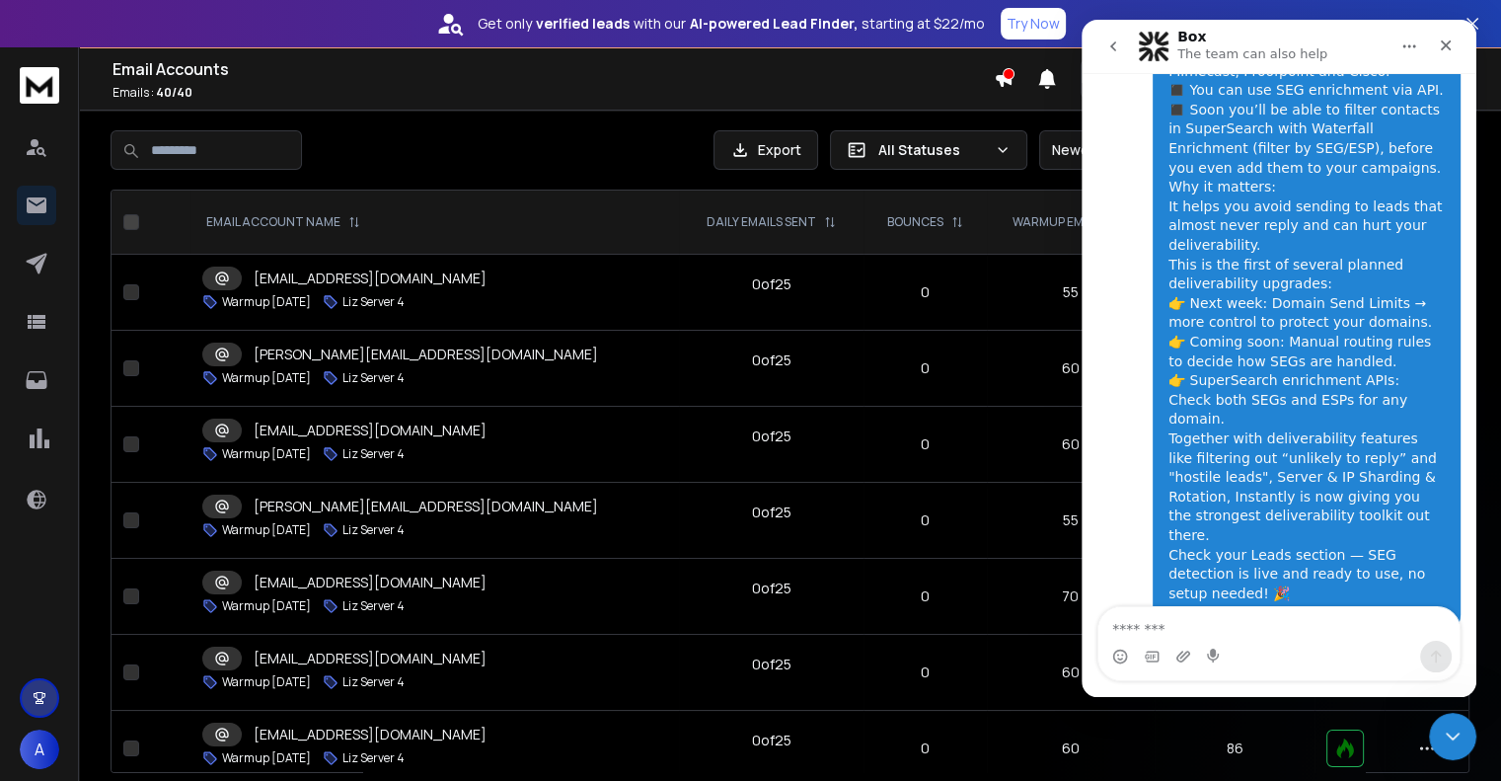
scroll to position [4874, 0]
click at [1279, 622] on textarea "Message…" at bounding box center [1279, 624] width 361 height 34
type textarea "*"
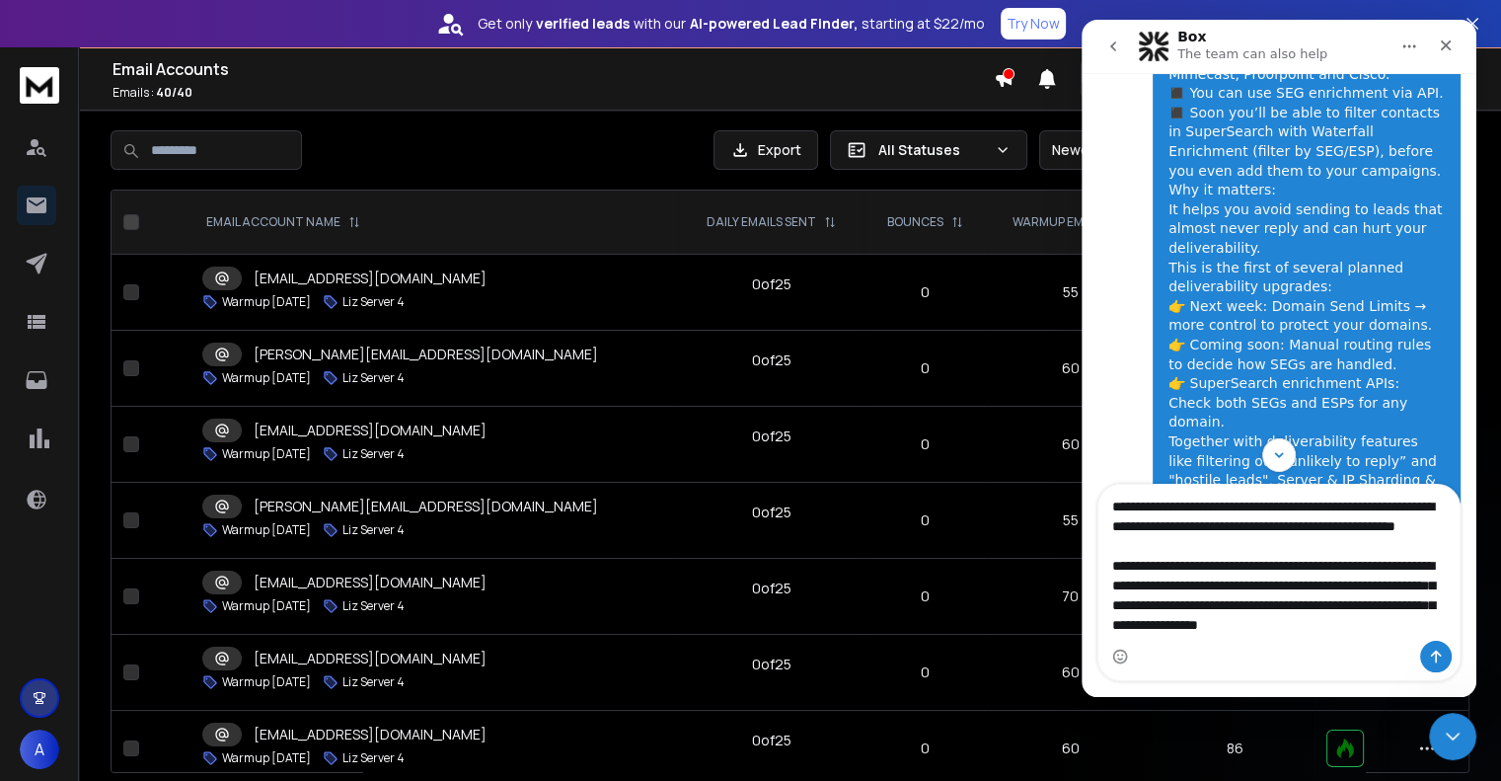
scroll to position [33, 0]
type textarea "**********"
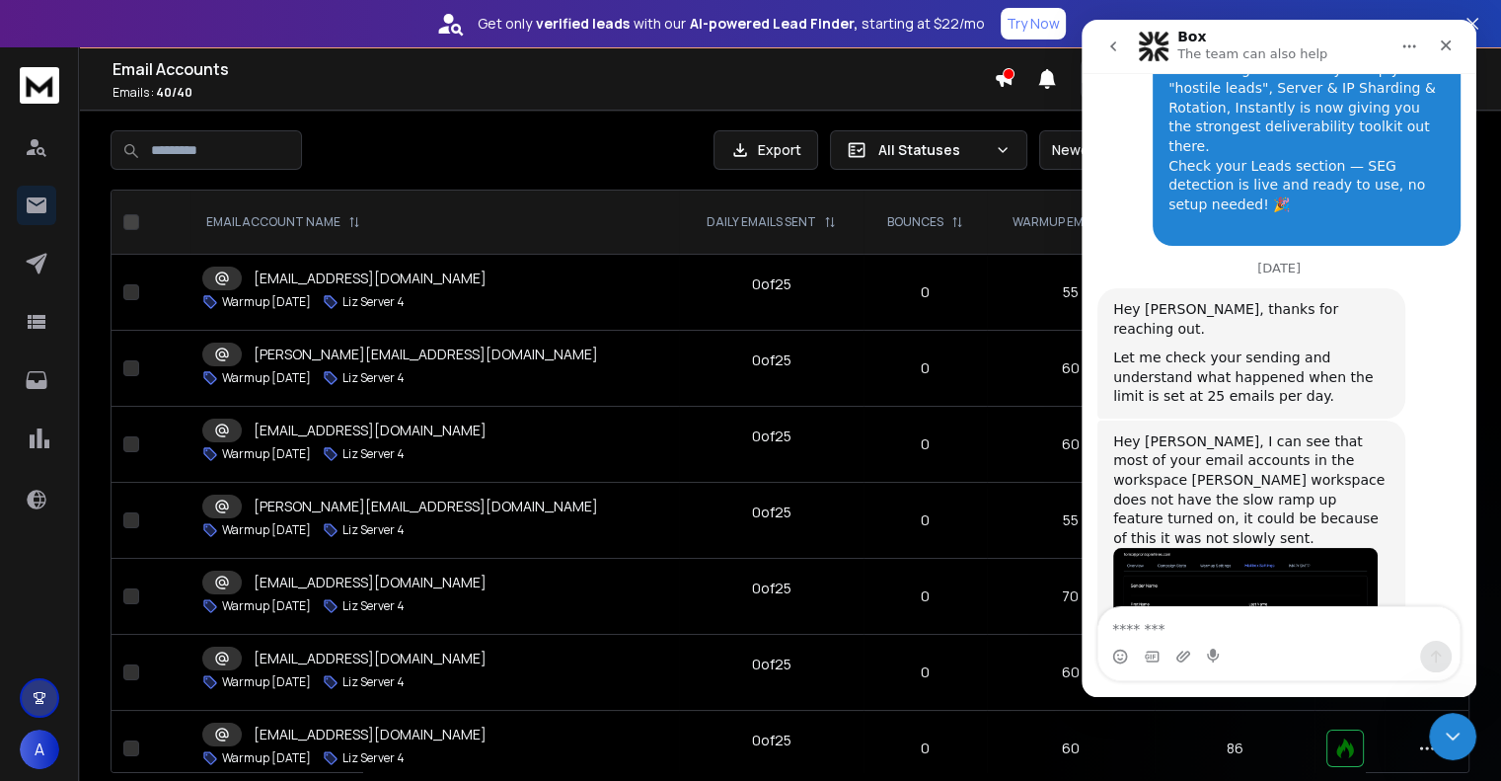
scroll to position [5274, 0]
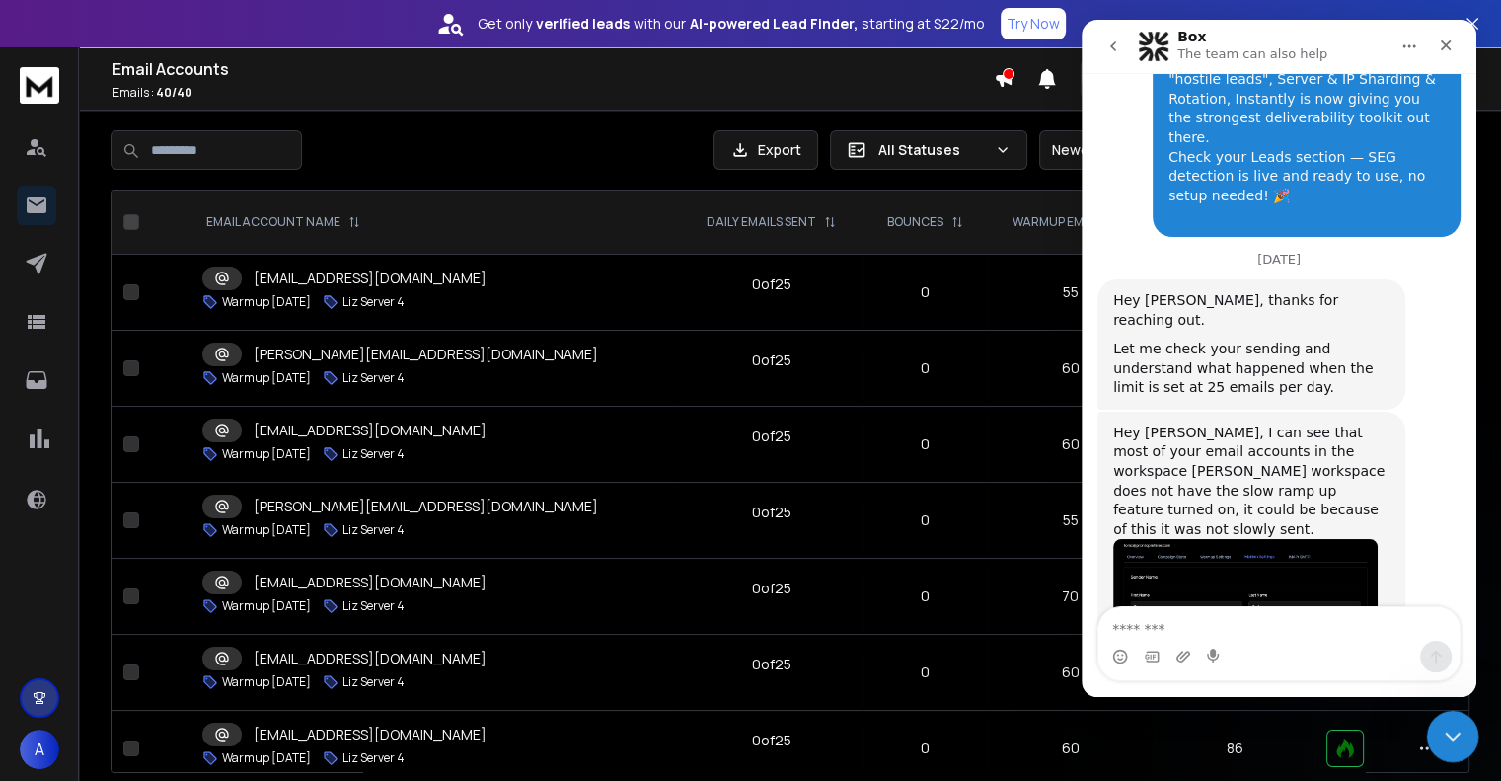
click at [1446, 733] on icon "Close Intercom Messenger" at bounding box center [1450, 733] width 24 height 24
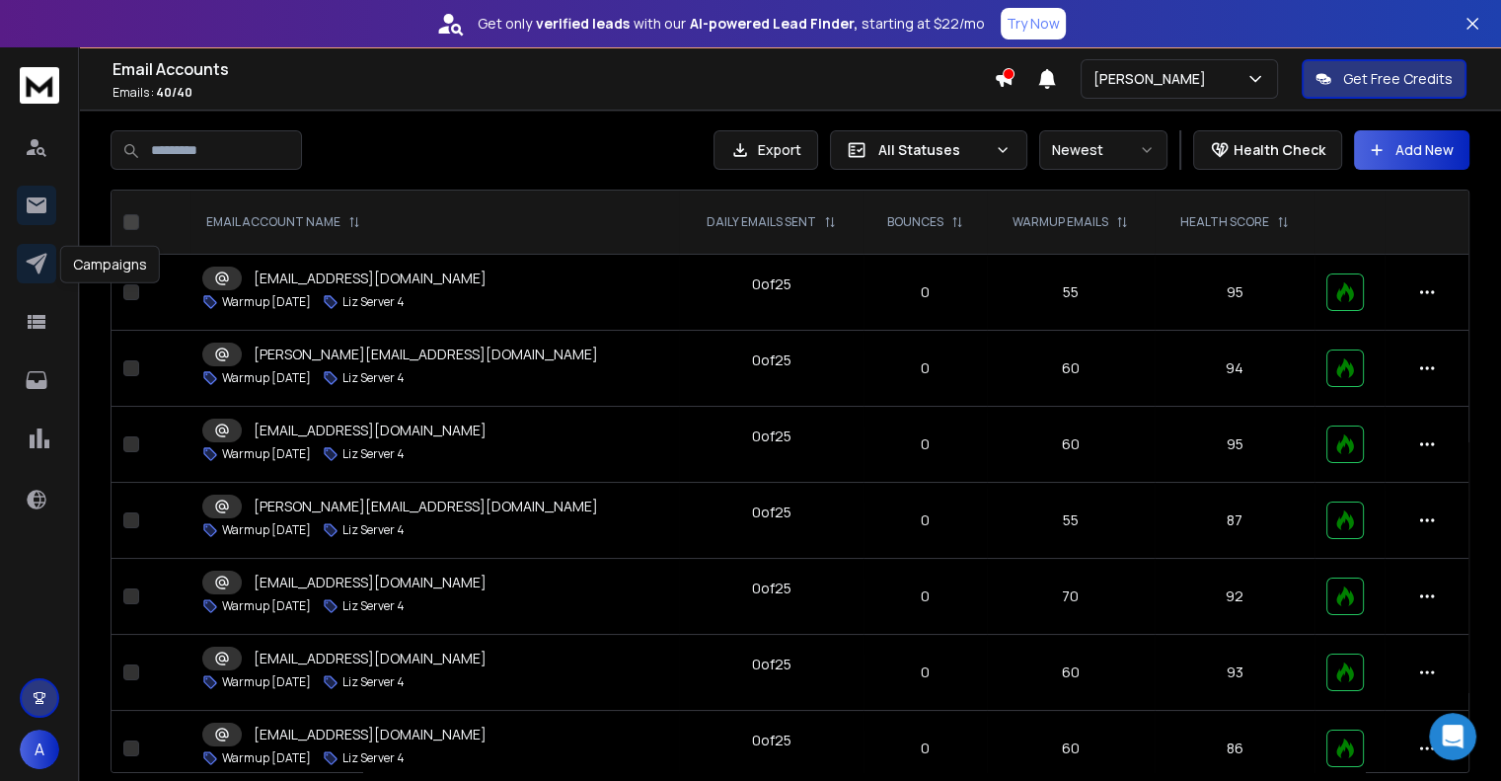
click at [42, 275] on icon at bounding box center [37, 264] width 24 height 24
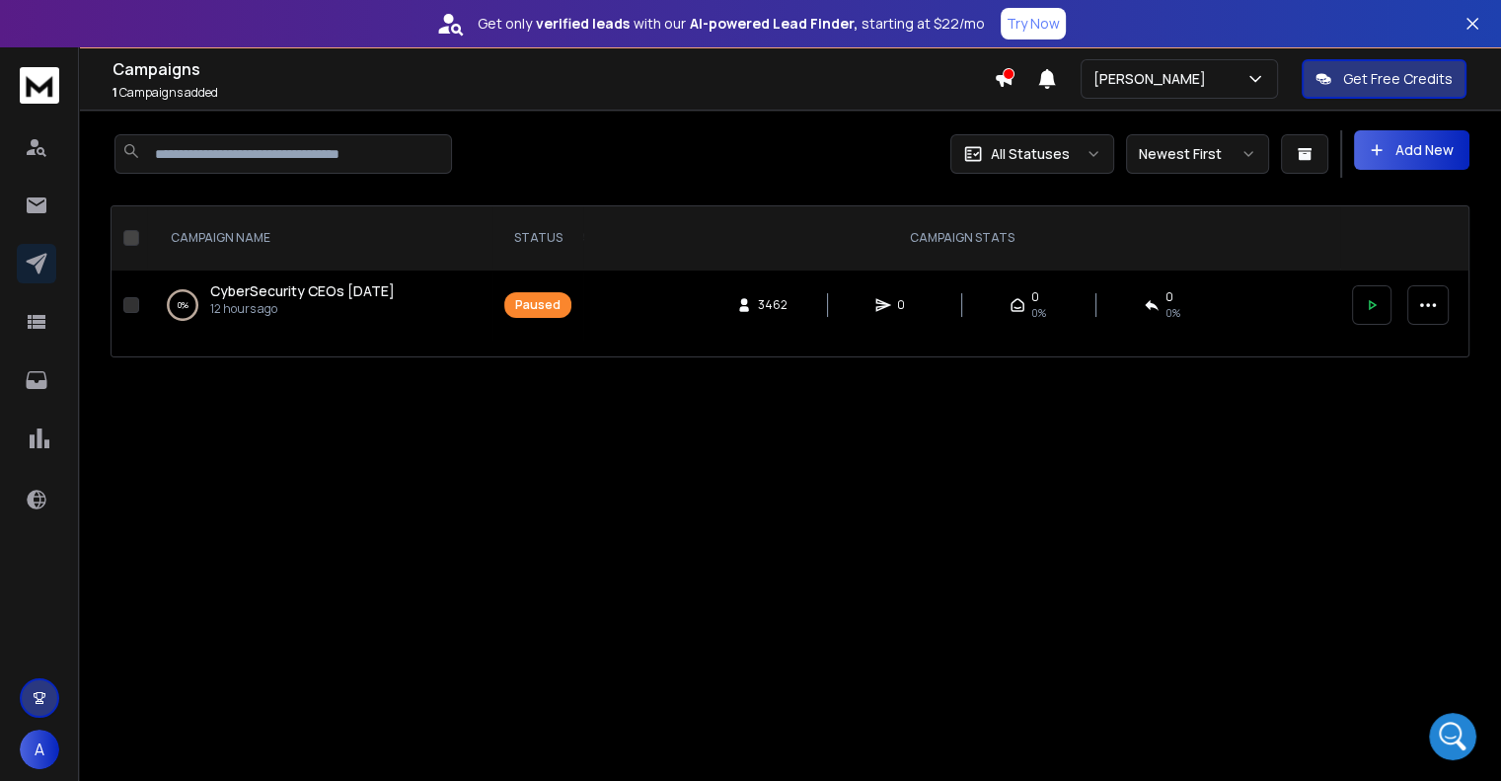
click at [290, 286] on span "CyberSecurity CEOs [DATE]" at bounding box center [302, 290] width 185 height 19
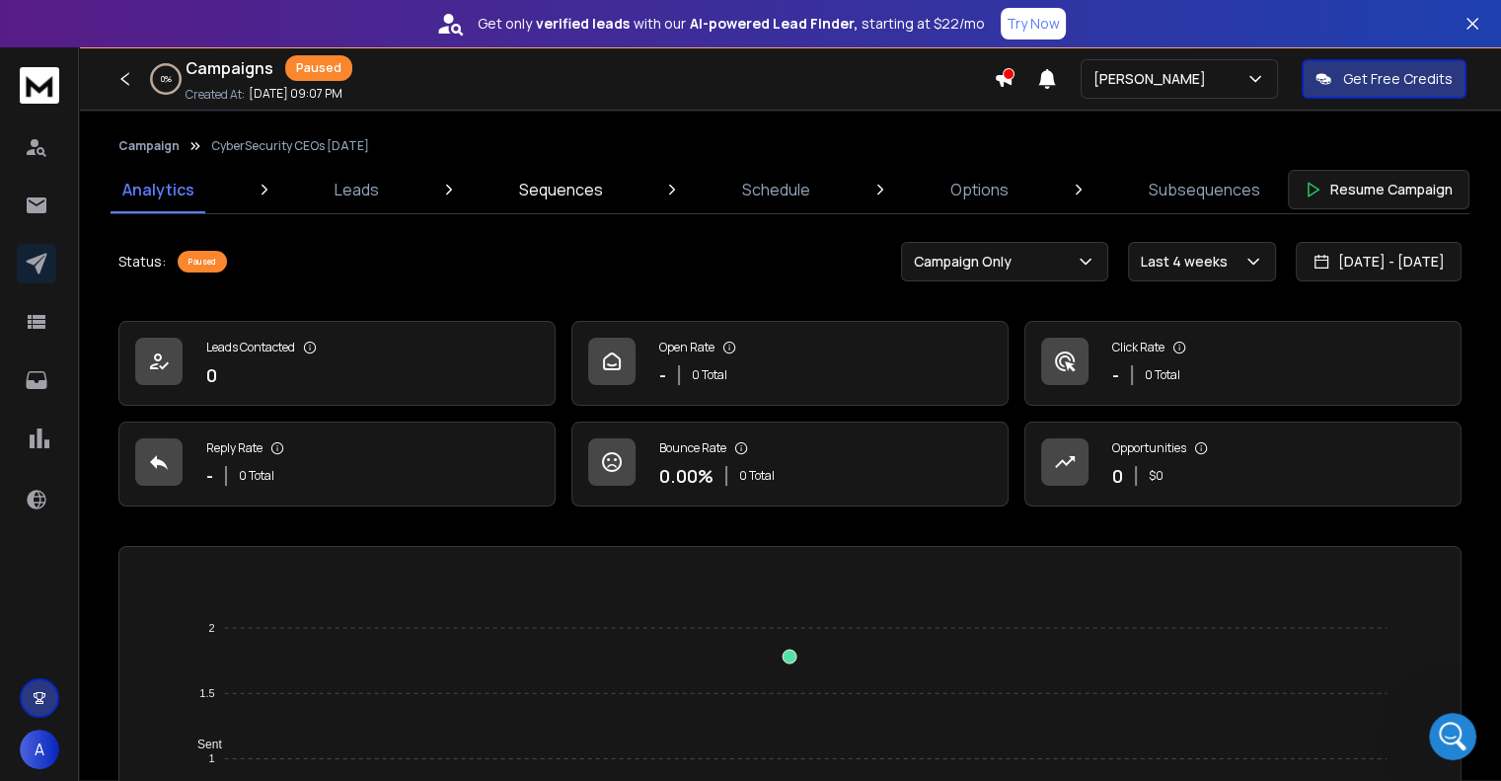
click at [594, 198] on p "Sequences" at bounding box center [561, 190] width 84 height 24
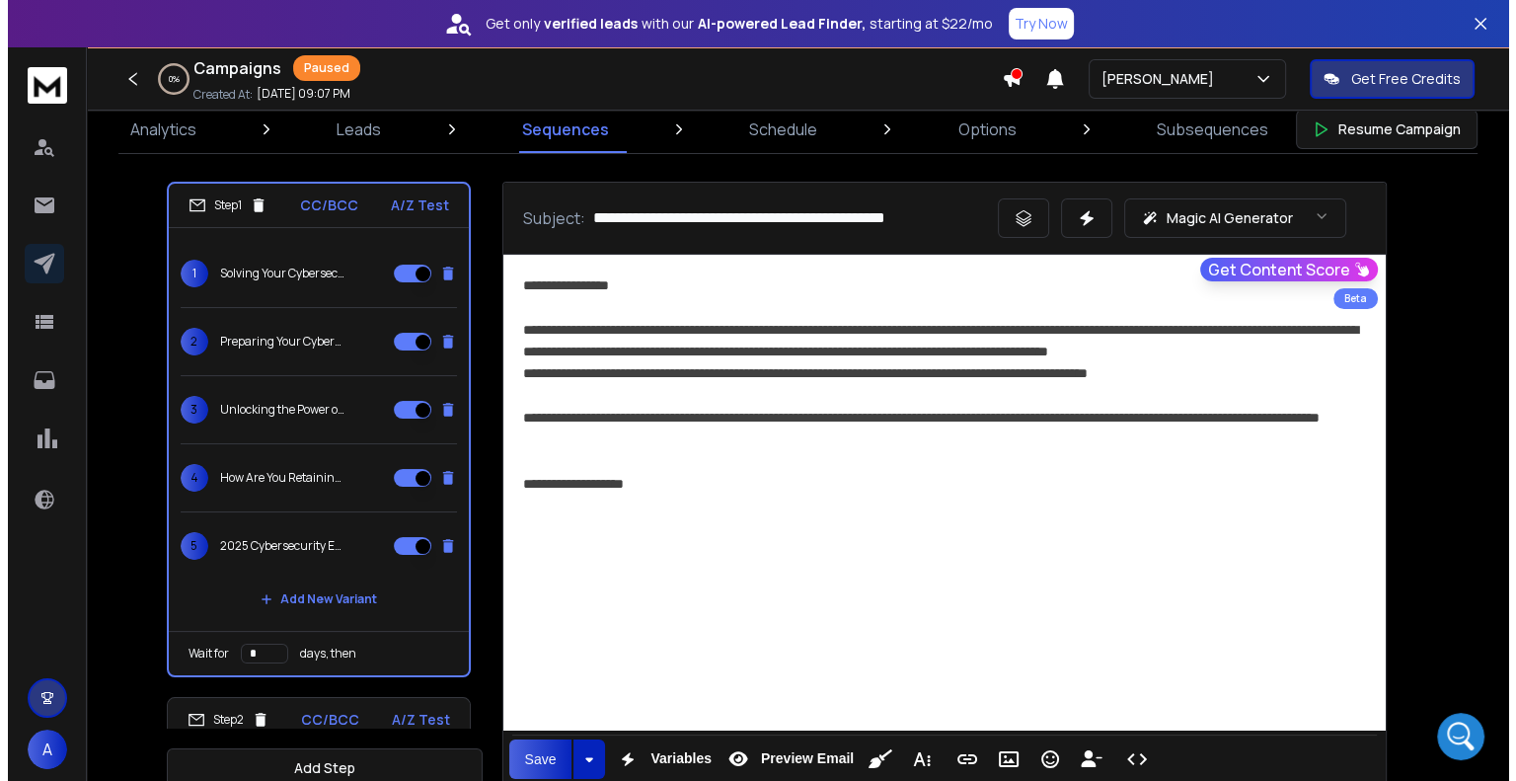
scroll to position [94, 0]
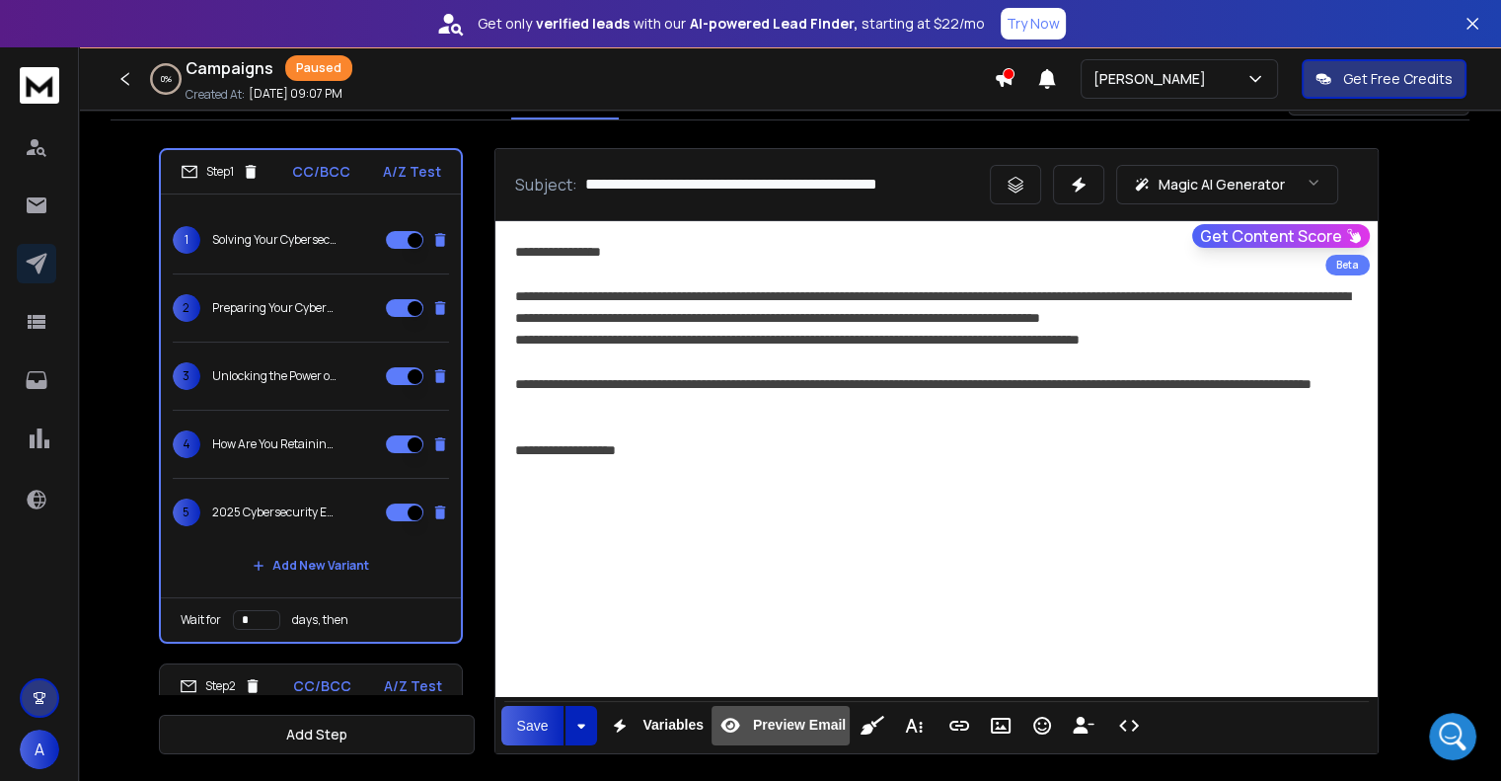
click at [776, 725] on span "Preview Email" at bounding box center [799, 725] width 101 height 17
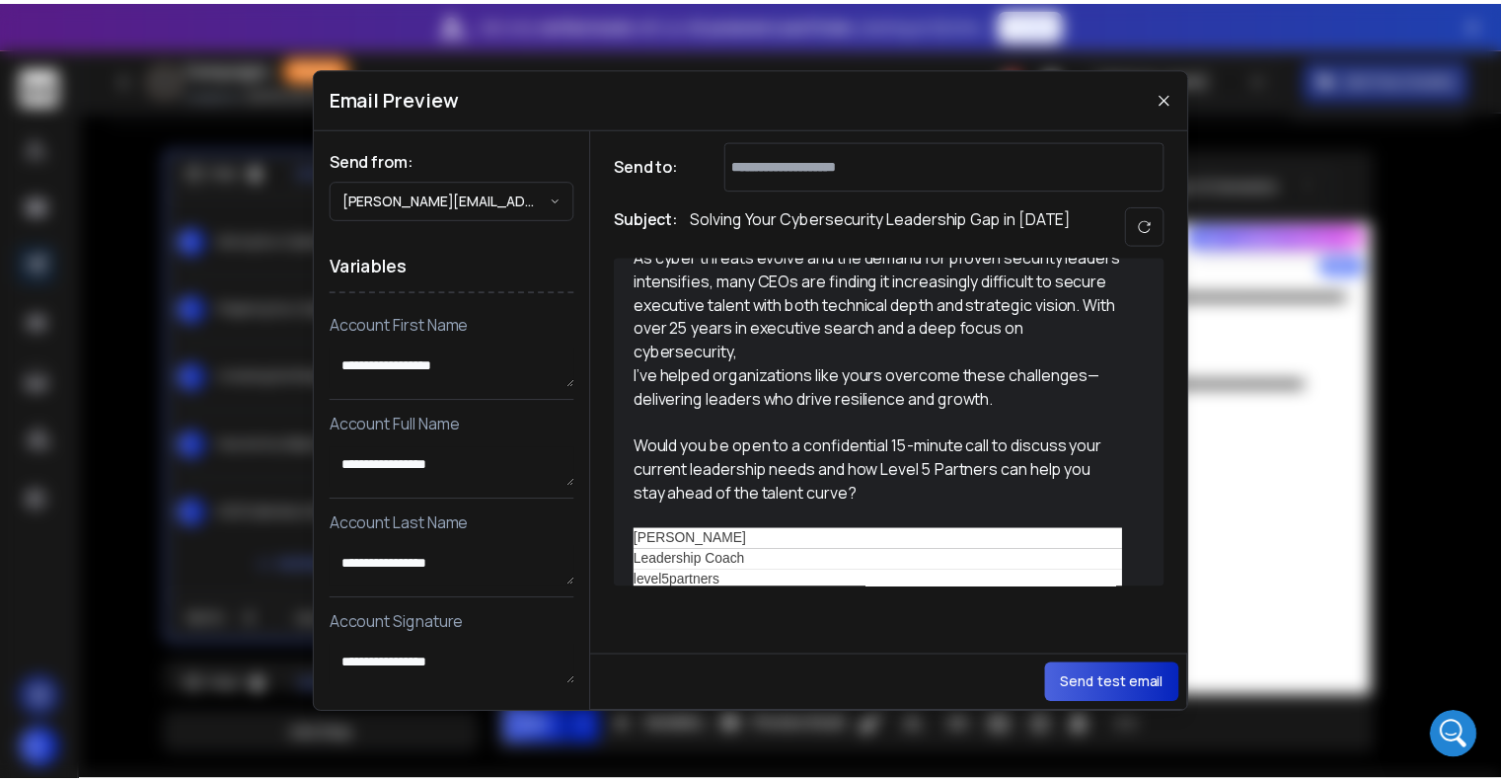
scroll to position [0, 0]
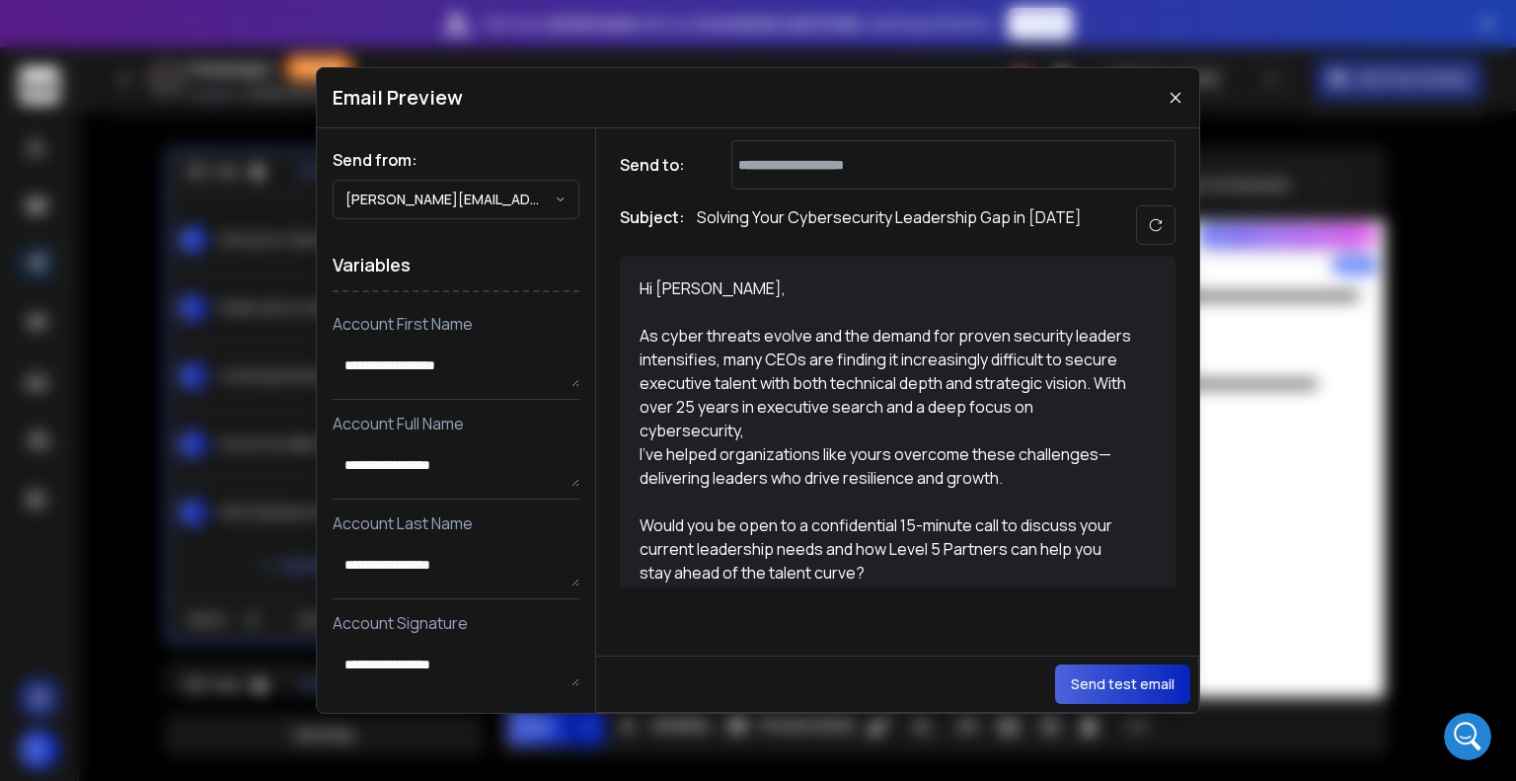
click at [1180, 92] on icon at bounding box center [1176, 98] width 16 height 16
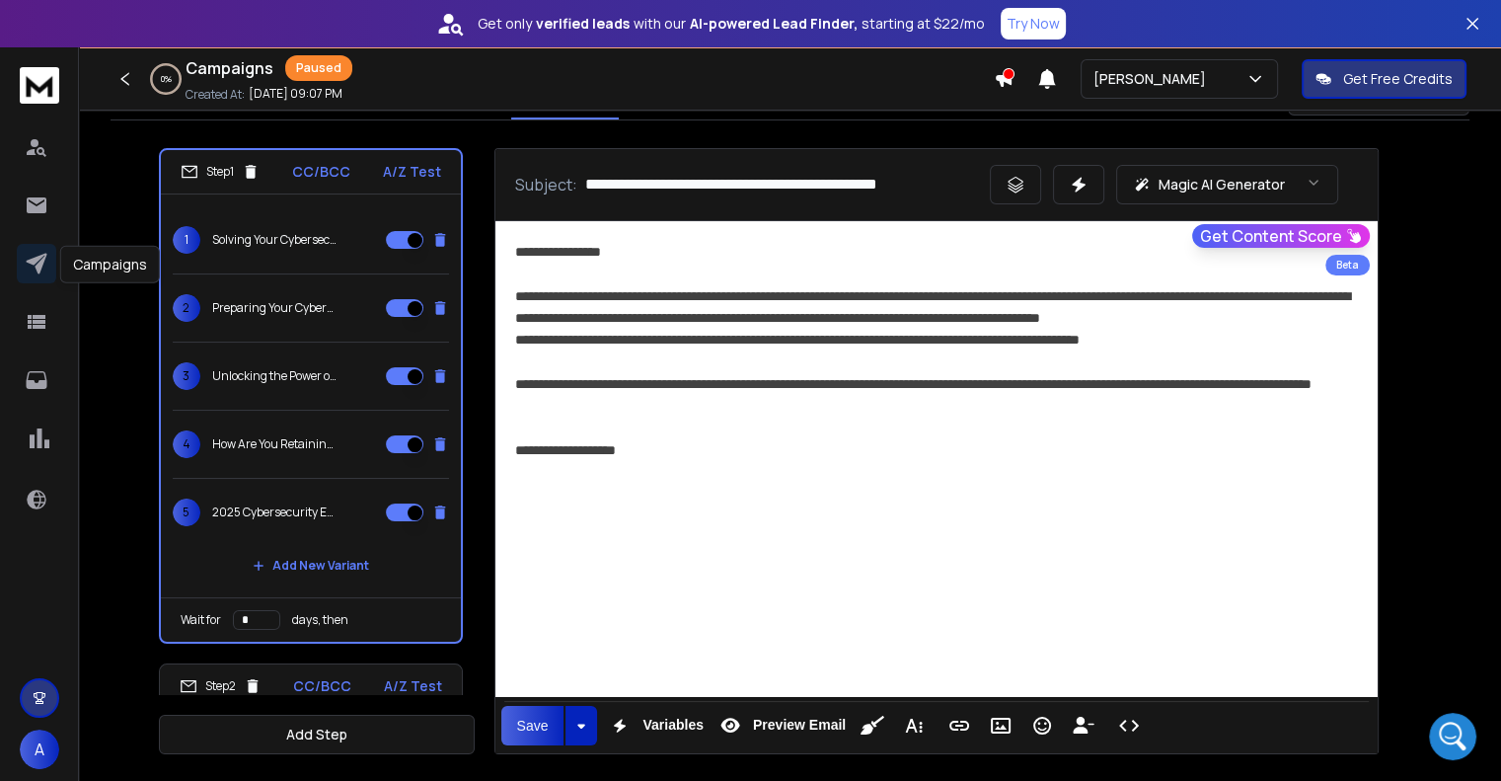
click at [32, 267] on icon at bounding box center [37, 264] width 24 height 24
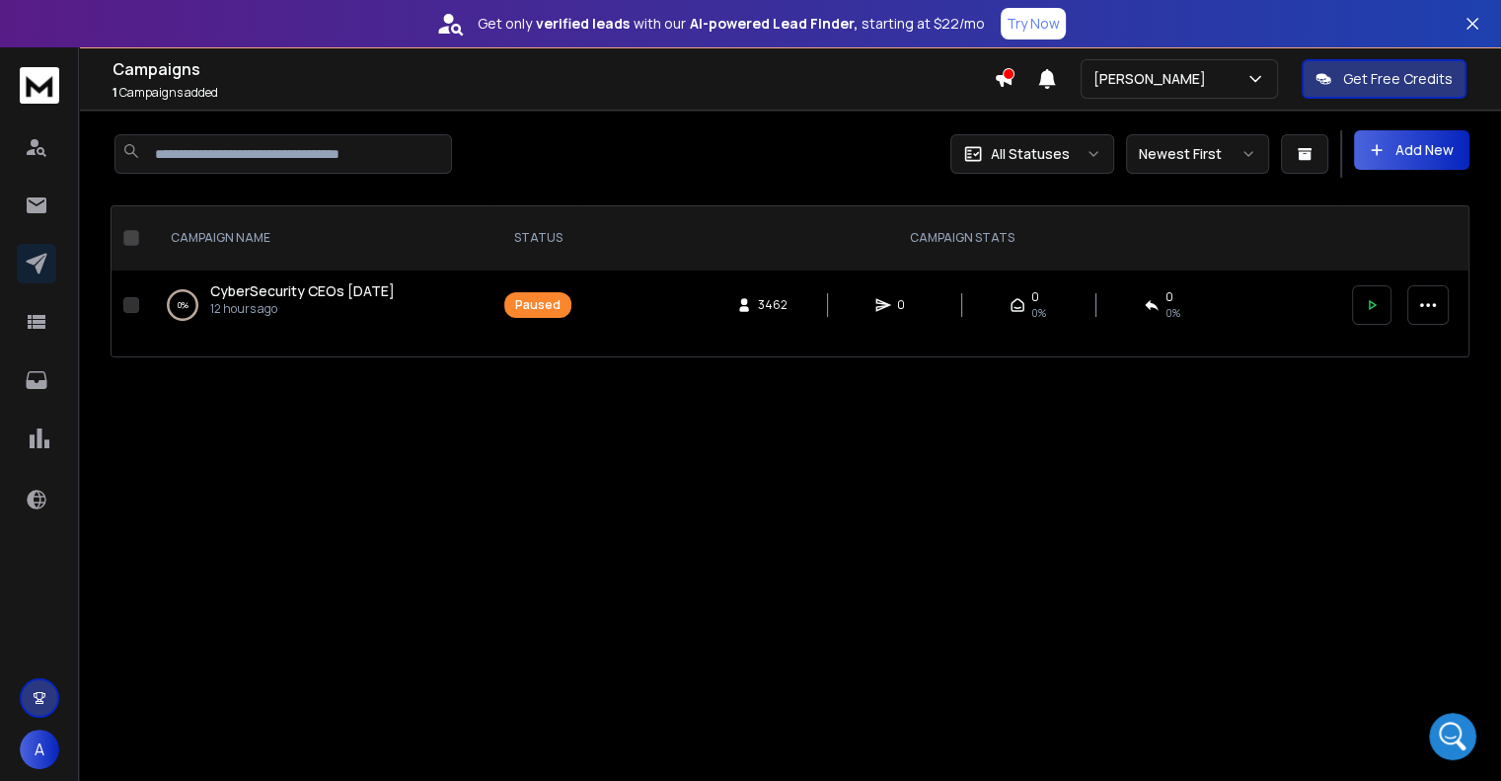
click at [1370, 303] on icon at bounding box center [1373, 305] width 8 height 11
